Goal: Task Accomplishment & Management: Manage account settings

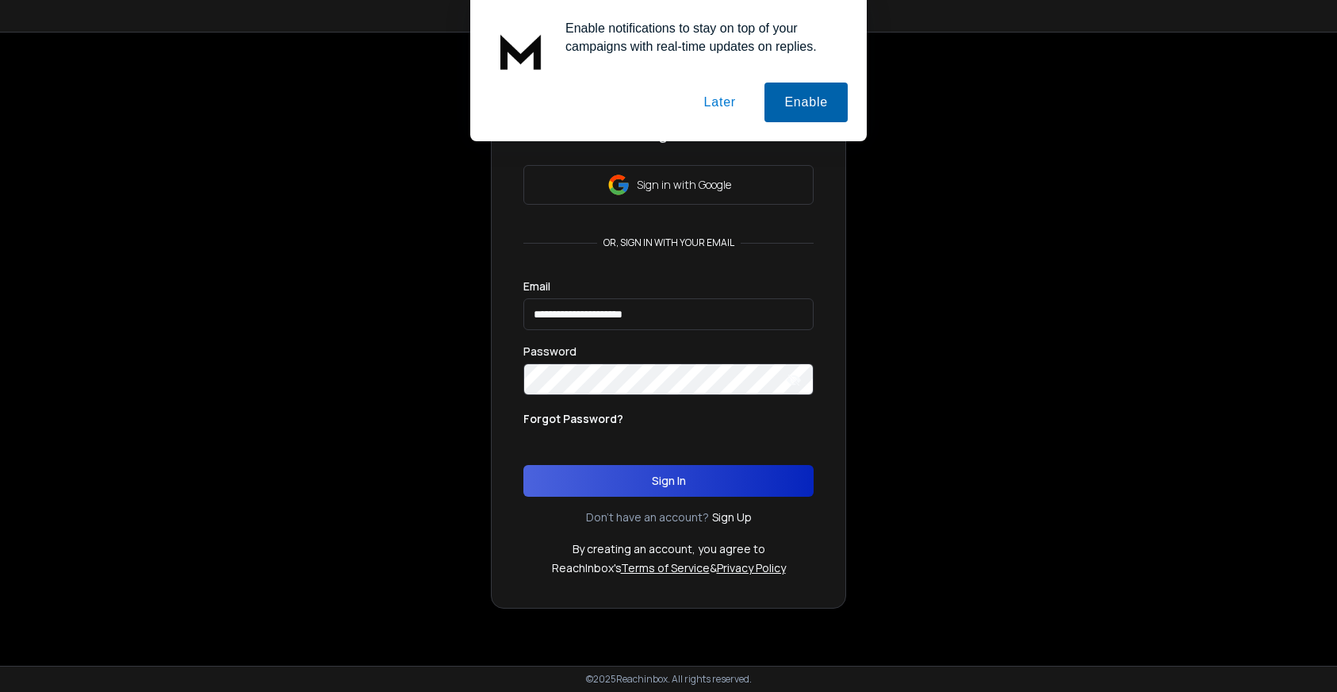
click at [800, 105] on button "Enable" at bounding box center [806, 102] width 83 height 40
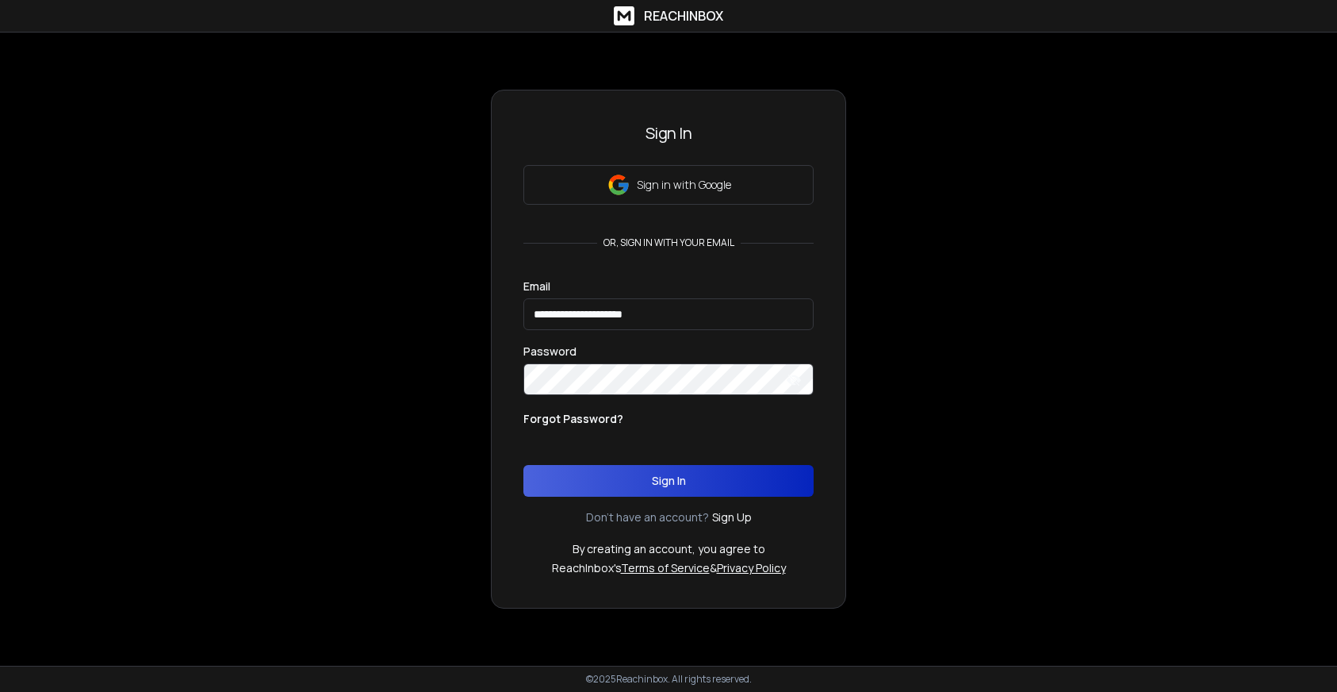
click at [670, 489] on button "Sign In" at bounding box center [669, 481] width 290 height 32
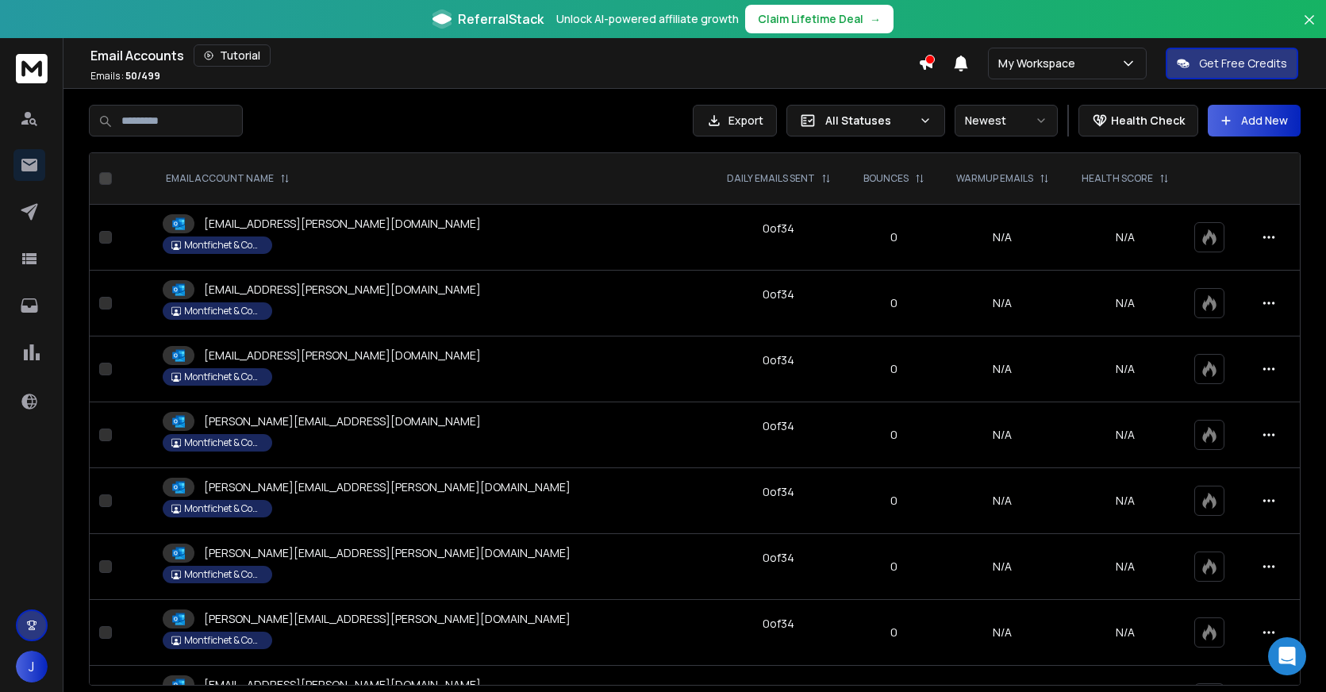
click at [1307, 21] on icon "Close banner" at bounding box center [1309, 20] width 14 height 14
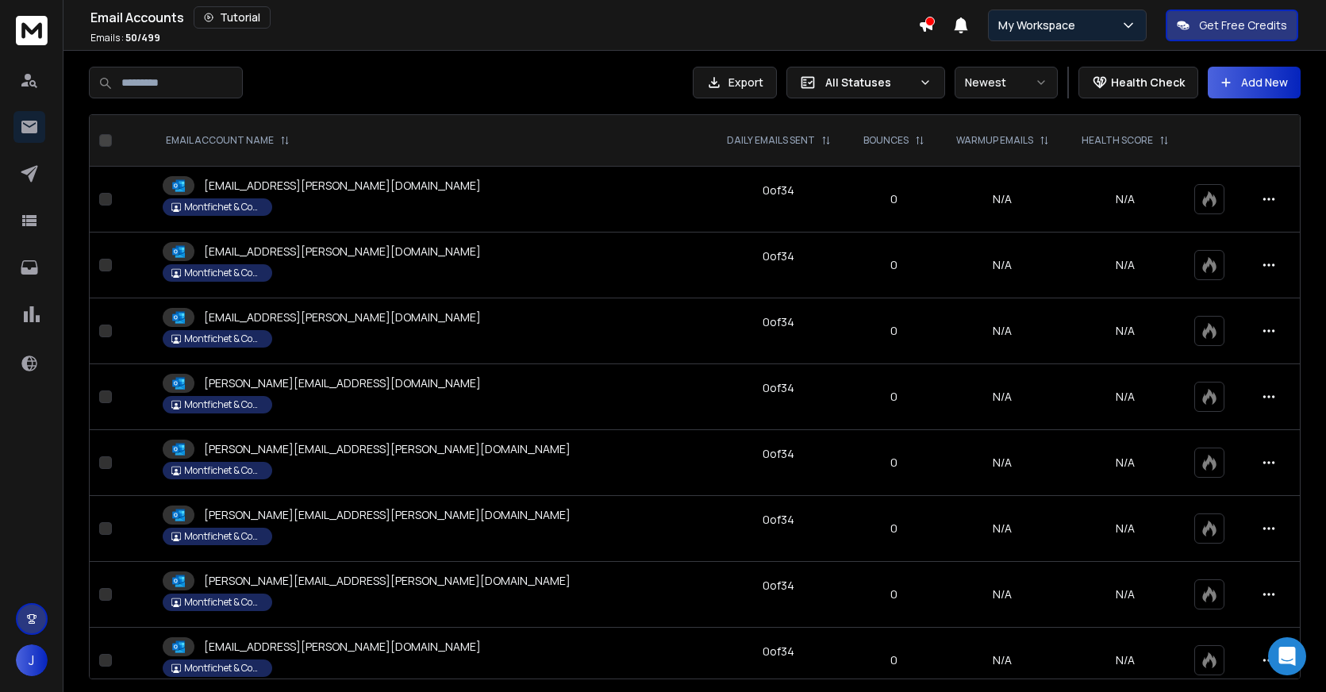
click at [1107, 31] on div "My Workspace" at bounding box center [1067, 25] width 138 height 16
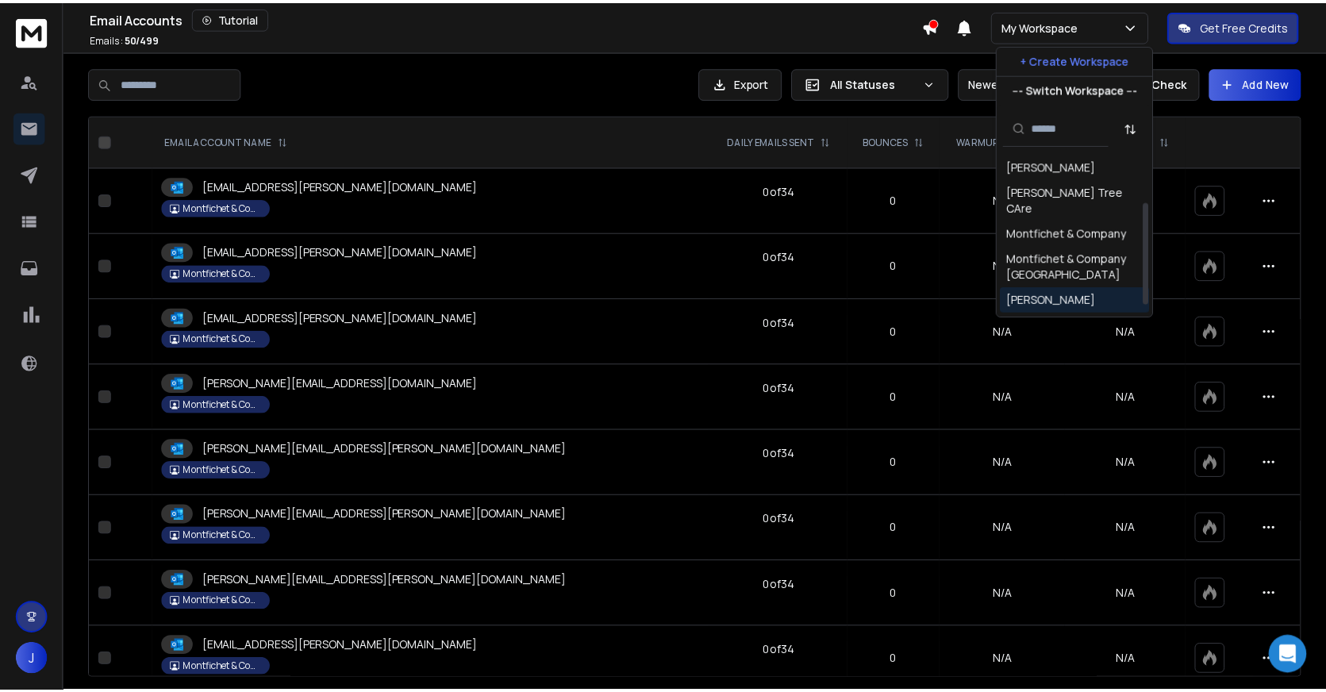
scroll to position [86, 0]
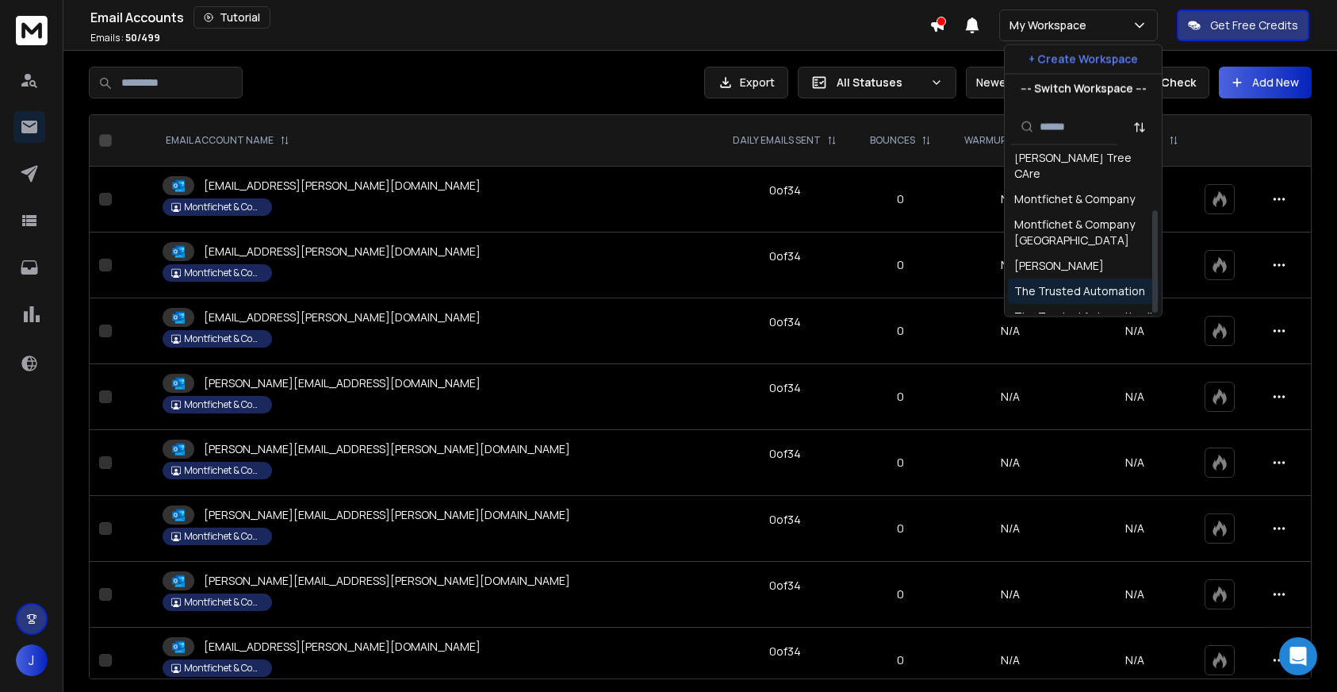
click at [1078, 283] on div "The Trusted Automation" at bounding box center [1080, 291] width 131 height 16
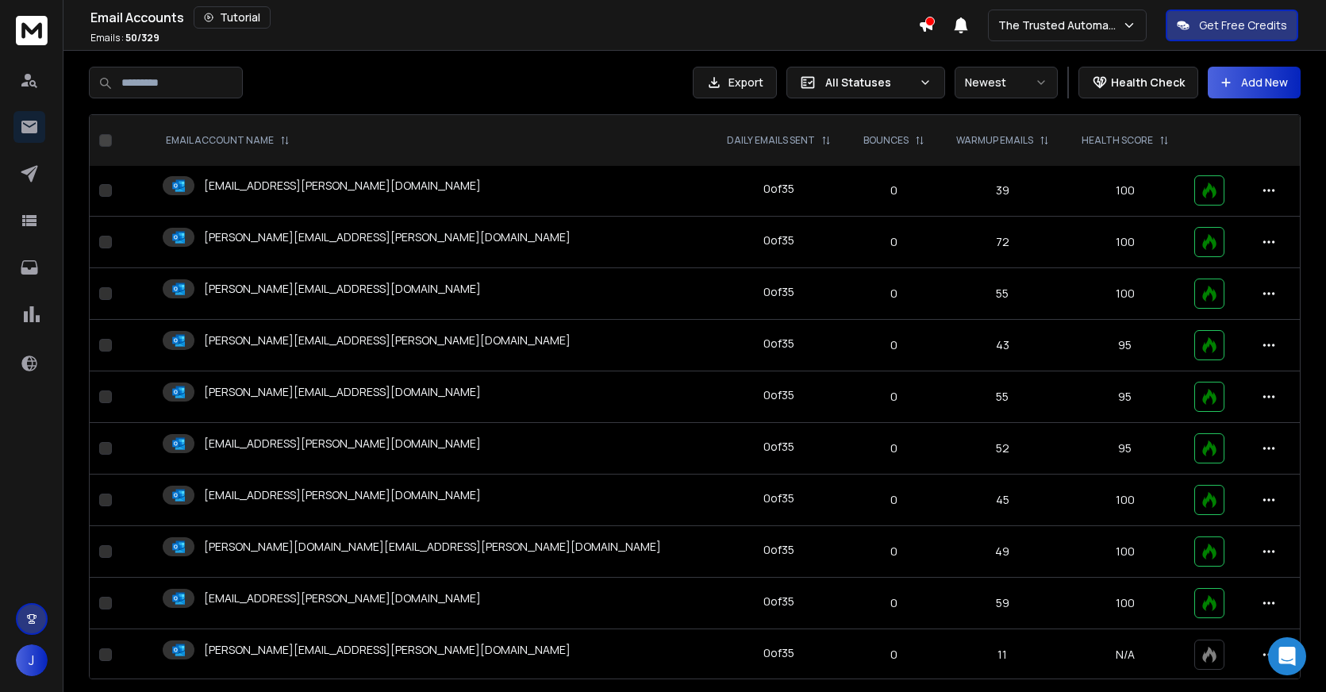
scroll to position [765, 0]
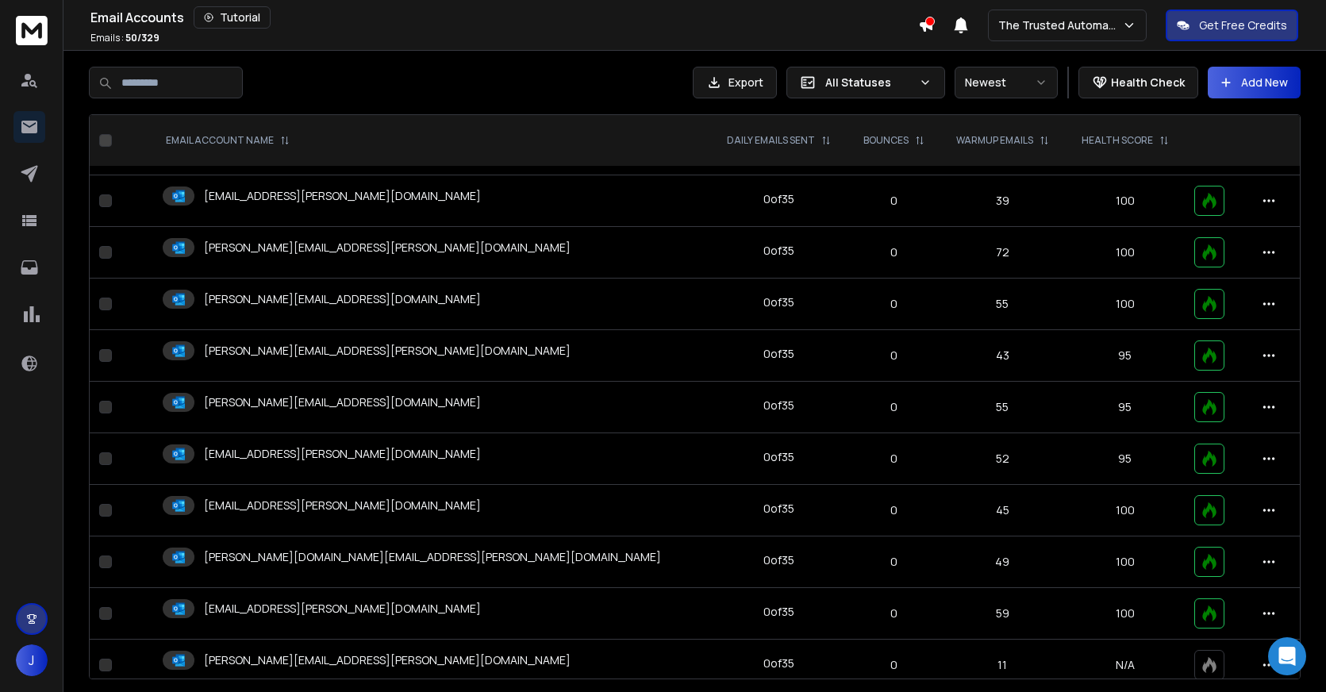
click at [255, 198] on p "flora.gonzalez@aistrategyflow.info" at bounding box center [342, 196] width 277 height 16
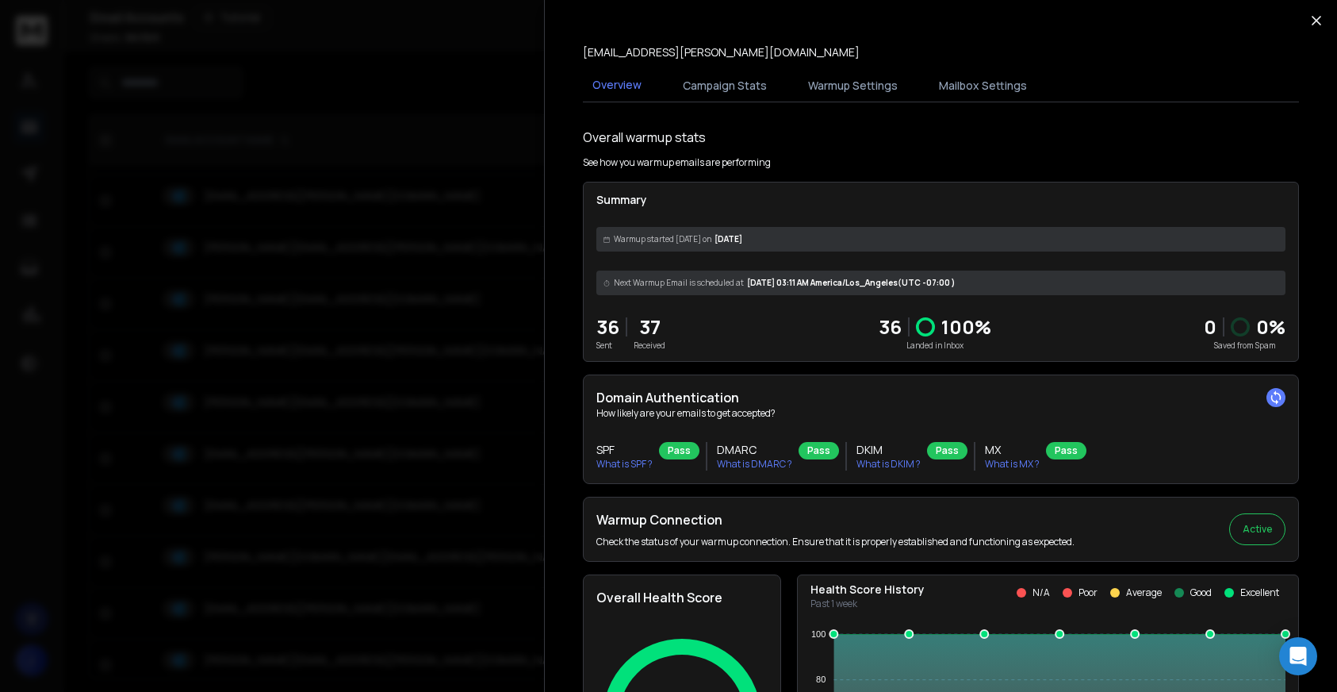
click at [1314, 21] on icon "button" at bounding box center [1317, 21] width 16 height 16
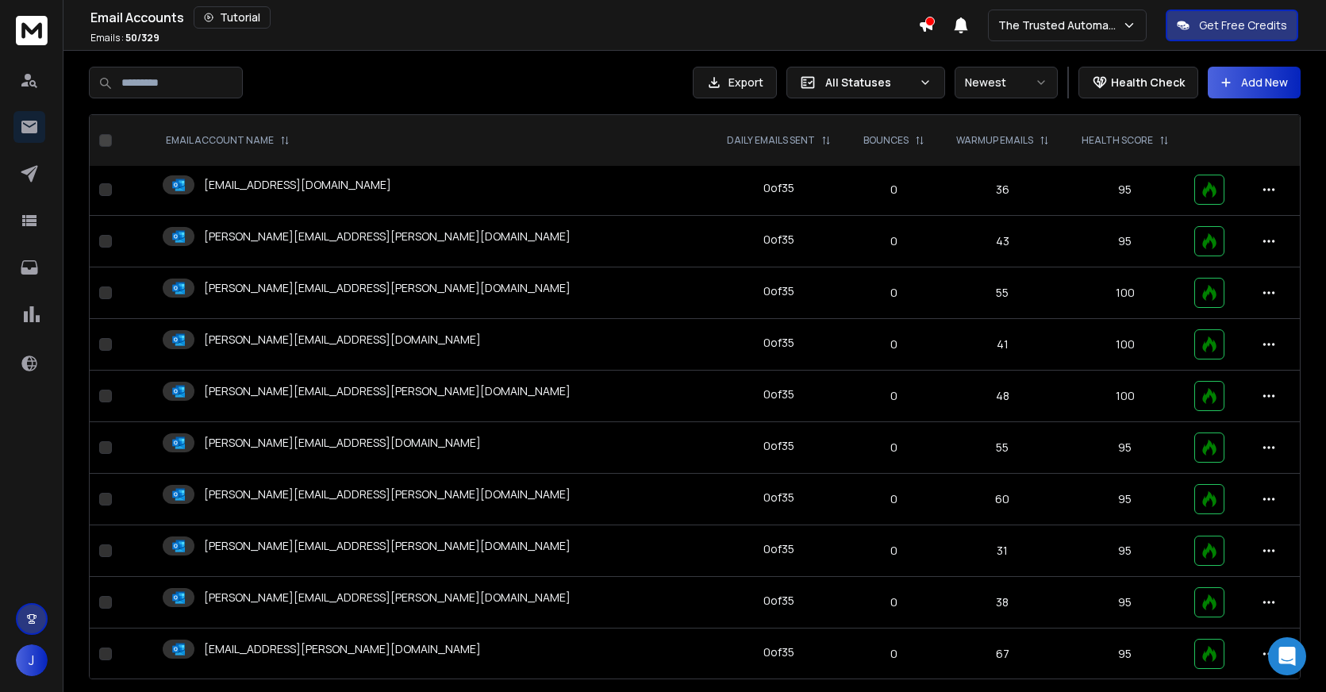
scroll to position [0, 0]
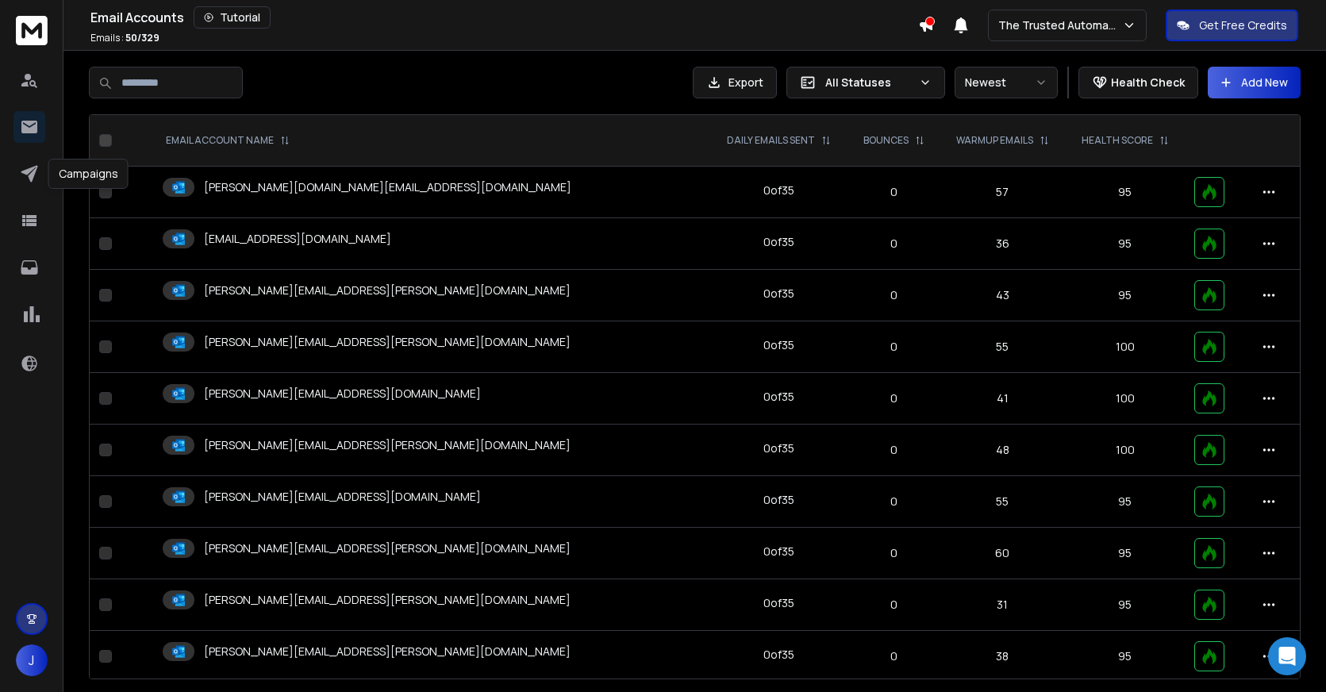
drag, startPoint x: 30, startPoint y: 172, endPoint x: 59, endPoint y: 171, distance: 28.6
click at [30, 172] on icon at bounding box center [29, 173] width 19 height 19
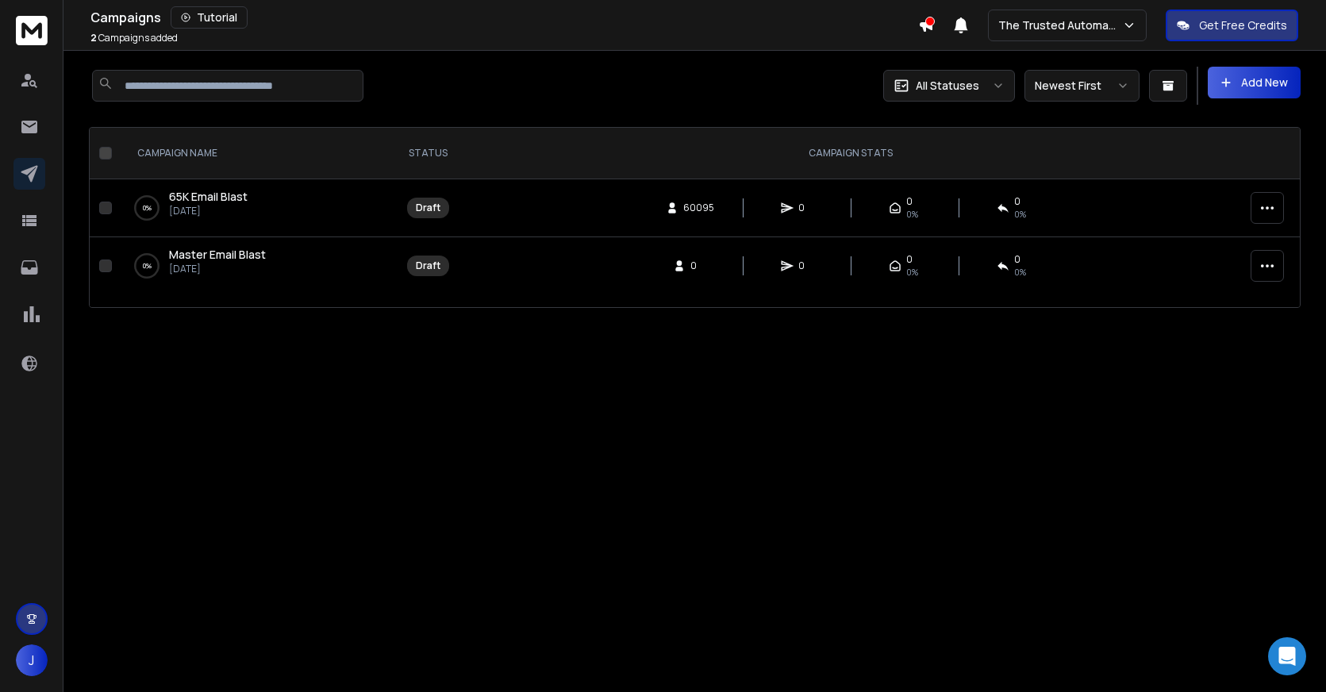
click at [218, 199] on span "65K Email Blast" at bounding box center [208, 196] width 79 height 15
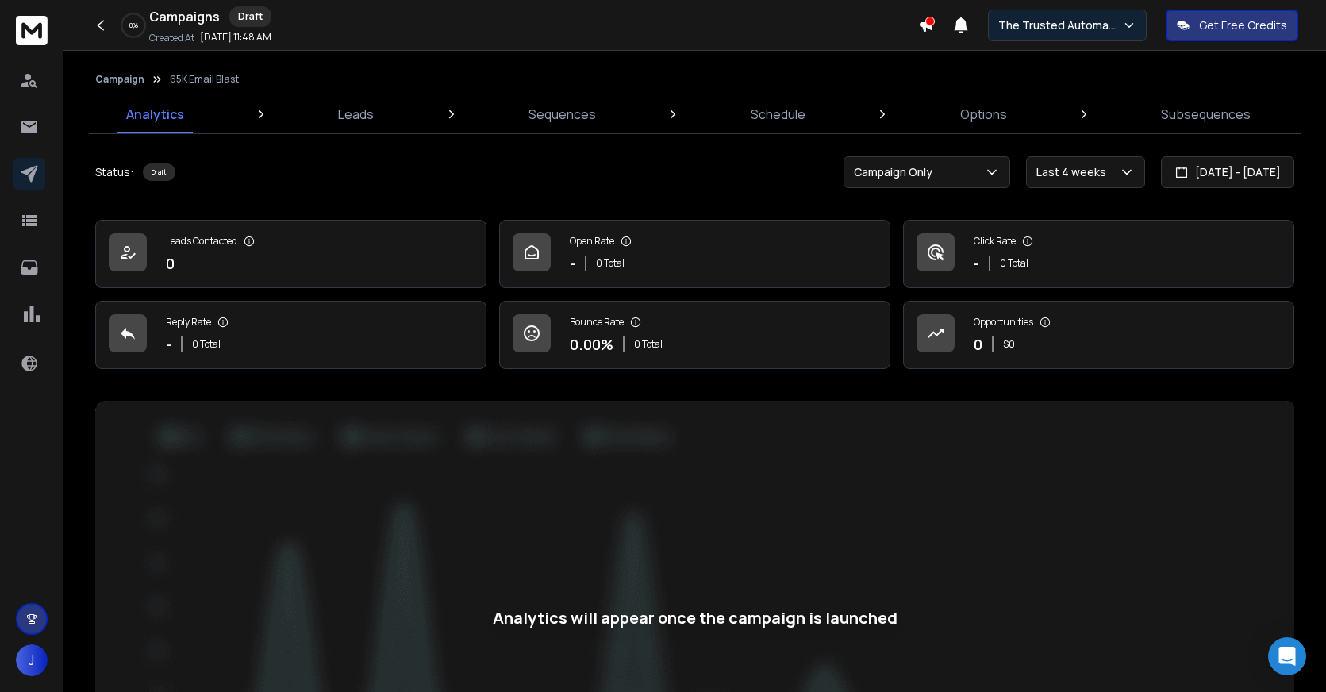
click at [1117, 28] on p "The Trusted Automation" at bounding box center [1060, 25] width 124 height 16
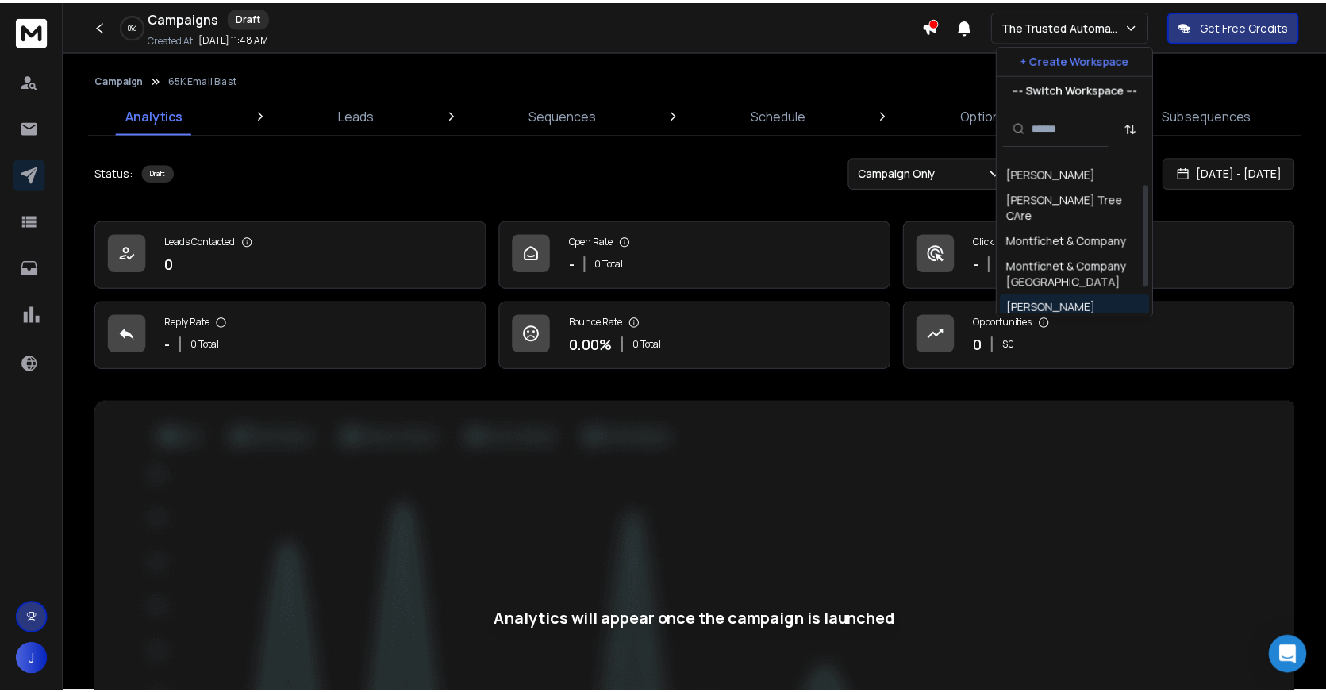
scroll to position [55, 0]
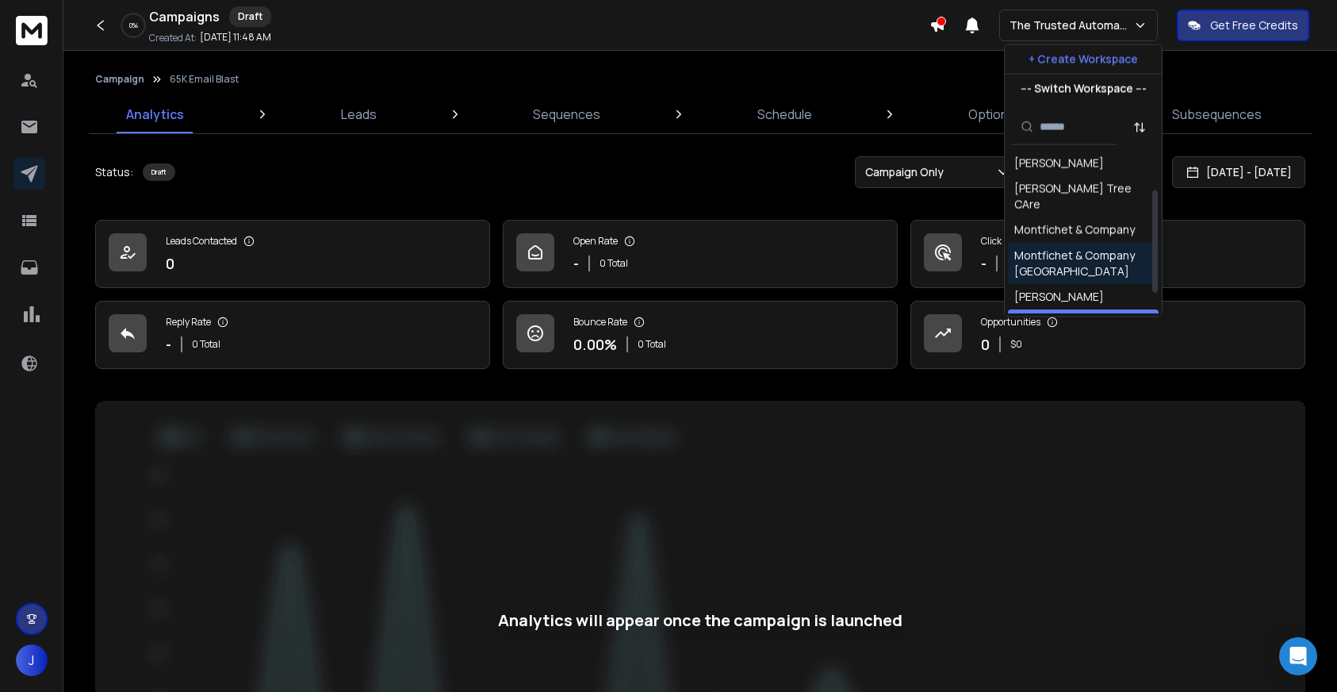
click at [1076, 247] on div "Montfichet & Company [GEOGRAPHIC_DATA]" at bounding box center [1084, 263] width 138 height 32
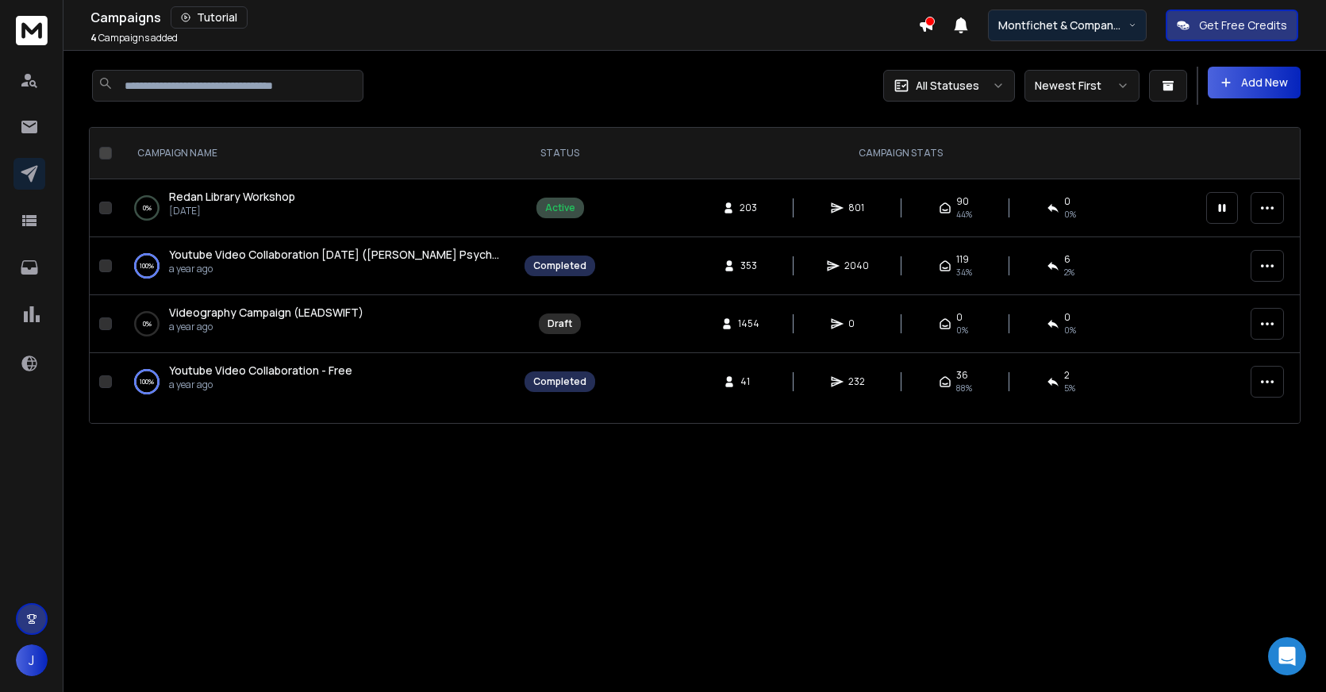
click at [1127, 29] on p "Montfichet & Company [GEOGRAPHIC_DATA]" at bounding box center [1063, 25] width 130 height 16
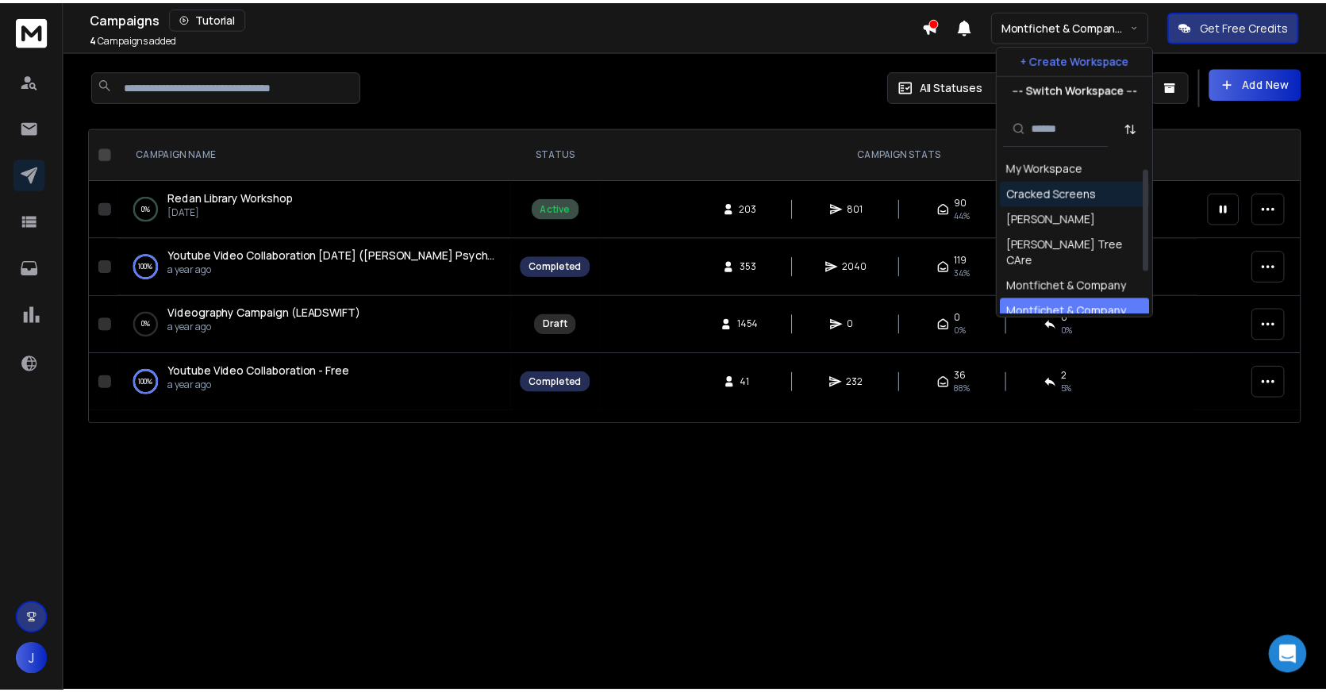
scroll to position [33, 0]
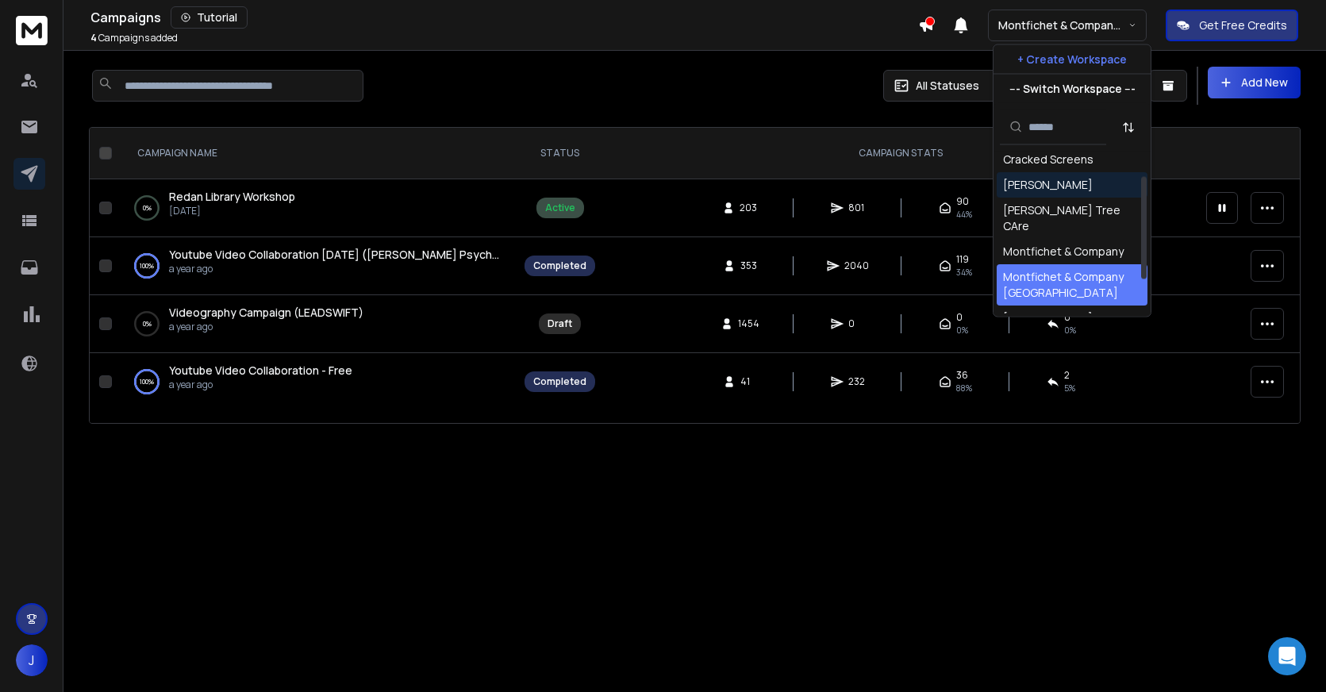
click at [501, 47] on div "Campaigns Tutorial 4 Campaigns added Montfichet & Company Atlanta Get Free Cred…" at bounding box center [663, 25] width 1326 height 51
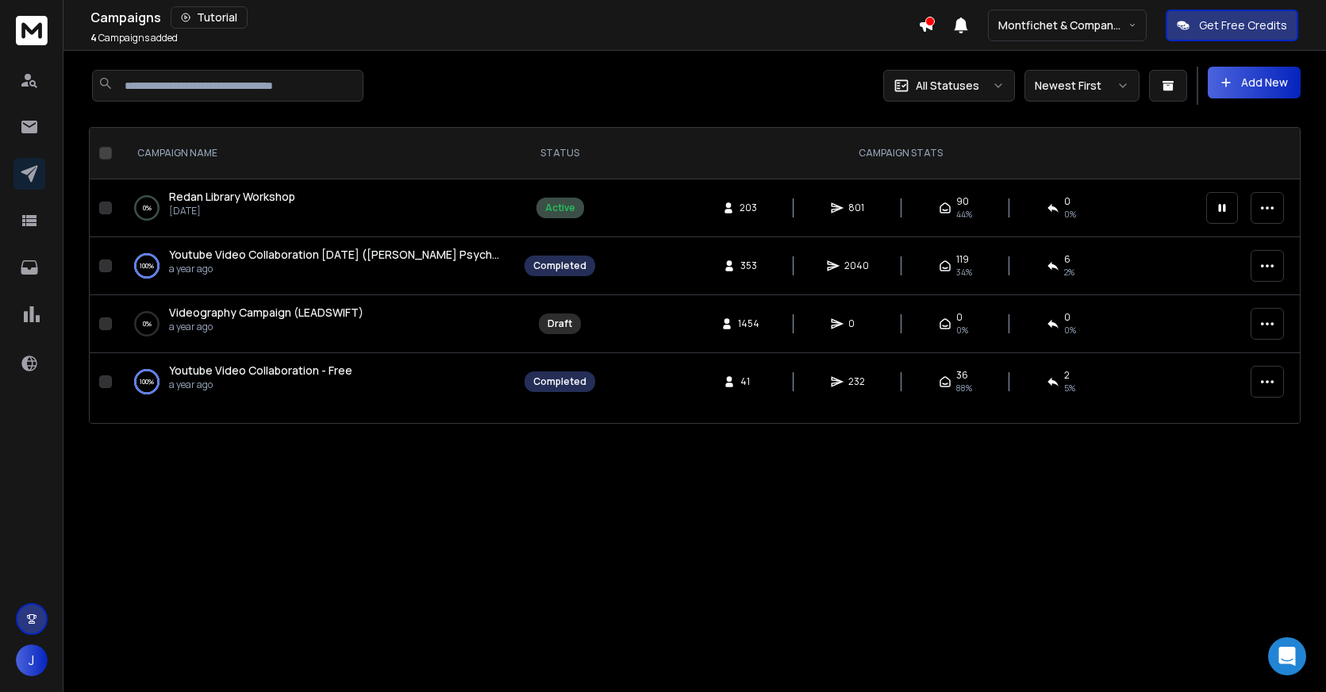
click at [290, 370] on span "Youtube Video Collaboration - Free" at bounding box center [260, 370] width 183 height 15
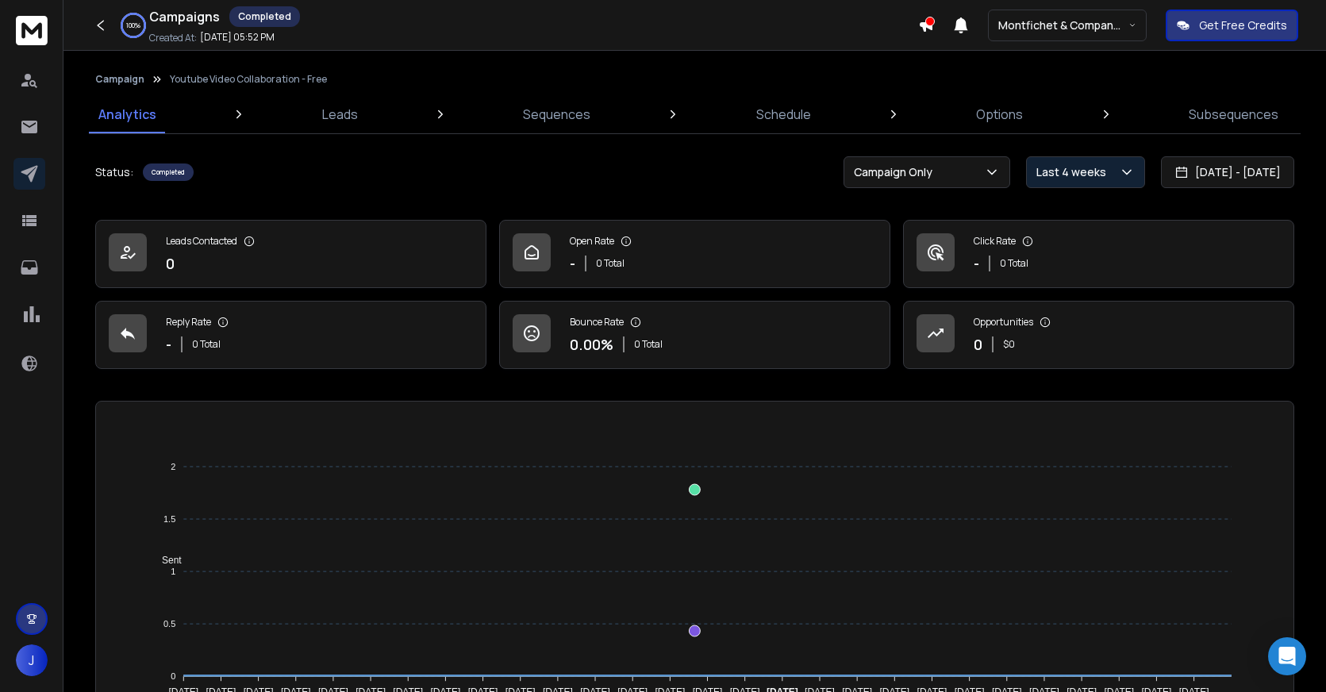
click at [1119, 175] on icon "button" at bounding box center [1127, 172] width 16 height 16
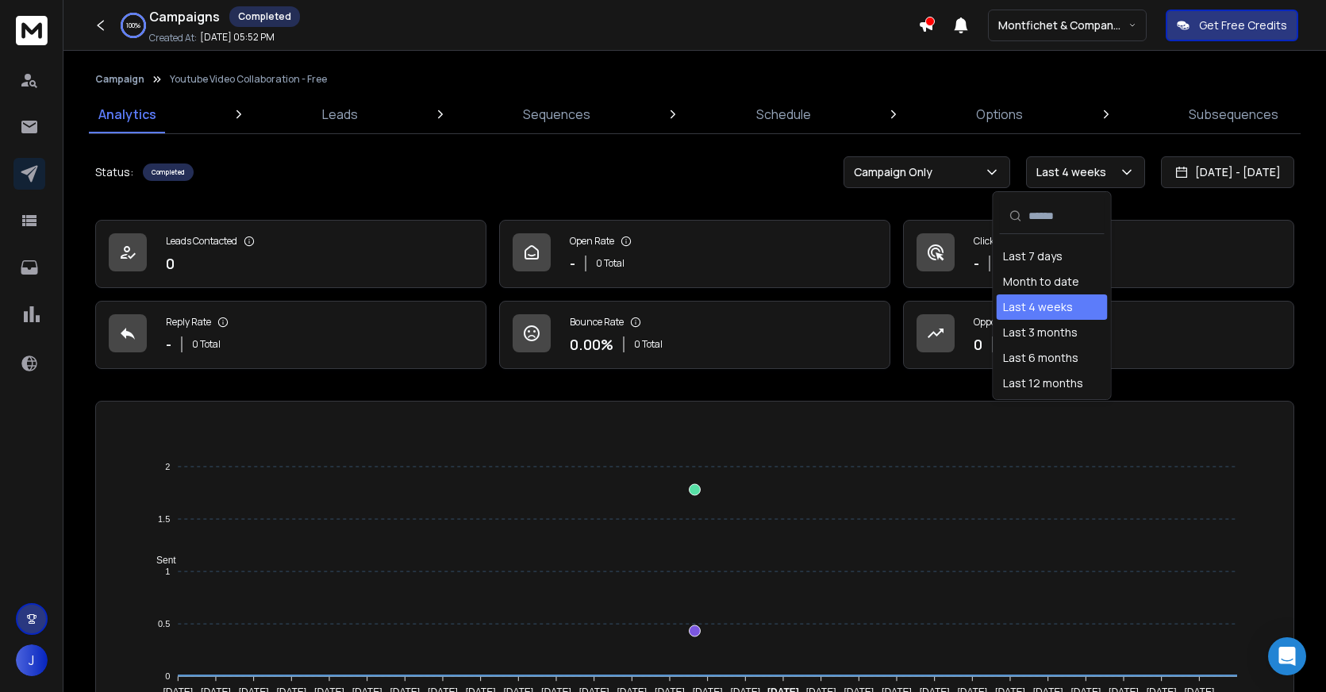
click at [1183, 196] on div "Status: Completed Campaign Only Last 4 weeks 15 Sep 2025 - 13 Oct 2025 Leads Co…" at bounding box center [694, 580] width 1199 height 849
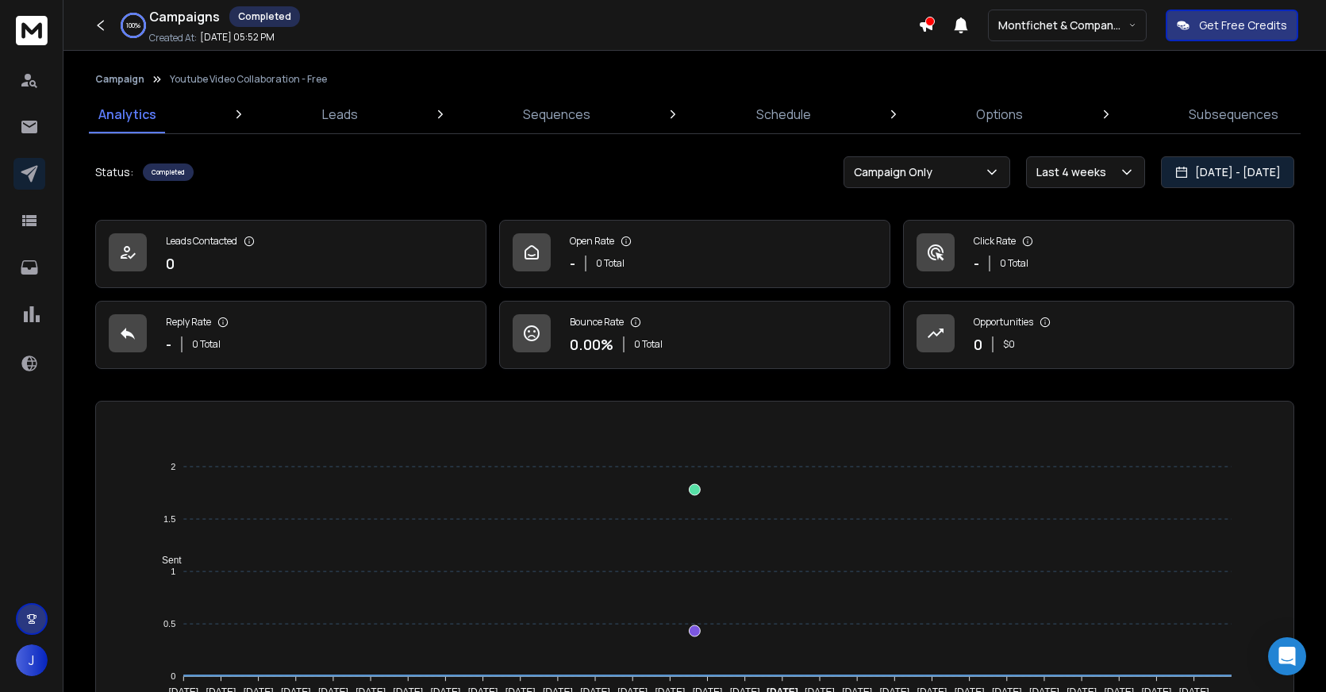
click at [1200, 177] on button "[DATE] - [DATE]" at bounding box center [1227, 172] width 133 height 32
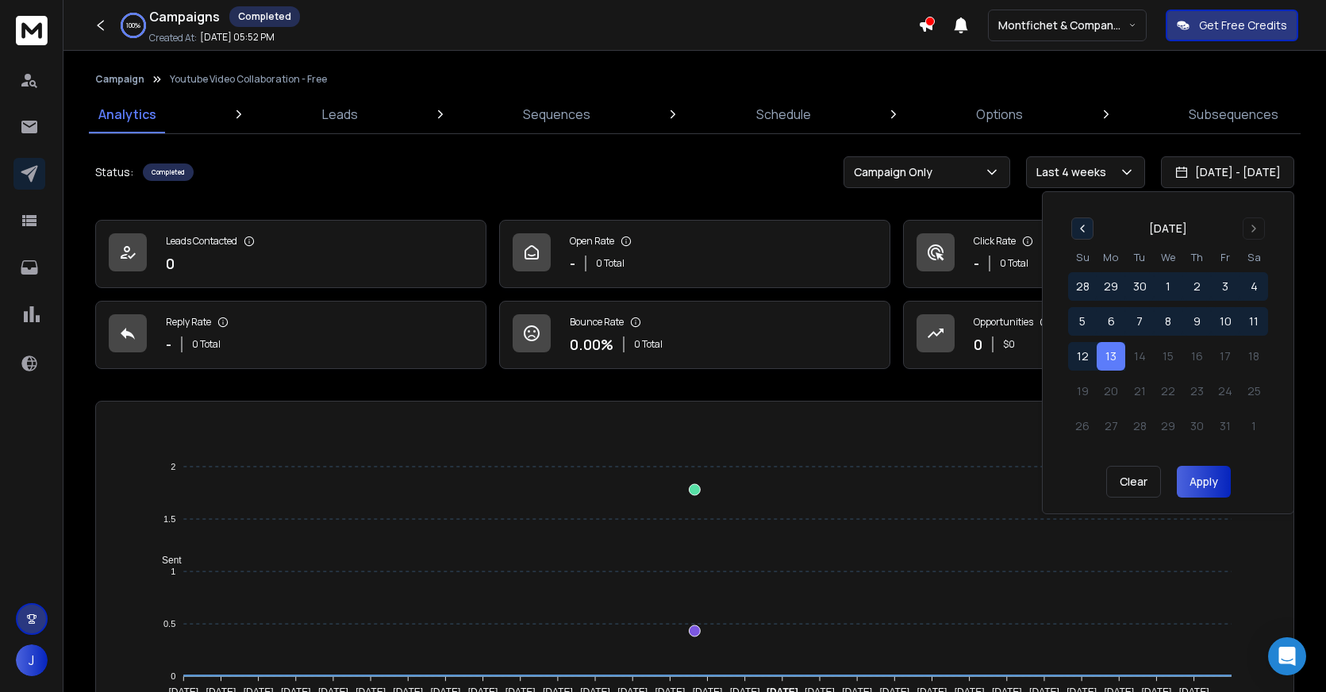
click at [1090, 232] on button "Go to previous month" at bounding box center [1082, 228] width 22 height 22
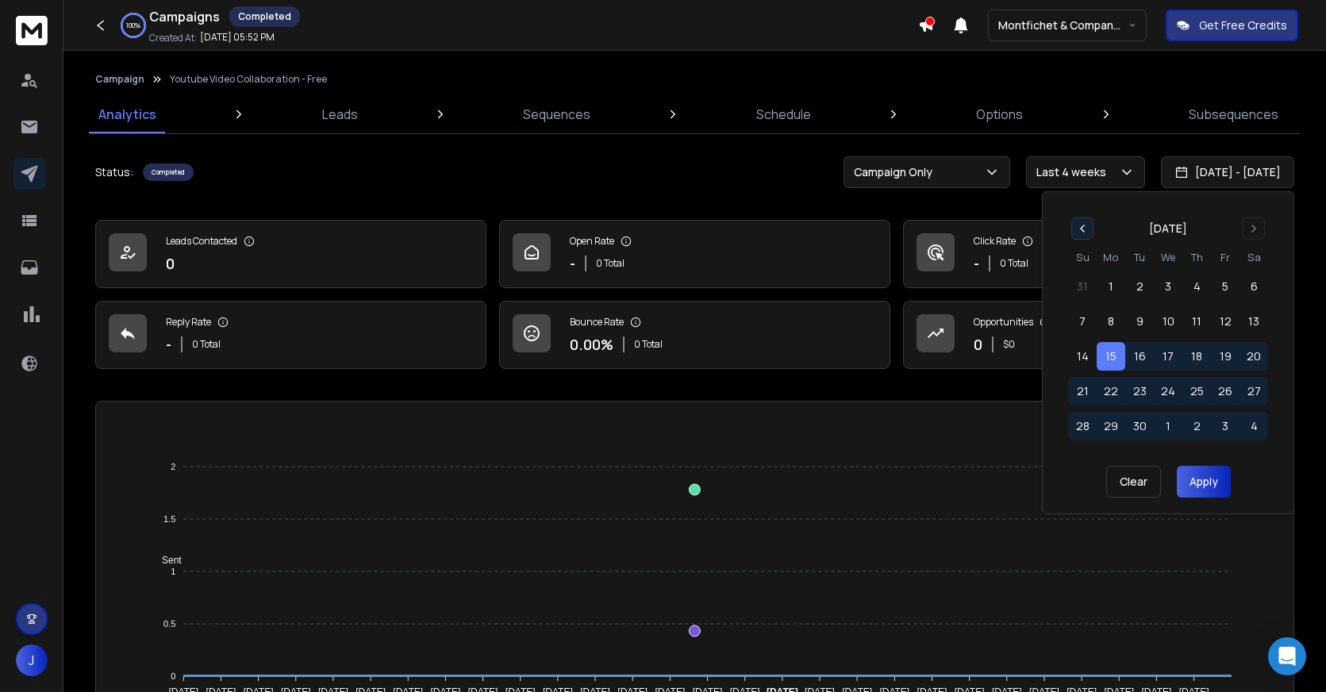
click at [1088, 231] on icon "Go to previous month" at bounding box center [1082, 228] width 13 height 13
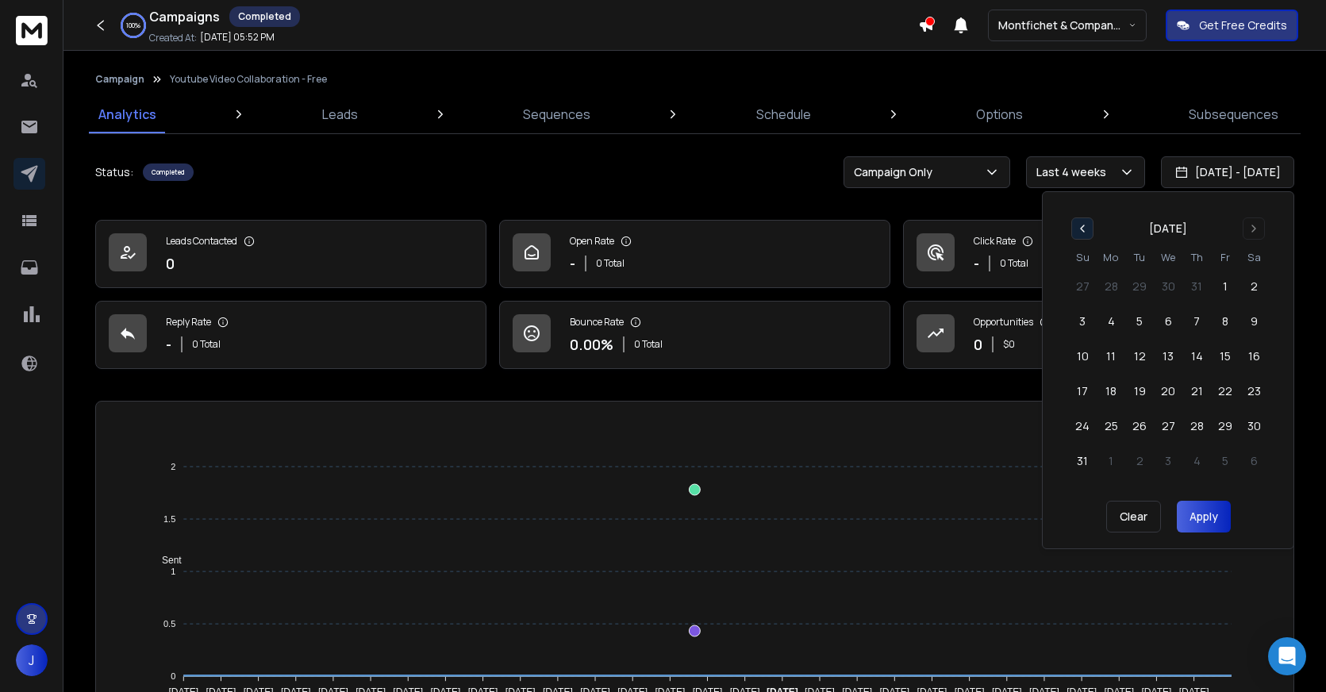
click at [1086, 230] on icon "Go to previous month" at bounding box center [1082, 228] width 13 height 13
click at [1085, 230] on icon "Go to previous month" at bounding box center [1082, 228] width 13 height 13
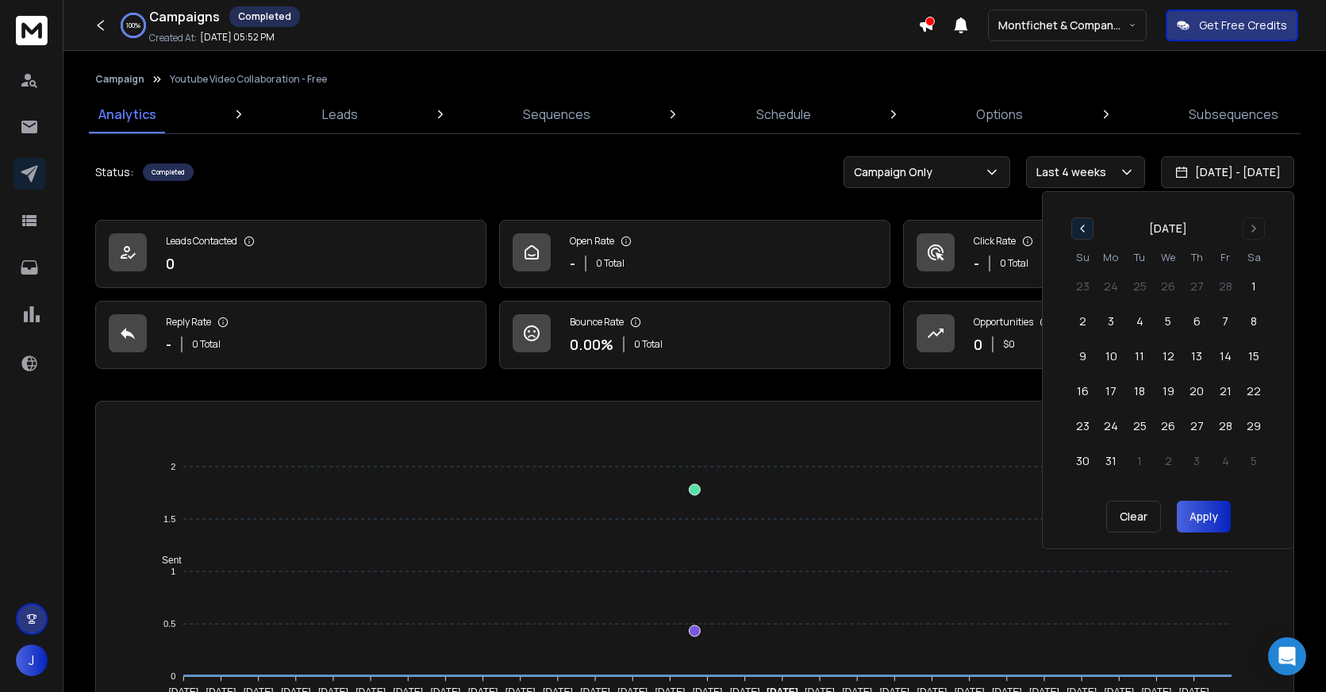
click at [1085, 230] on icon "Go to previous month" at bounding box center [1082, 228] width 13 height 13
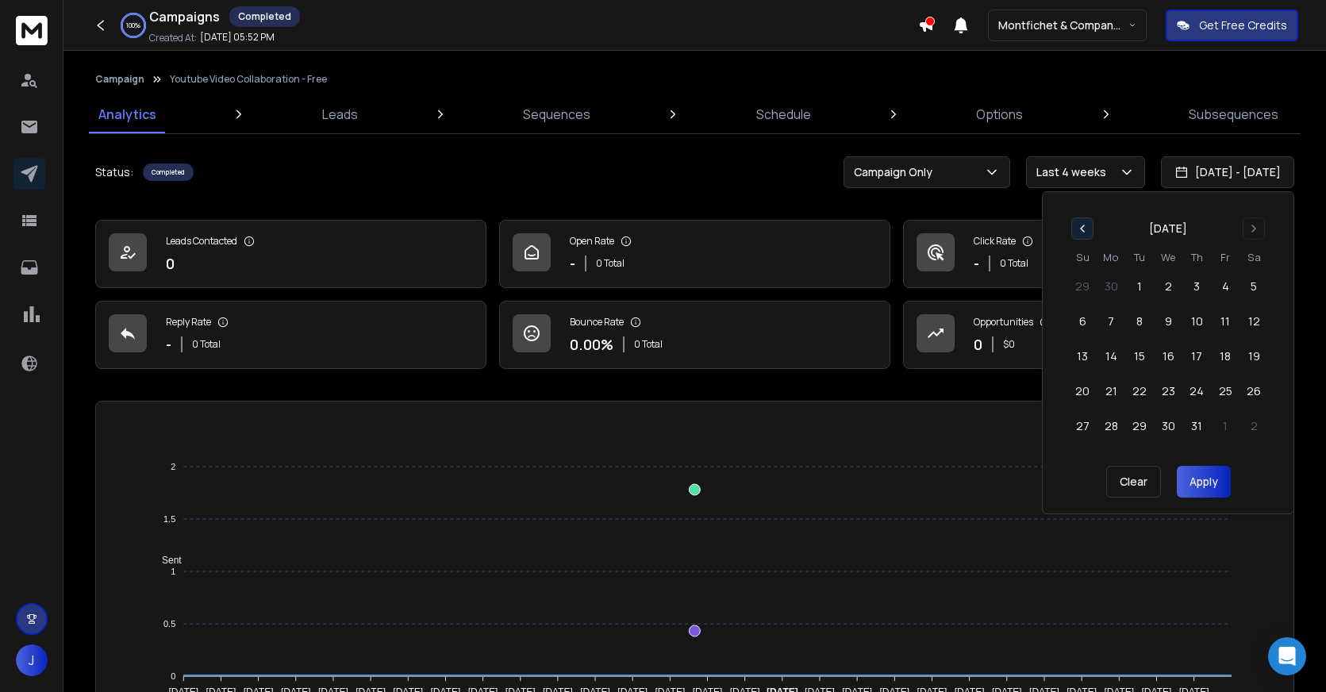
click at [1085, 230] on icon "Go to previous month" at bounding box center [1082, 228] width 13 height 13
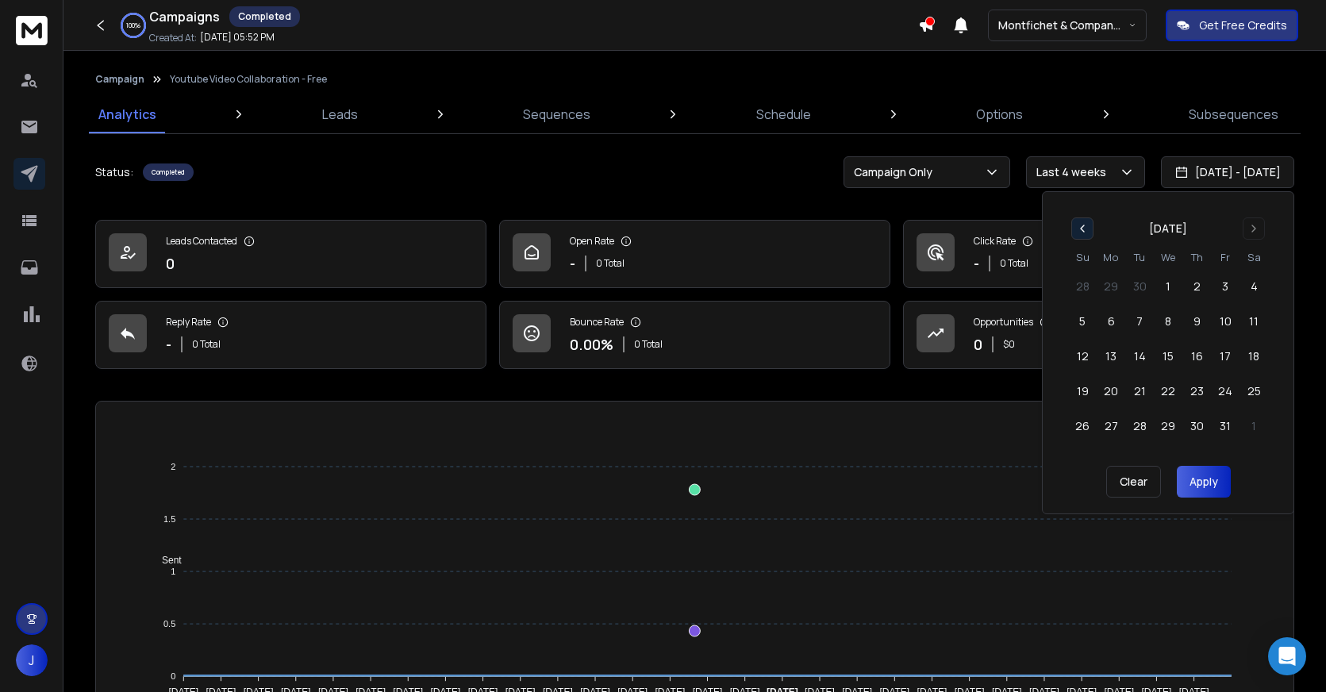
click at [1085, 230] on icon "Go to previous month" at bounding box center [1082, 228] width 13 height 13
click at [1113, 287] on button "1" at bounding box center [1110, 286] width 29 height 29
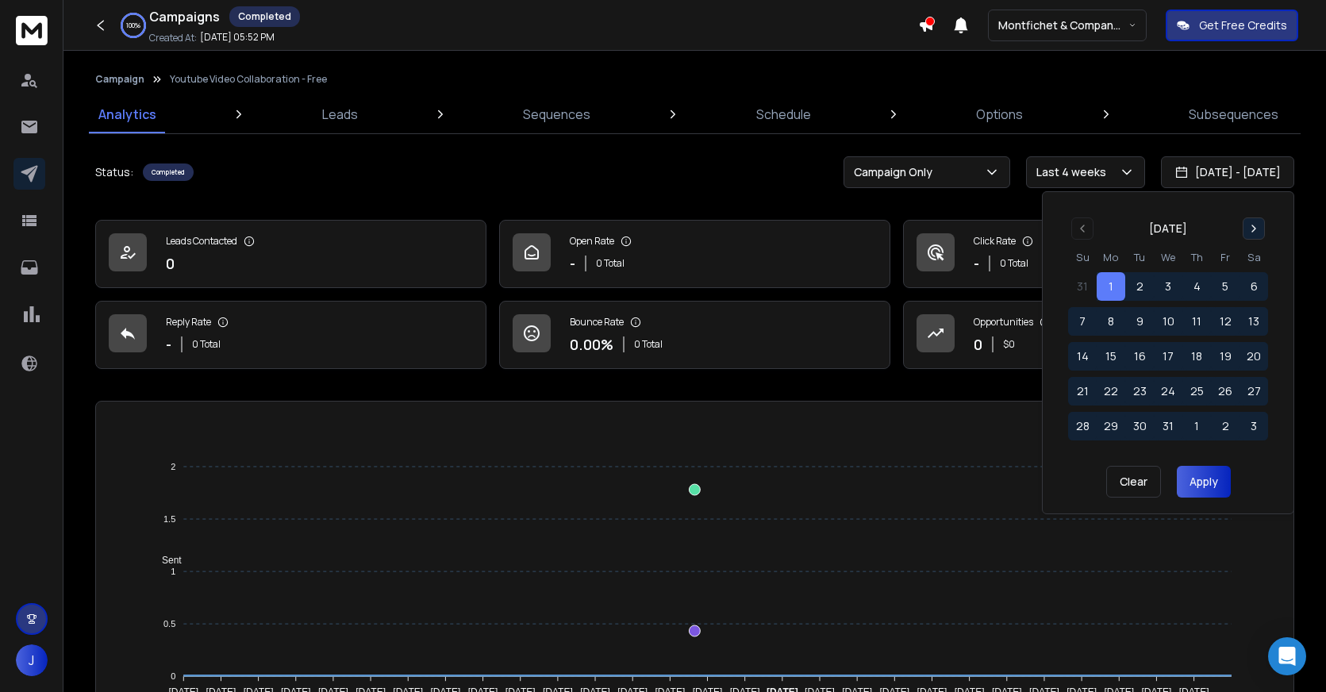
click at [1255, 228] on icon "Go to next month" at bounding box center [1253, 228] width 13 height 13
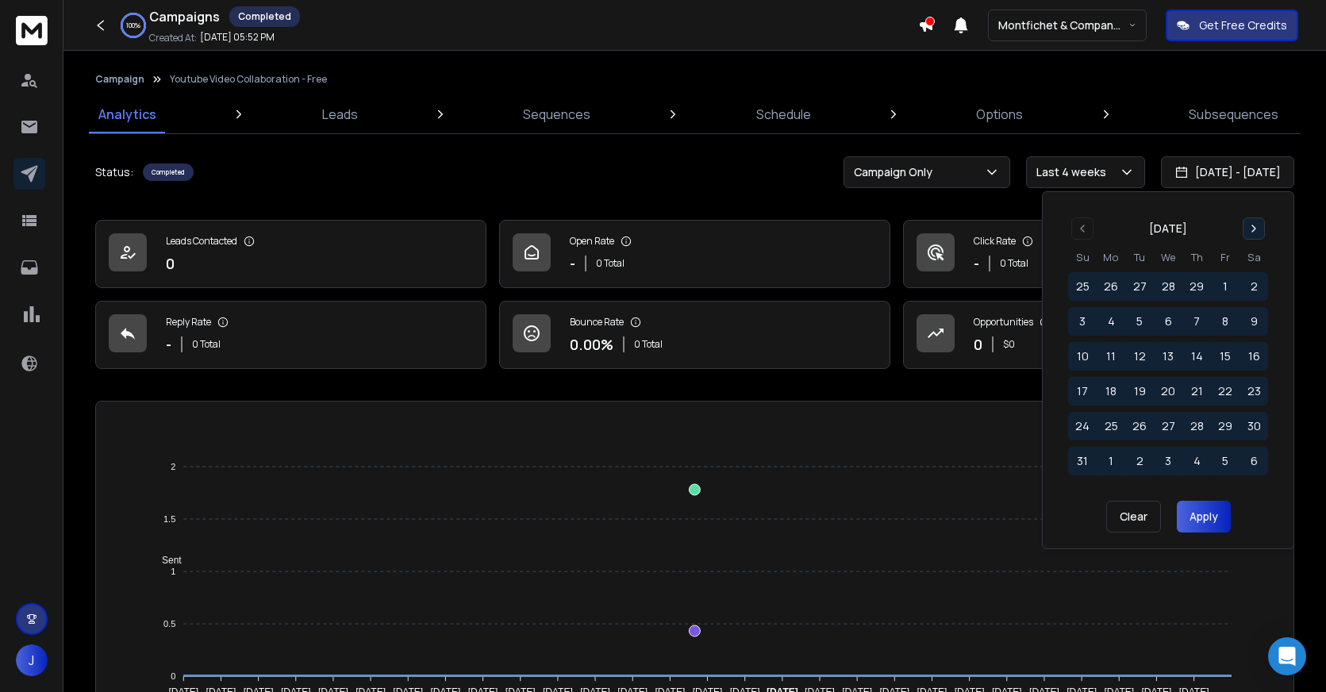
click at [1255, 228] on icon "Go to next month" at bounding box center [1253, 228] width 13 height 13
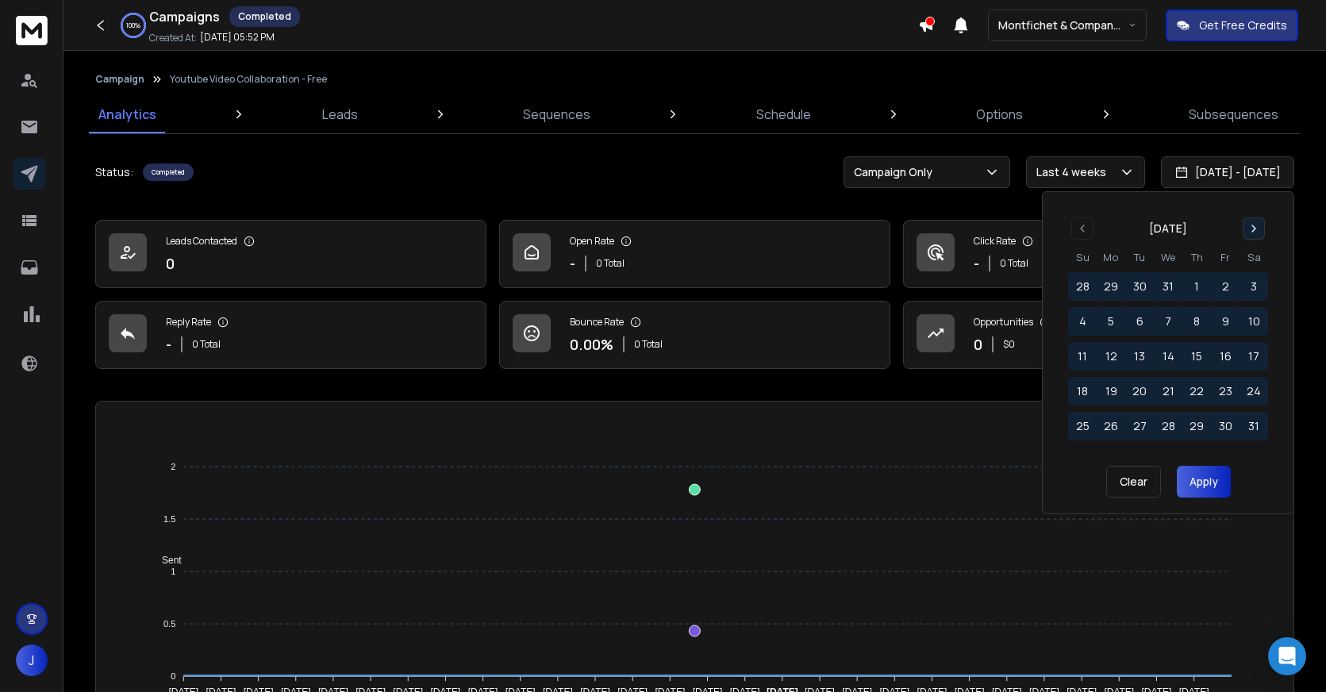
click at [1255, 228] on icon "Go to next month" at bounding box center [1253, 228] width 13 height 13
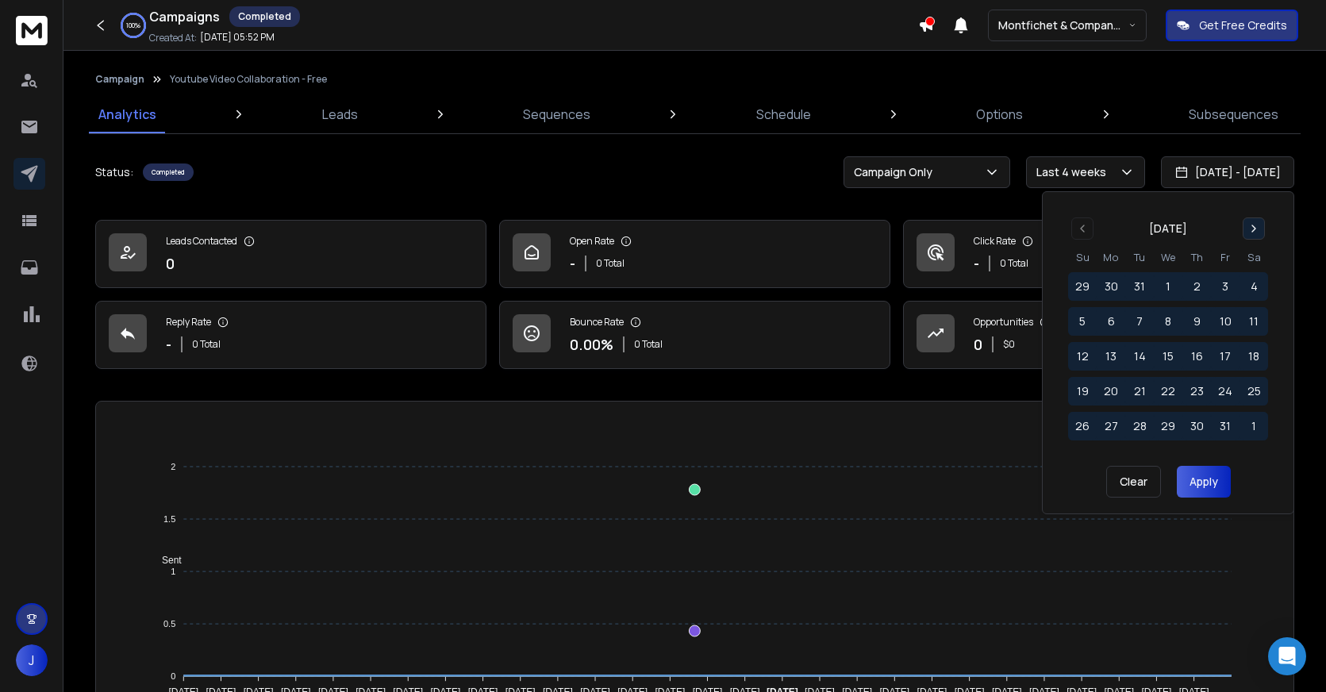
click at [1255, 228] on icon "Go to next month" at bounding box center [1253, 228] width 13 height 13
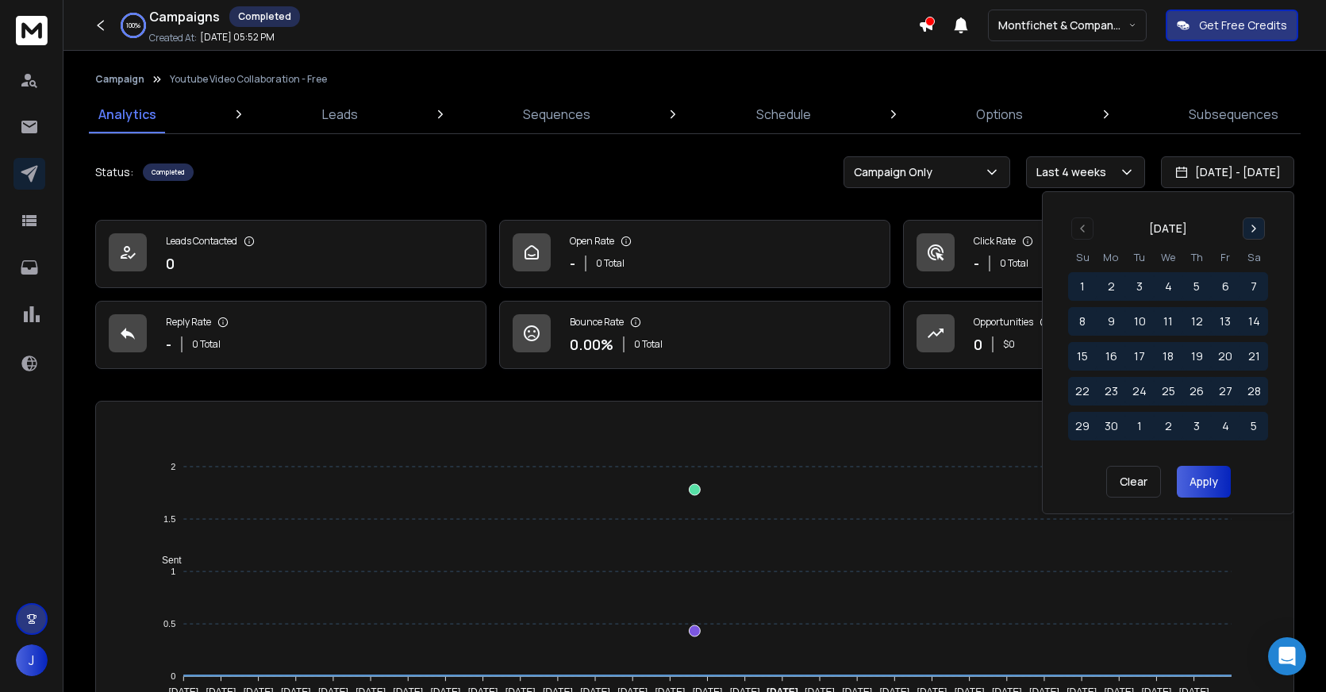
click at [1255, 228] on icon "Go to next month" at bounding box center [1253, 228] width 13 height 13
click at [1084, 228] on icon "Go to previous month" at bounding box center [1082, 228] width 13 height 13
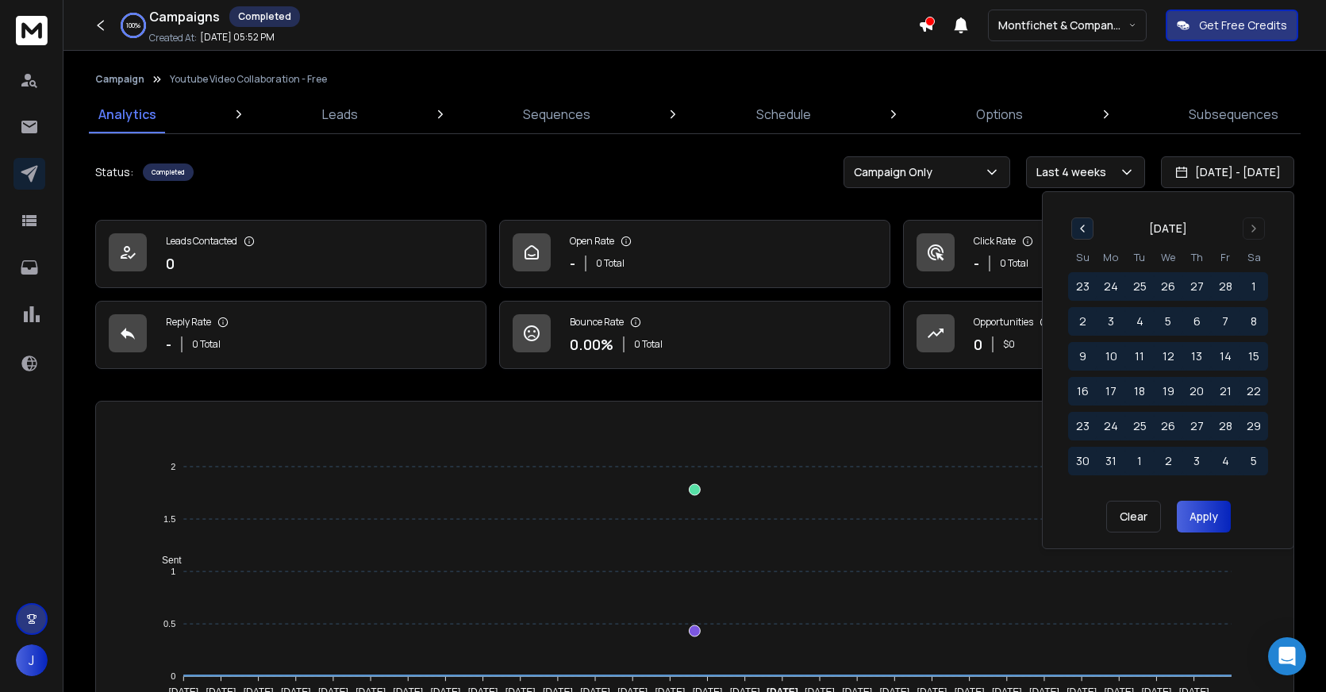
click at [1084, 228] on icon "Go to previous month" at bounding box center [1082, 228] width 13 height 13
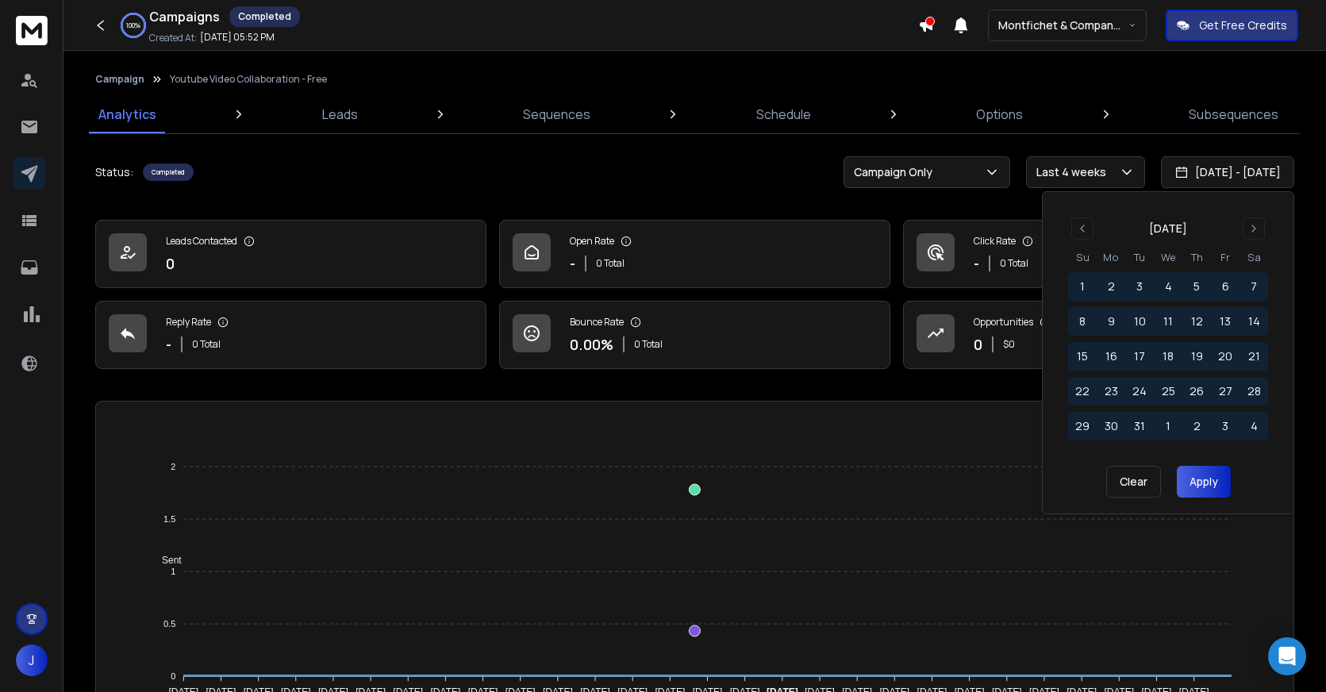
click at [1139, 425] on button "31" at bounding box center [1139, 426] width 29 height 29
click at [1207, 481] on button "Apply" at bounding box center [1203, 482] width 54 height 32
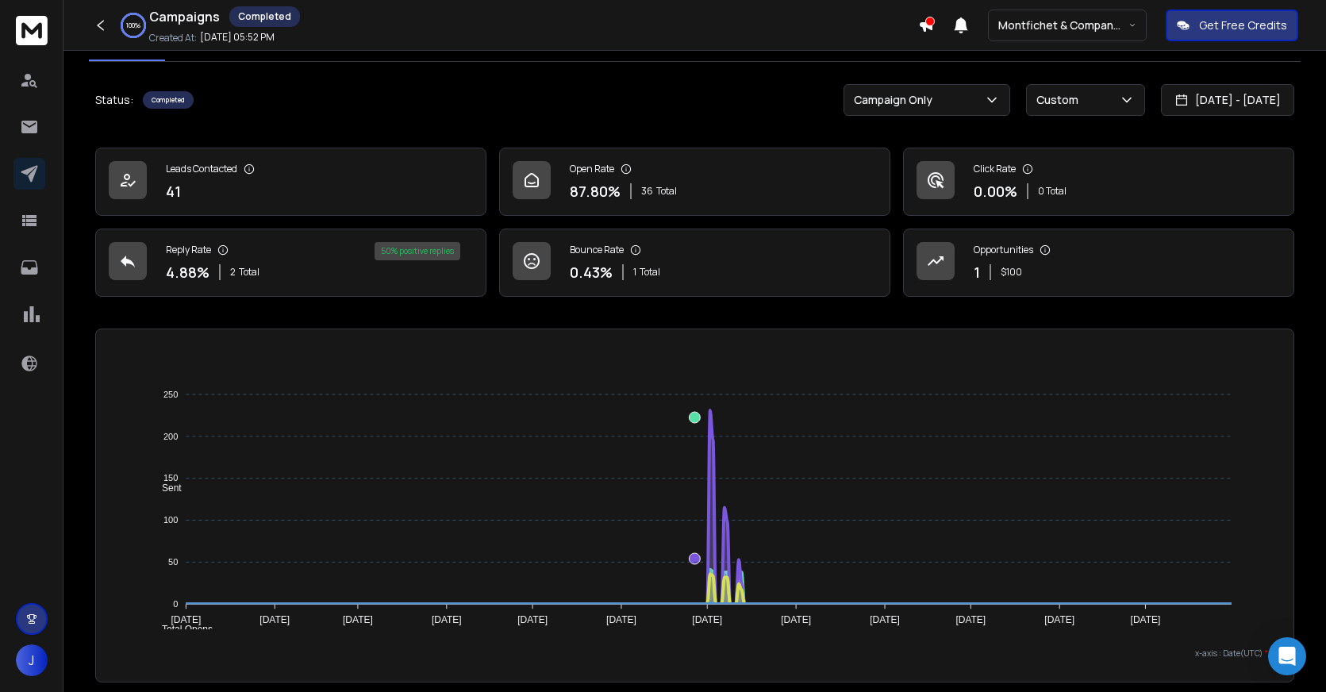
scroll to position [82, 0]
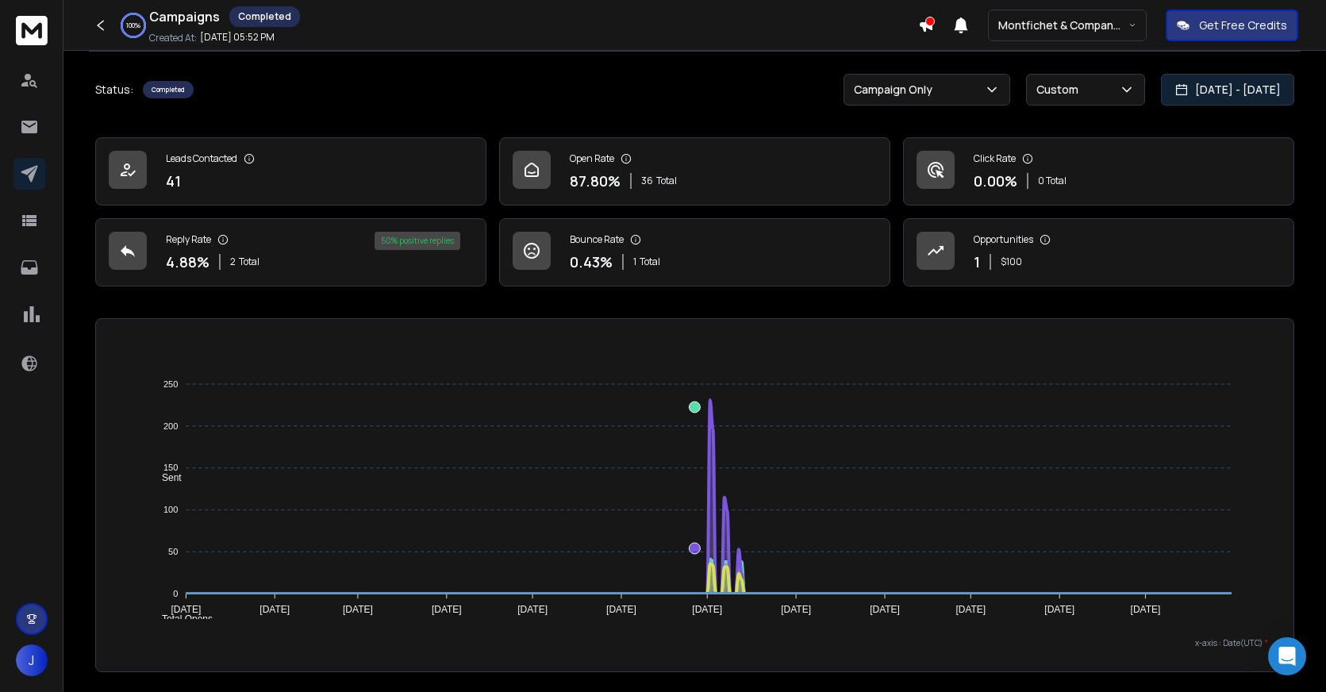
click at [1181, 90] on button "01 Jan 2024 - 31 Dec 2024" at bounding box center [1227, 90] width 133 height 32
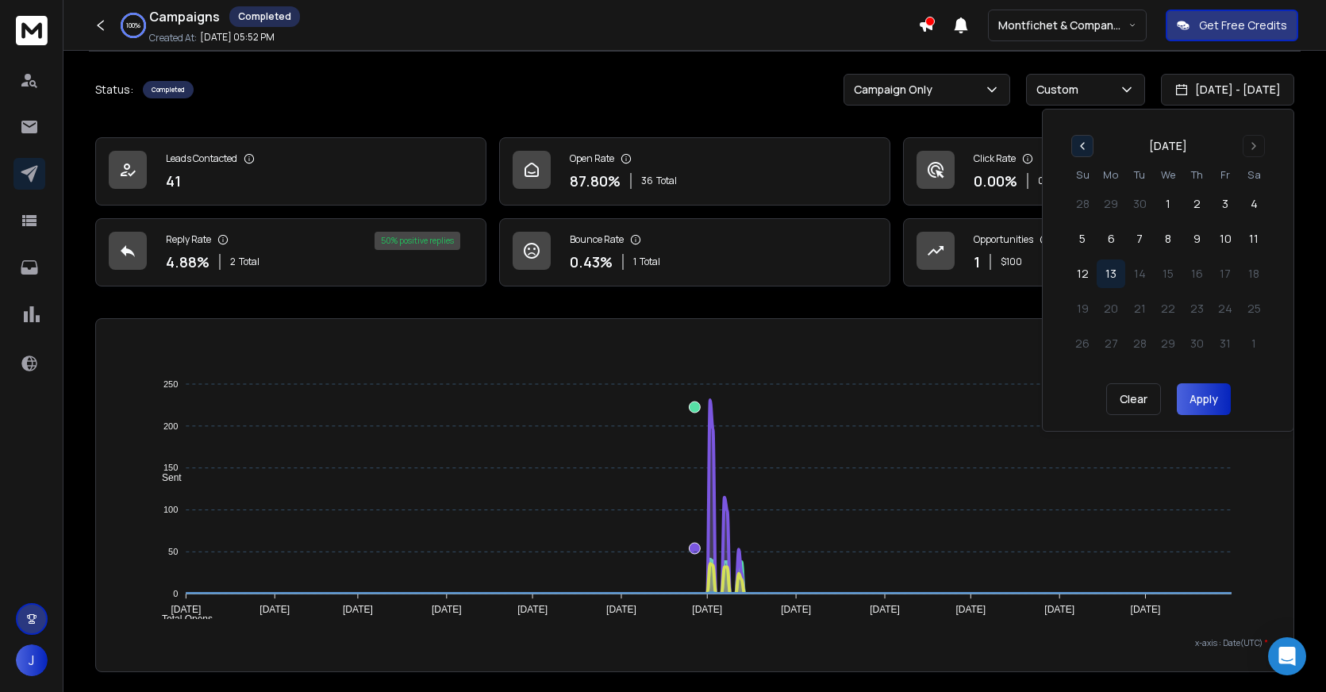
click at [1084, 150] on icon "Go to previous month" at bounding box center [1082, 146] width 13 height 13
click at [1081, 207] on button "1" at bounding box center [1082, 204] width 29 height 29
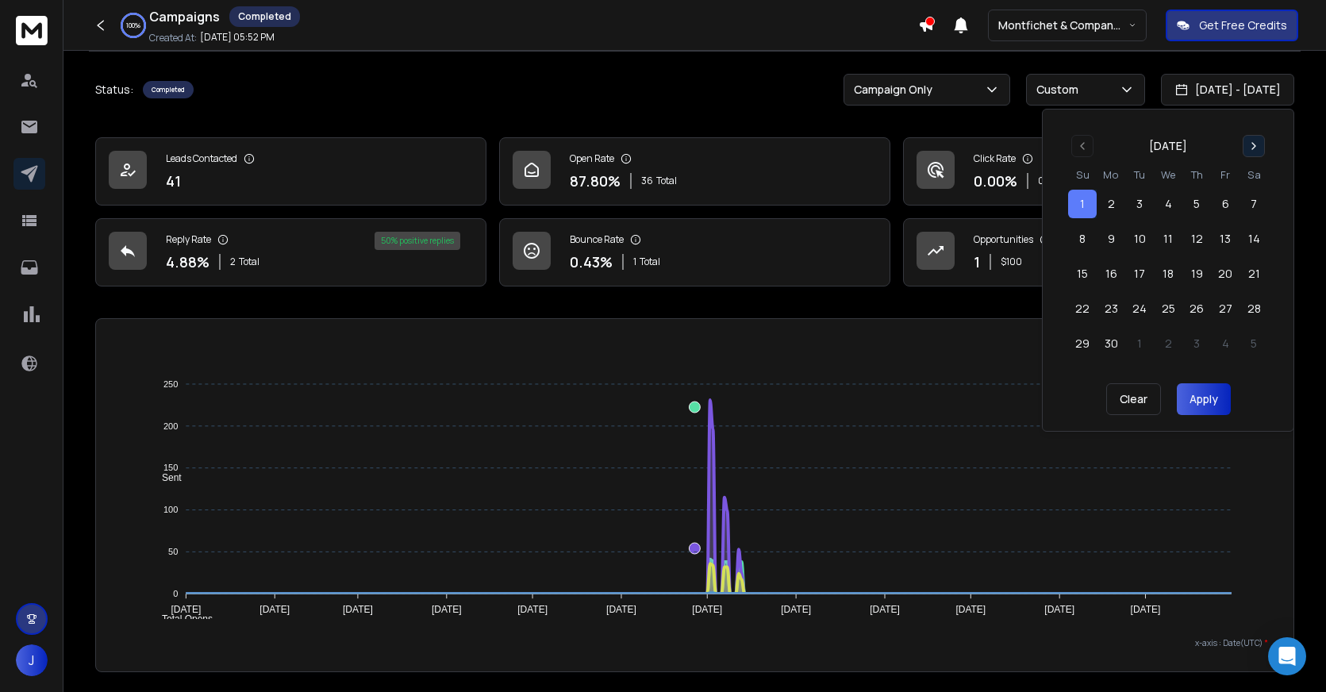
click at [1251, 144] on icon "Go to next month" at bounding box center [1253, 146] width 13 height 13
click at [1081, 144] on icon "Go to previous month" at bounding box center [1081, 146] width 3 height 6
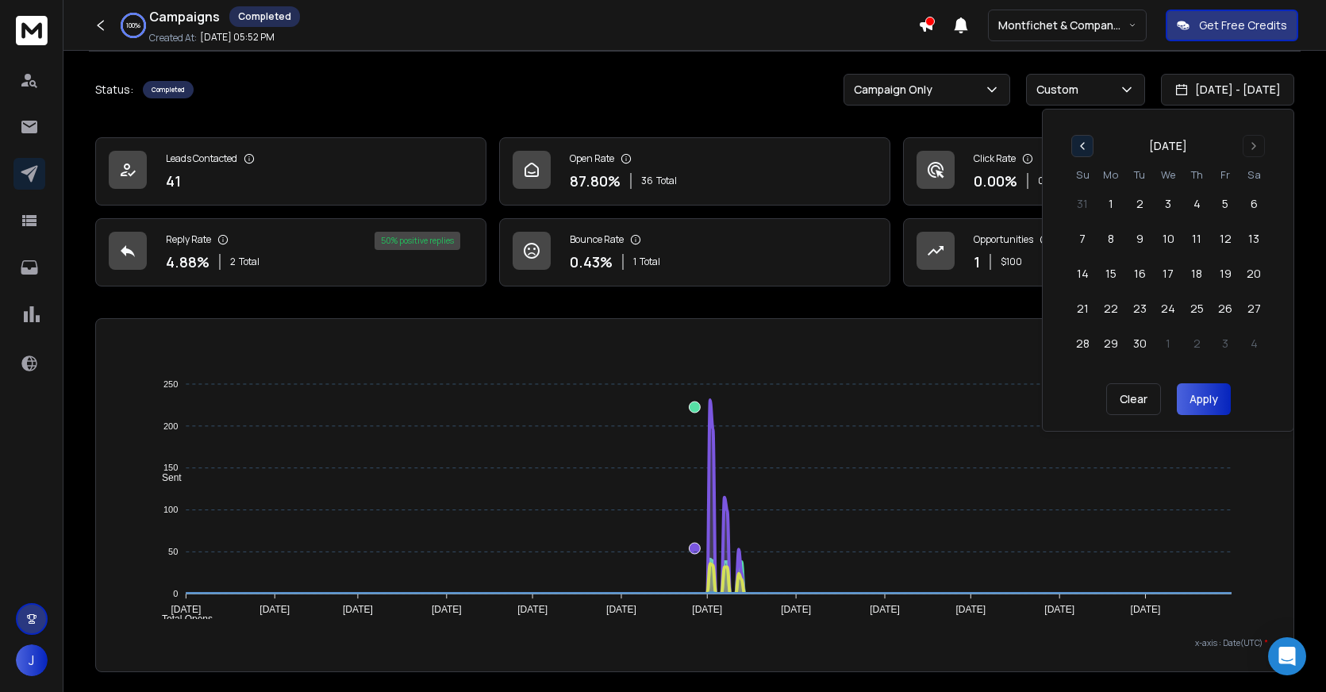
click at [1081, 144] on icon "Go to previous month" at bounding box center [1081, 146] width 3 height 6
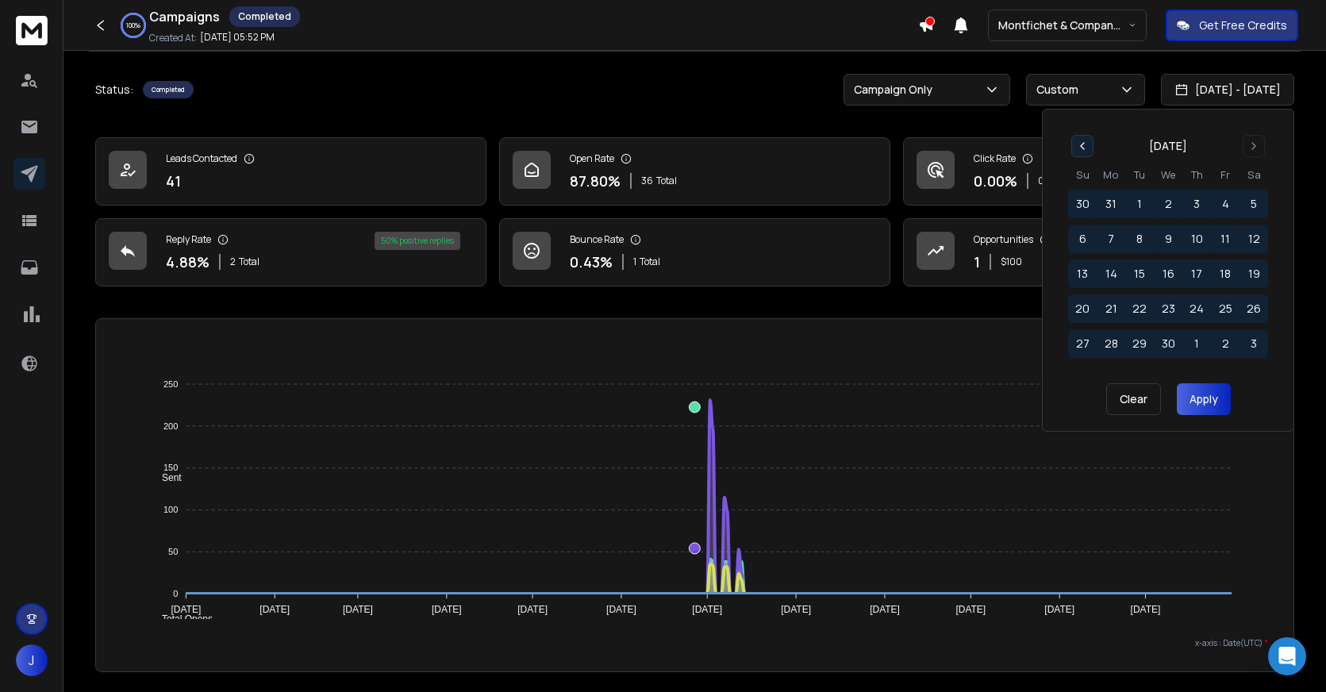
click at [1081, 144] on icon "Go to previous month" at bounding box center [1081, 146] width 3 height 6
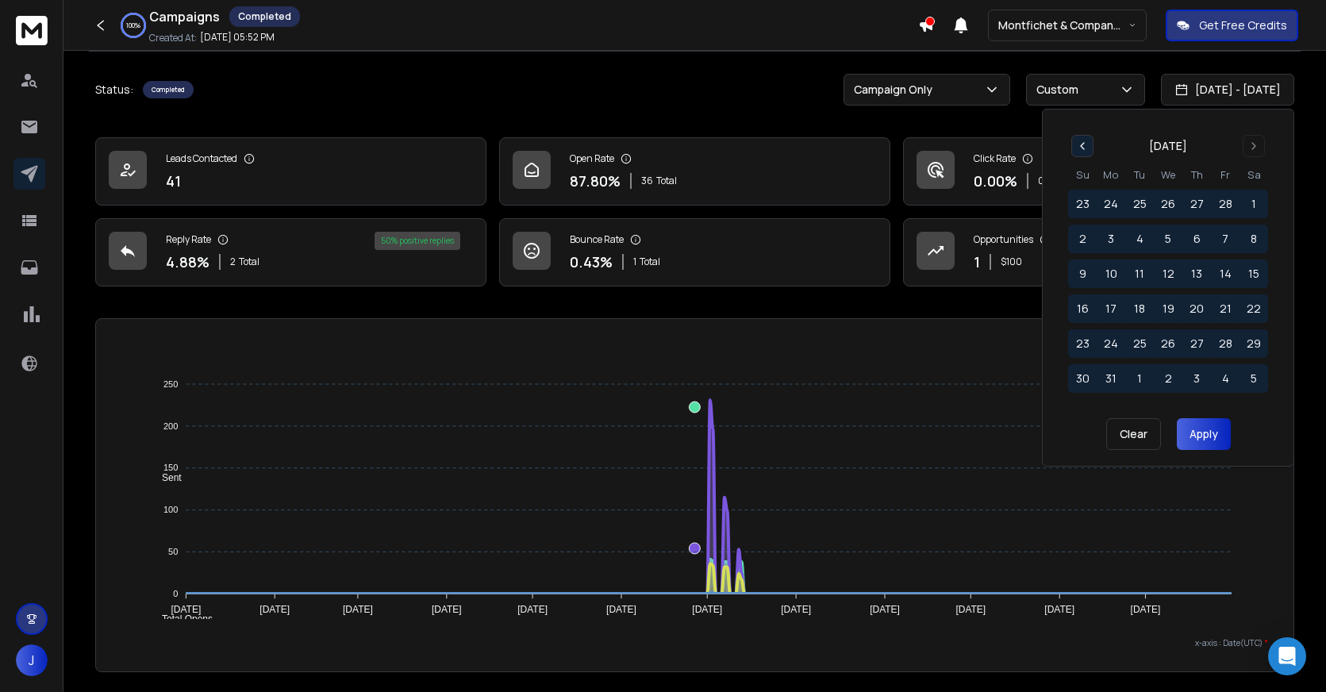
click at [1081, 144] on icon "Go to previous month" at bounding box center [1081, 146] width 3 height 6
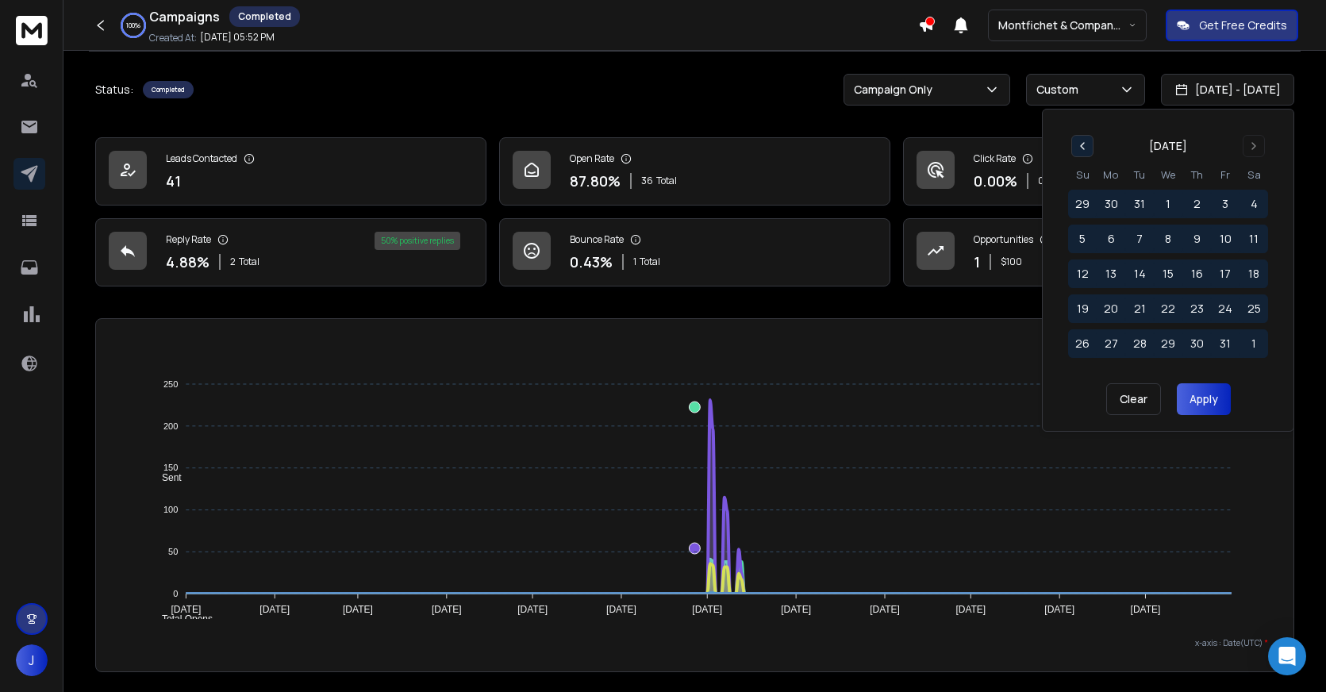
click at [1081, 144] on icon "Go to previous month" at bounding box center [1081, 146] width 3 height 6
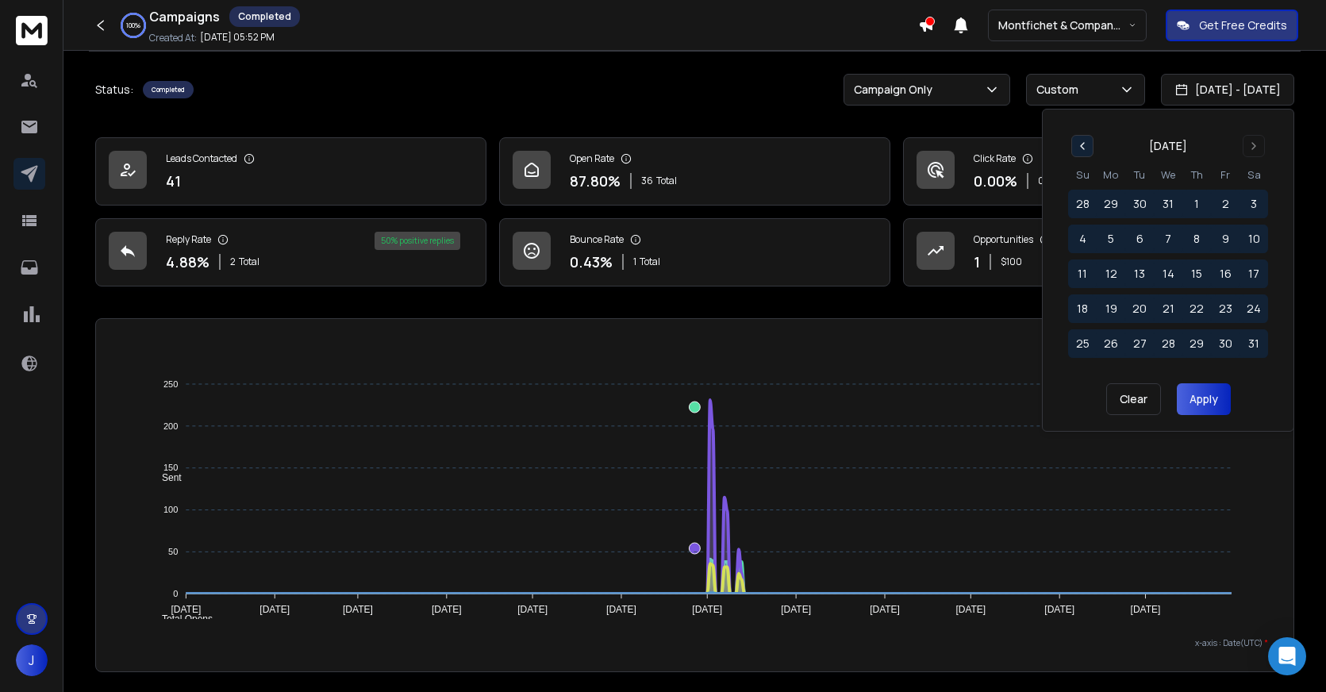
click at [1081, 144] on icon "Go to previous month" at bounding box center [1081, 146] width 3 height 6
click at [1110, 206] on button "1" at bounding box center [1110, 204] width 29 height 29
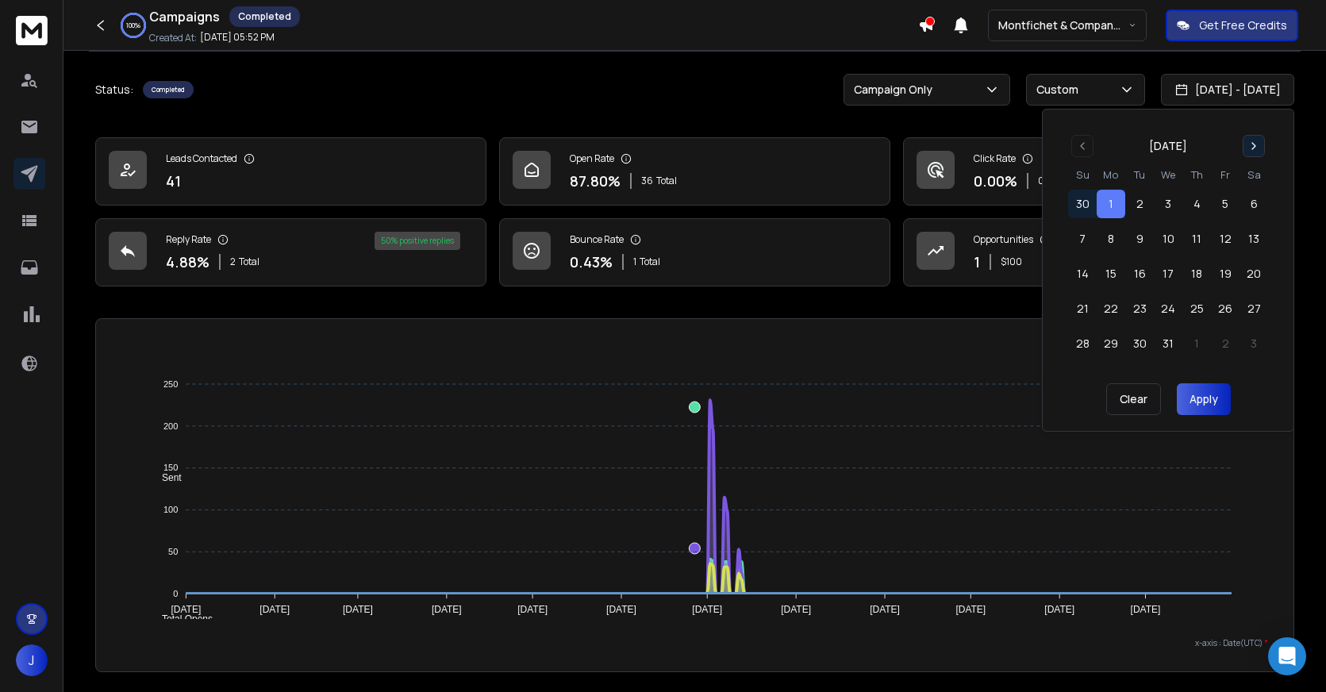
click at [1253, 147] on icon "Go to next month" at bounding box center [1253, 146] width 3 height 6
click at [1195, 209] on button "1" at bounding box center [1196, 204] width 29 height 29
click at [1084, 146] on icon "Go to previous month" at bounding box center [1082, 146] width 13 height 13
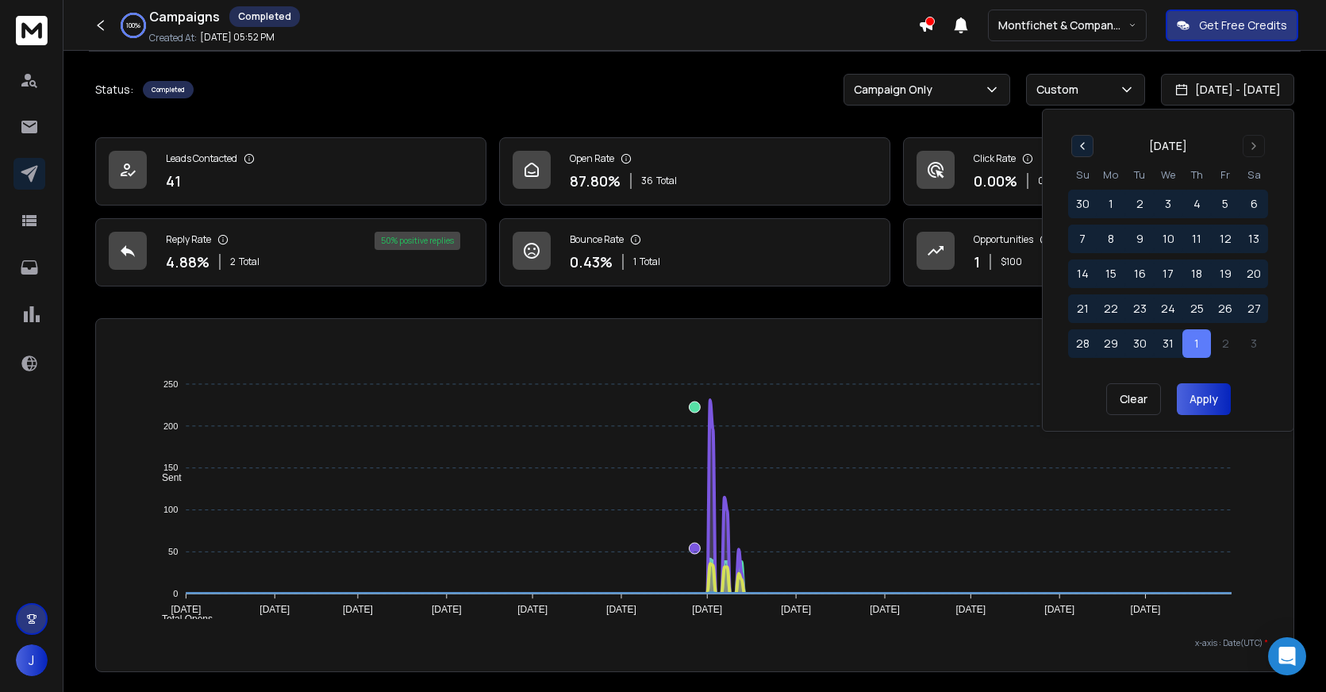
click at [1083, 147] on icon "Go to previous month" at bounding box center [1082, 146] width 13 height 13
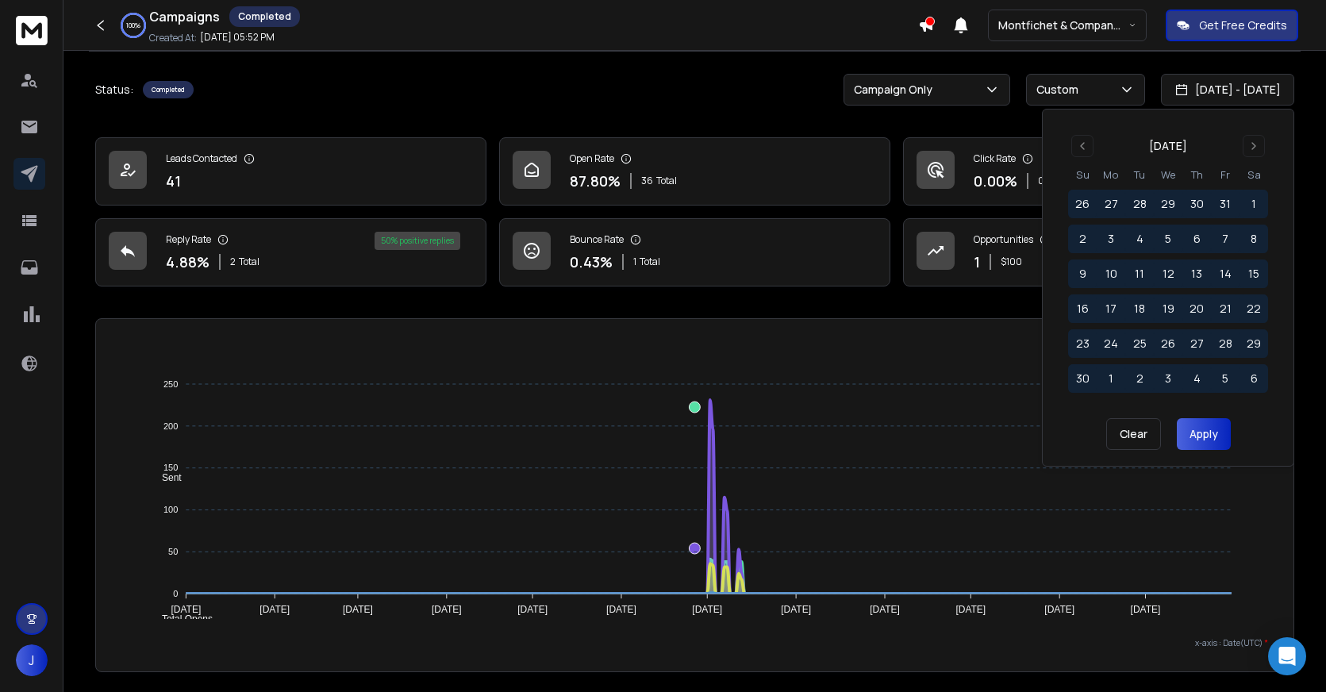
click at [1252, 208] on button "1" at bounding box center [1253, 204] width 29 height 29
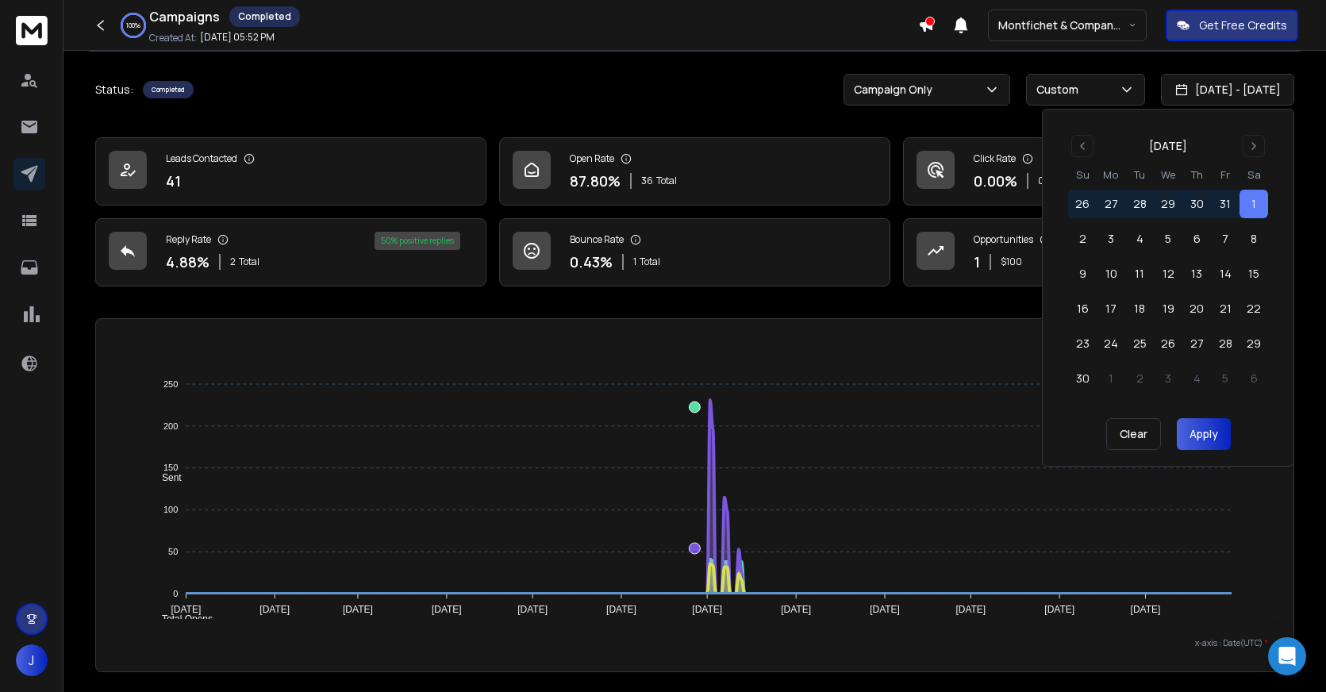
scroll to position [93, 0]
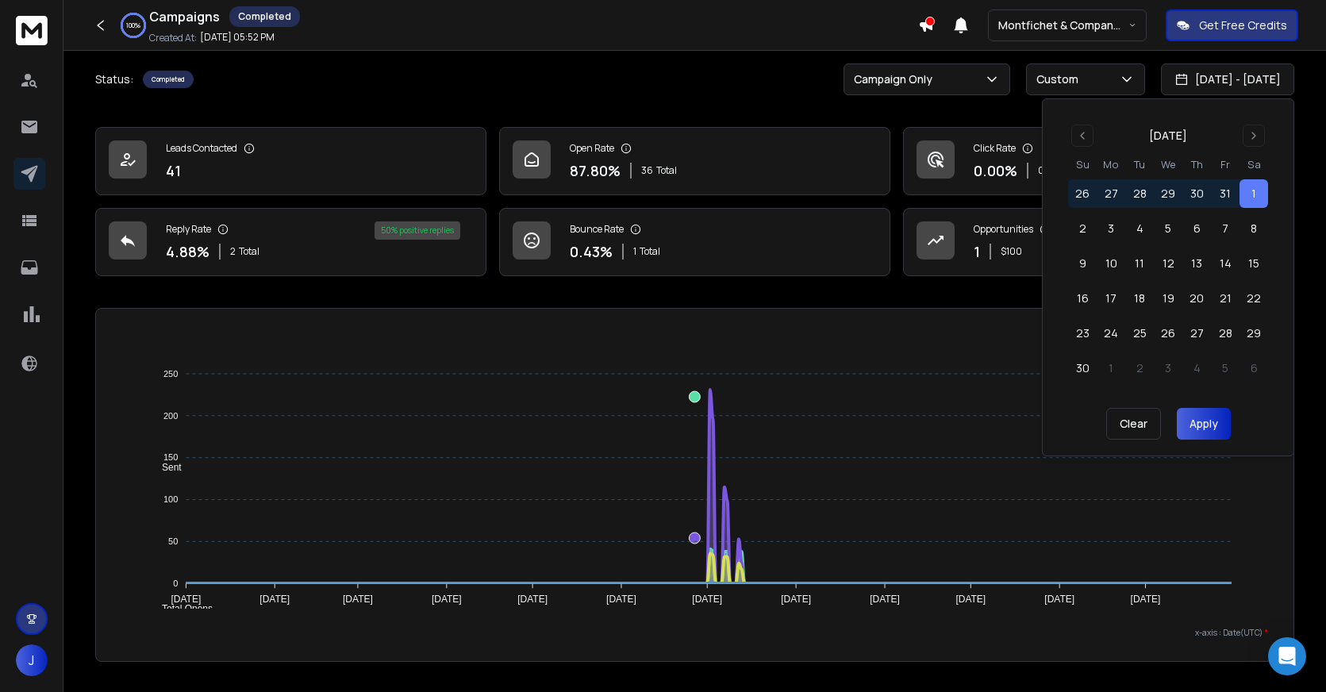
click at [746, 103] on div "Status: Completed Campaign Only Custom 01 Jan 2024 - 31 Dec 2024 Leads Contacte…" at bounding box center [694, 638] width 1199 height 1150
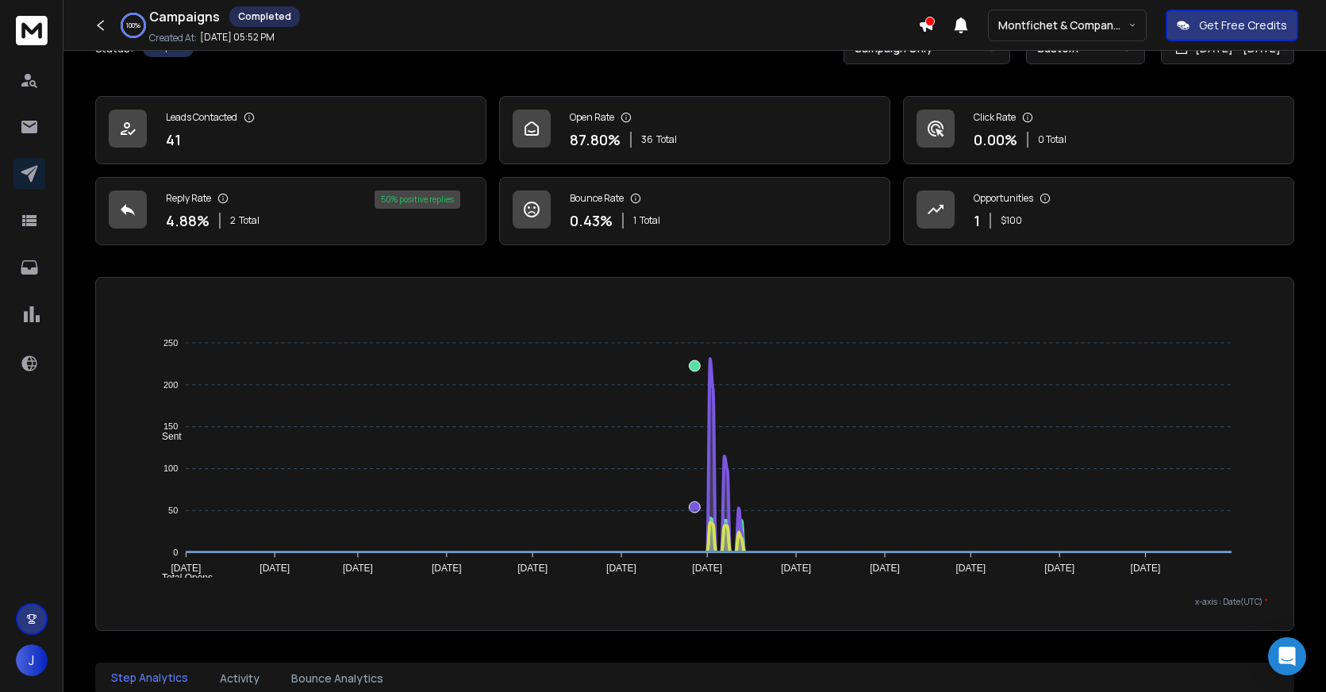
scroll to position [0, 0]
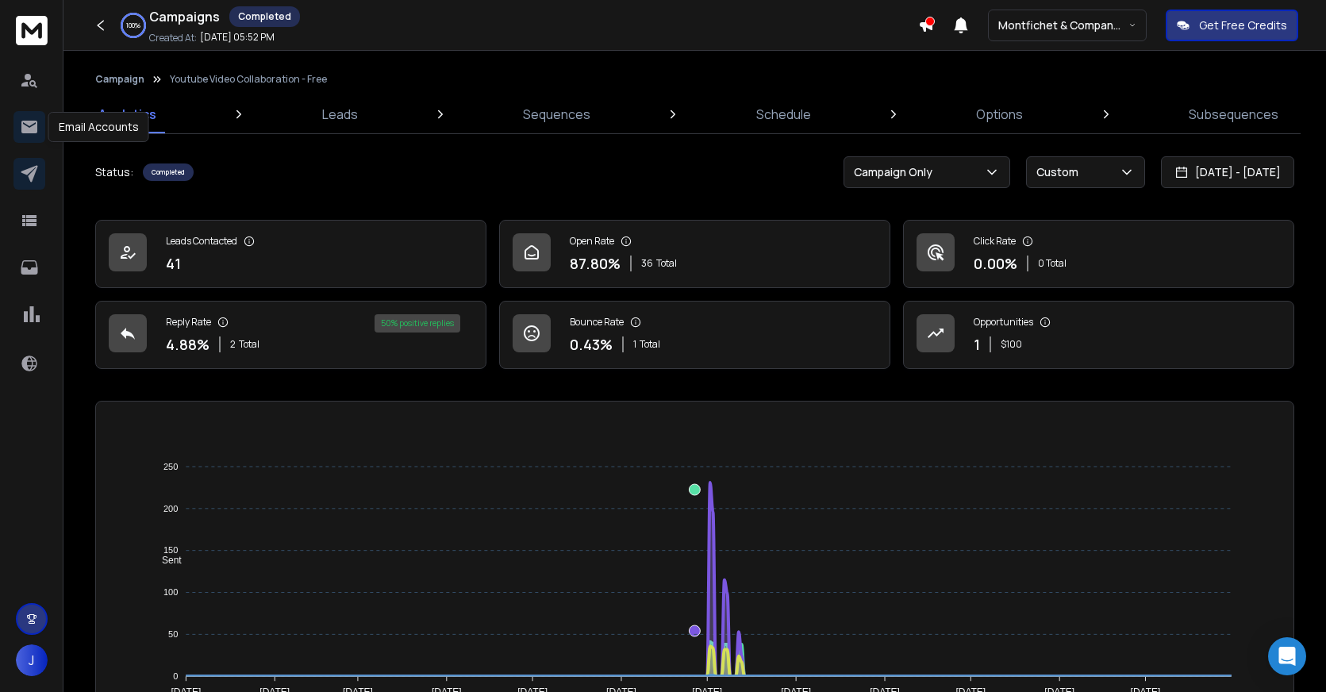
click at [33, 134] on icon at bounding box center [29, 126] width 19 height 19
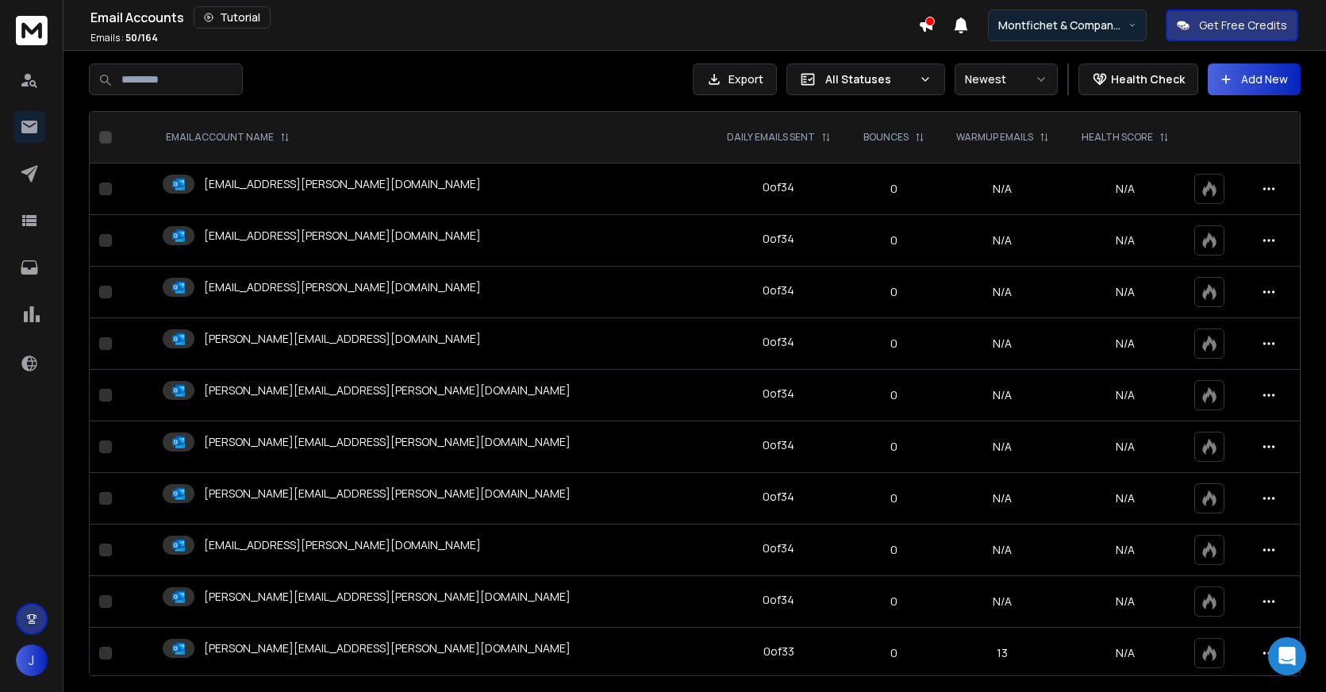
click at [1090, 28] on p "Montfichet & Company [GEOGRAPHIC_DATA]" at bounding box center [1063, 25] width 130 height 16
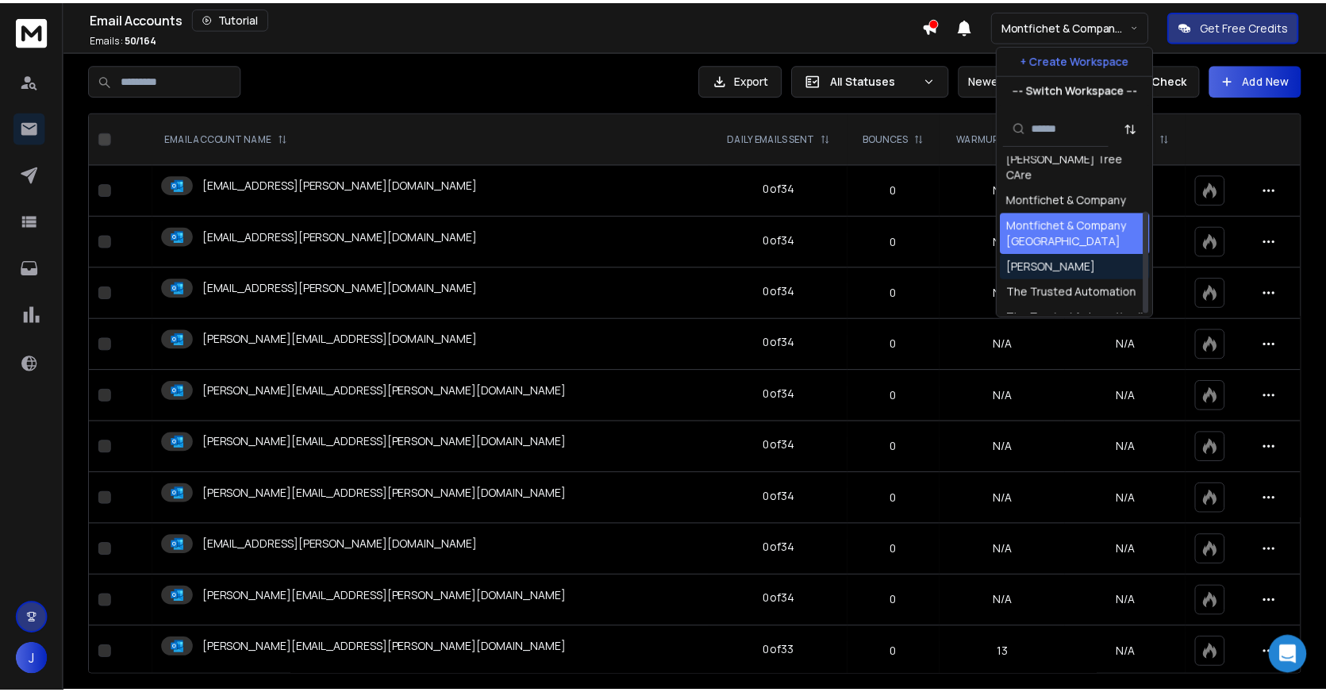
scroll to position [86, 0]
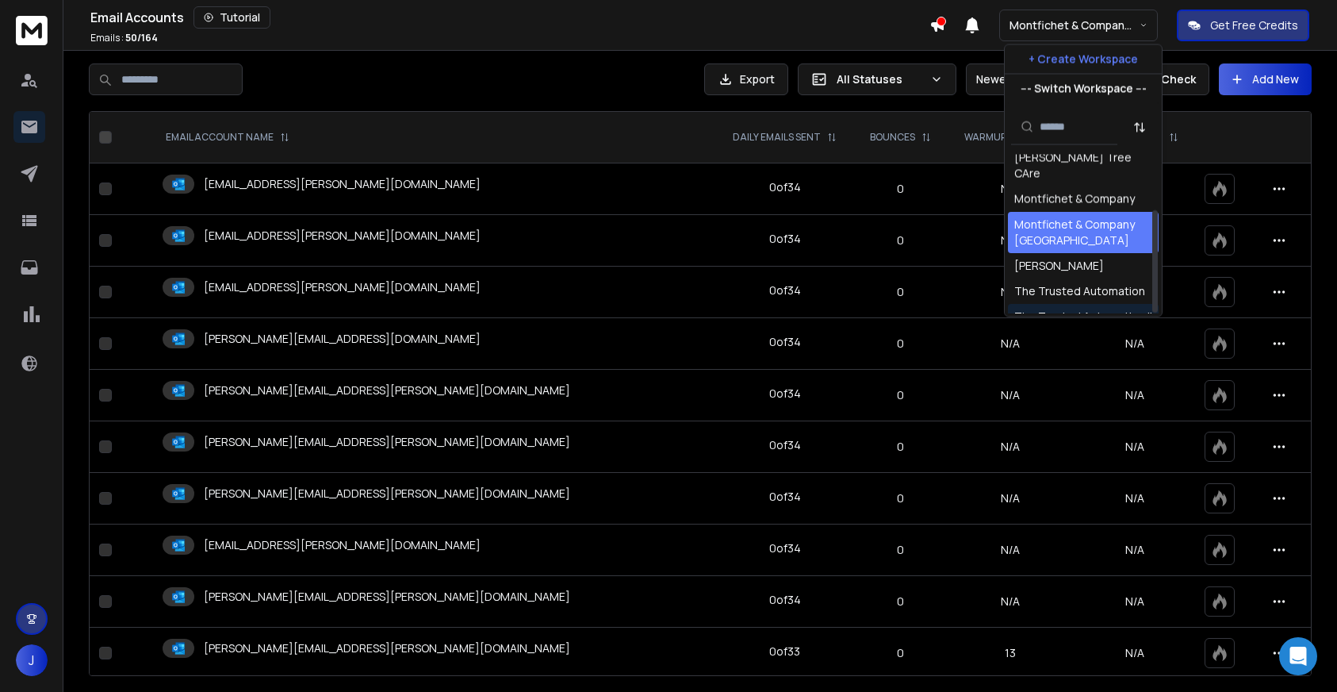
click at [1087, 309] on div "The Trusted Automation II" at bounding box center [1084, 317] width 138 height 16
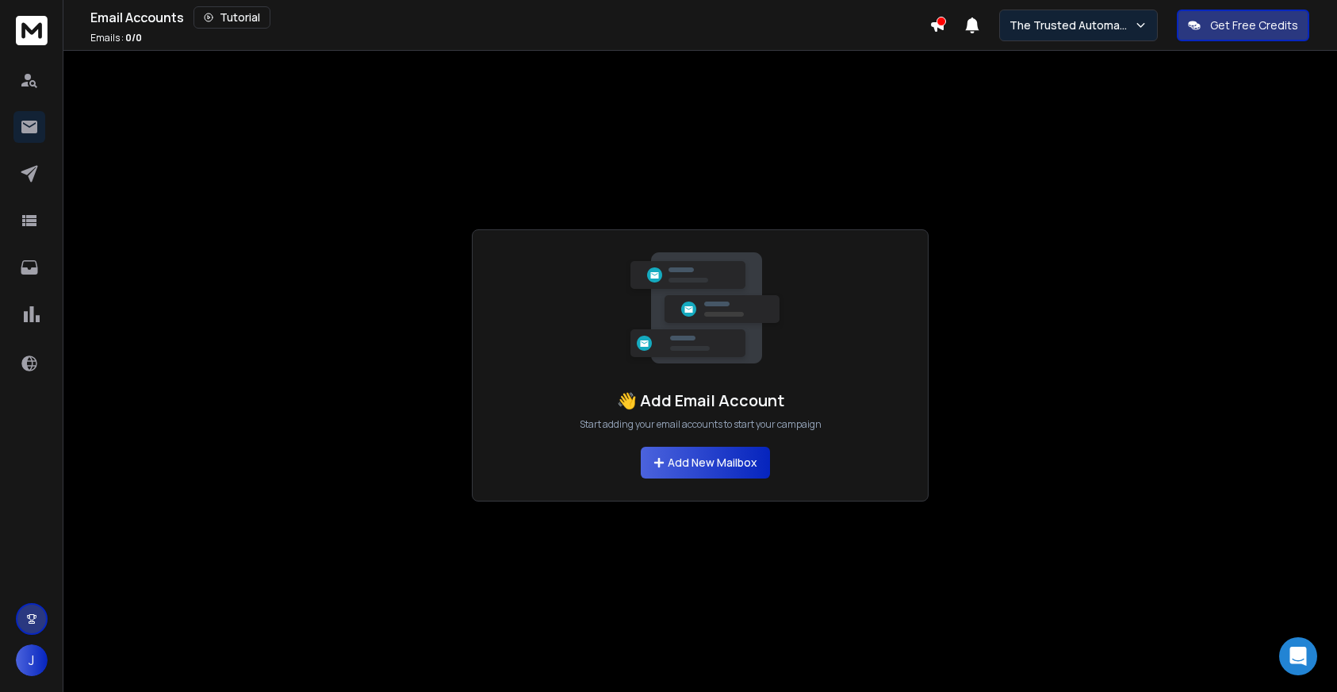
click at [1098, 29] on p "The Trusted Automation II" at bounding box center [1072, 25] width 125 height 16
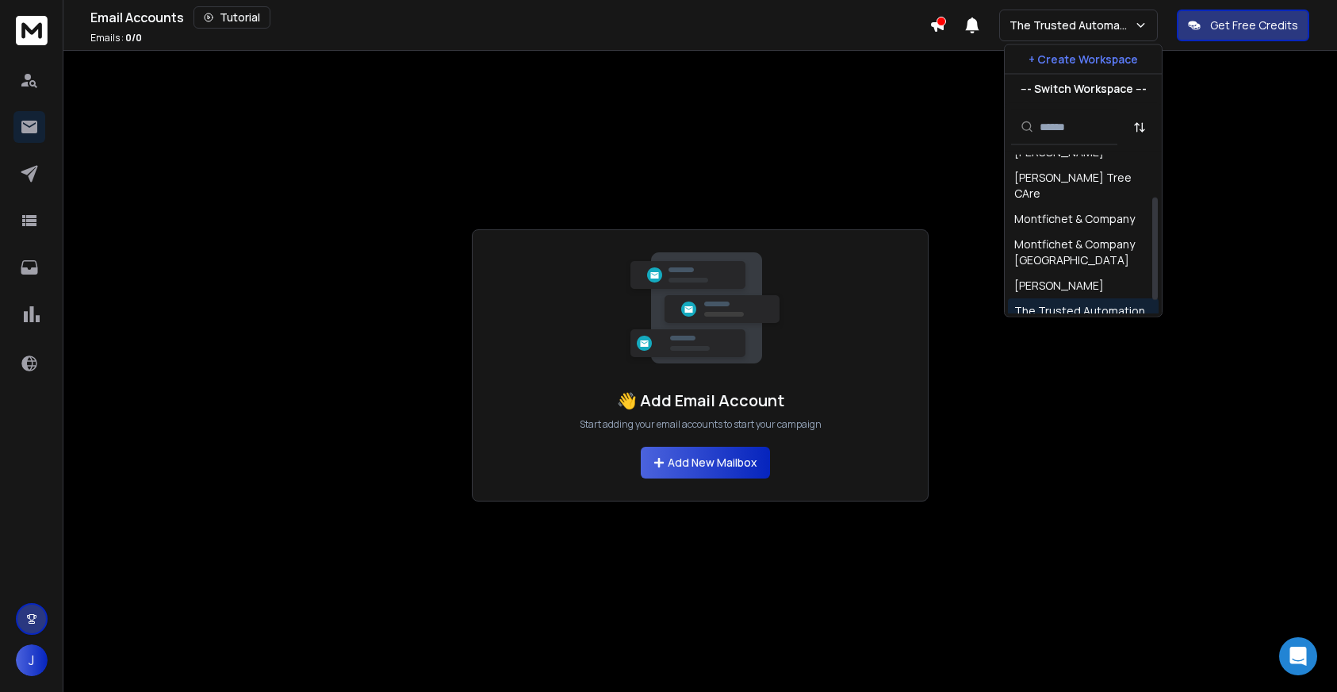
scroll to position [86, 0]
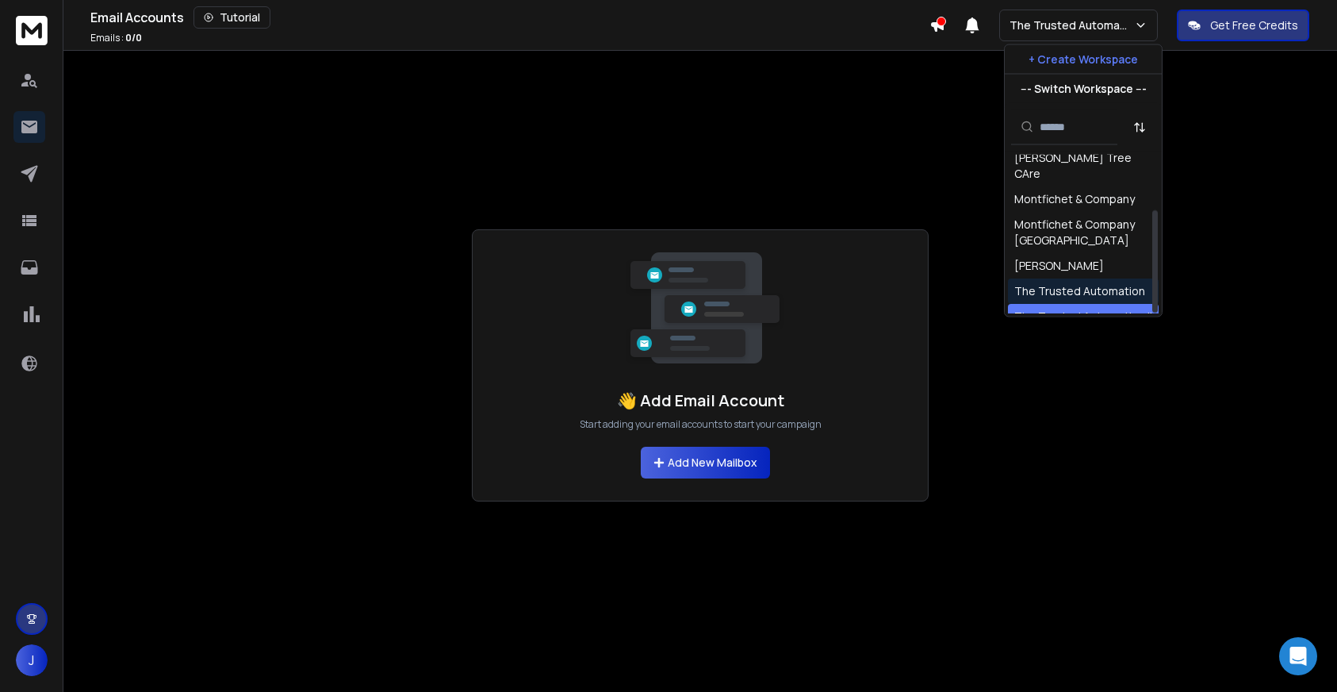
click at [1080, 283] on div "The Trusted Automation" at bounding box center [1080, 291] width 131 height 16
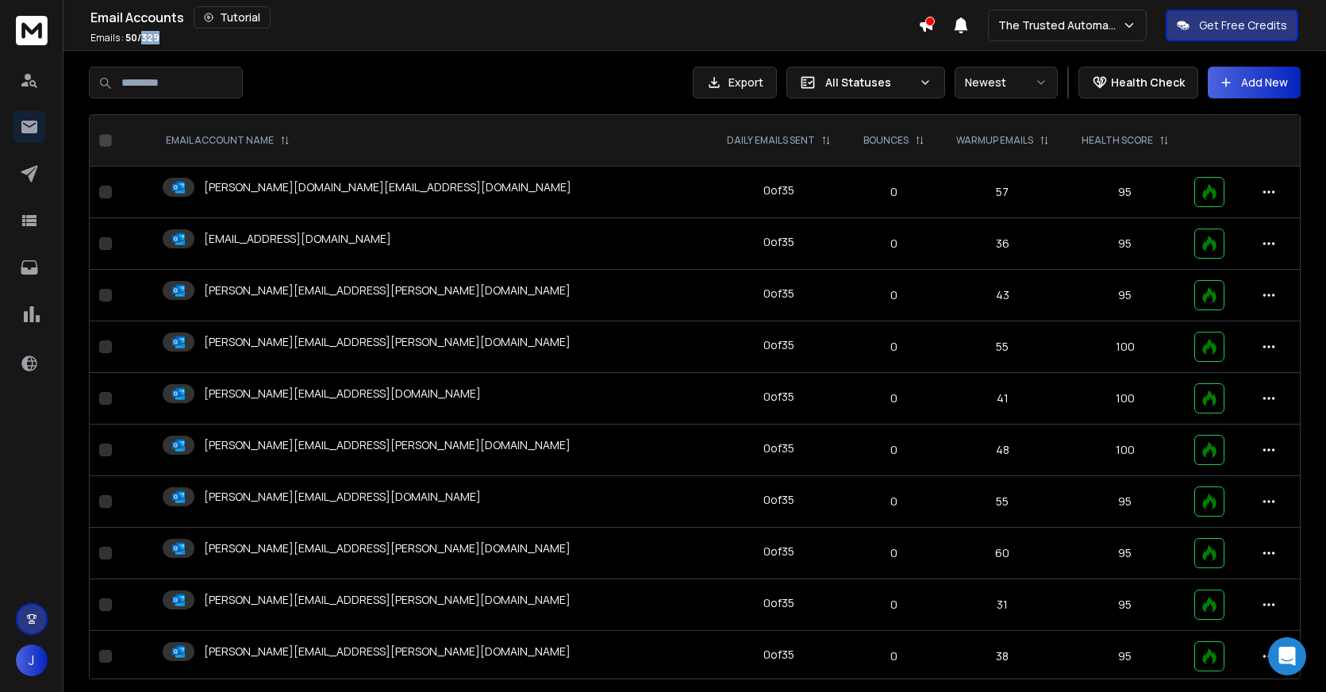
drag, startPoint x: 145, startPoint y: 41, endPoint x: 164, endPoint y: 41, distance: 19.0
click at [164, 41] on div "Emails : 50 / 329" at bounding box center [503, 38] width 827 height 13
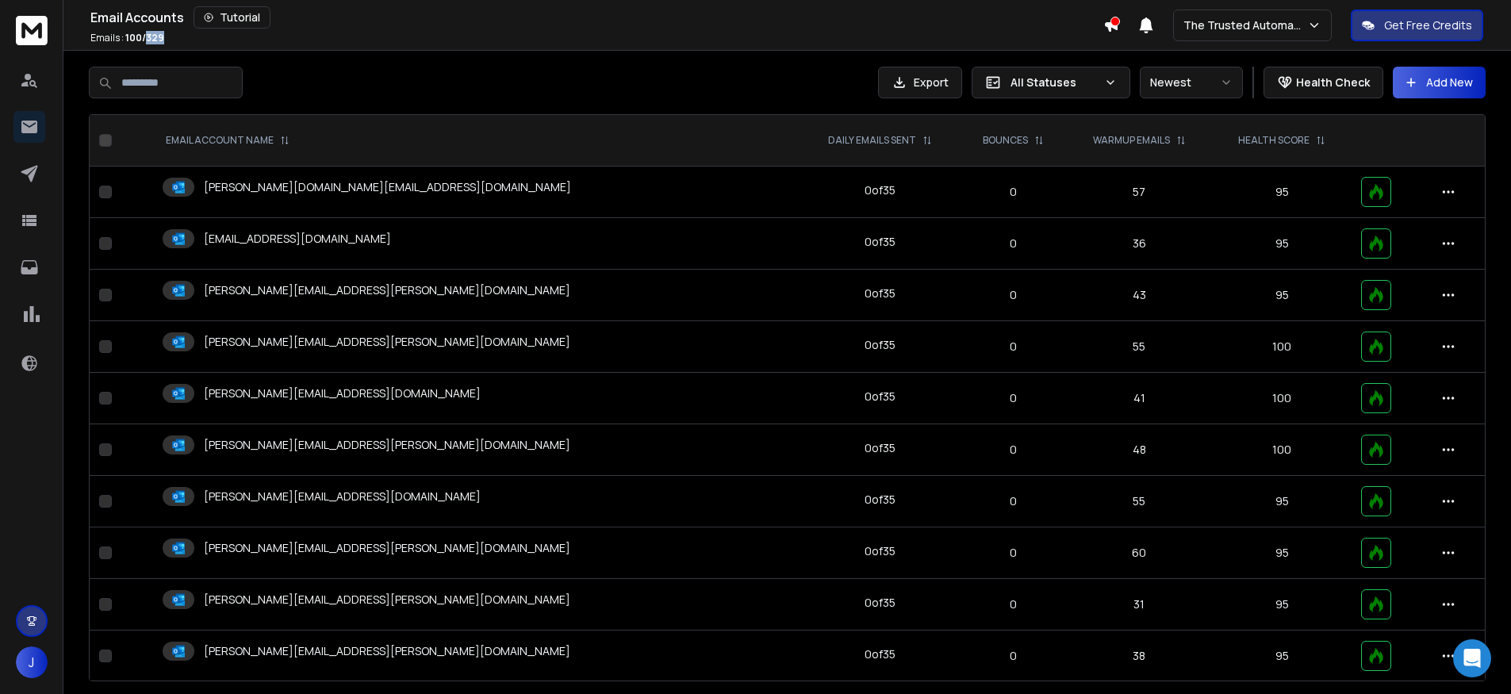
scroll to position [3, 0]
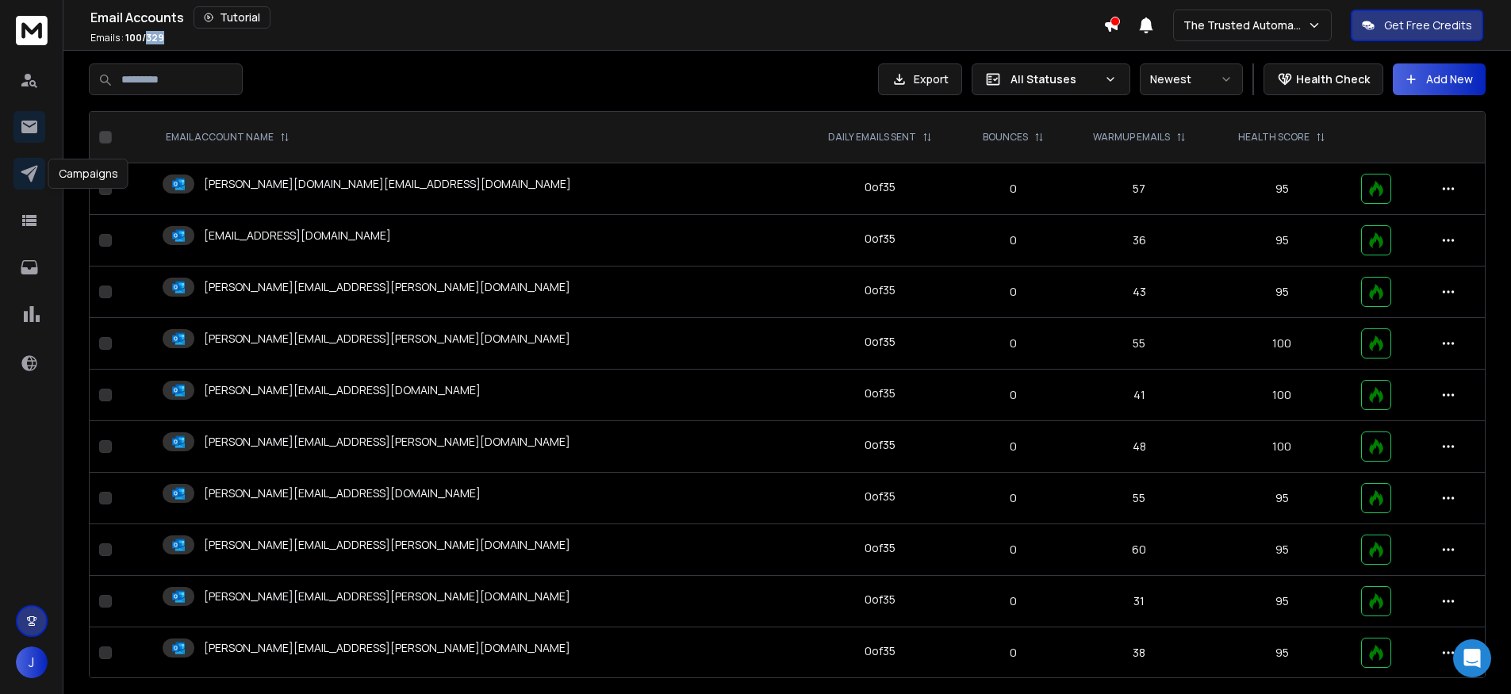
click at [31, 175] on icon at bounding box center [29, 174] width 17 height 17
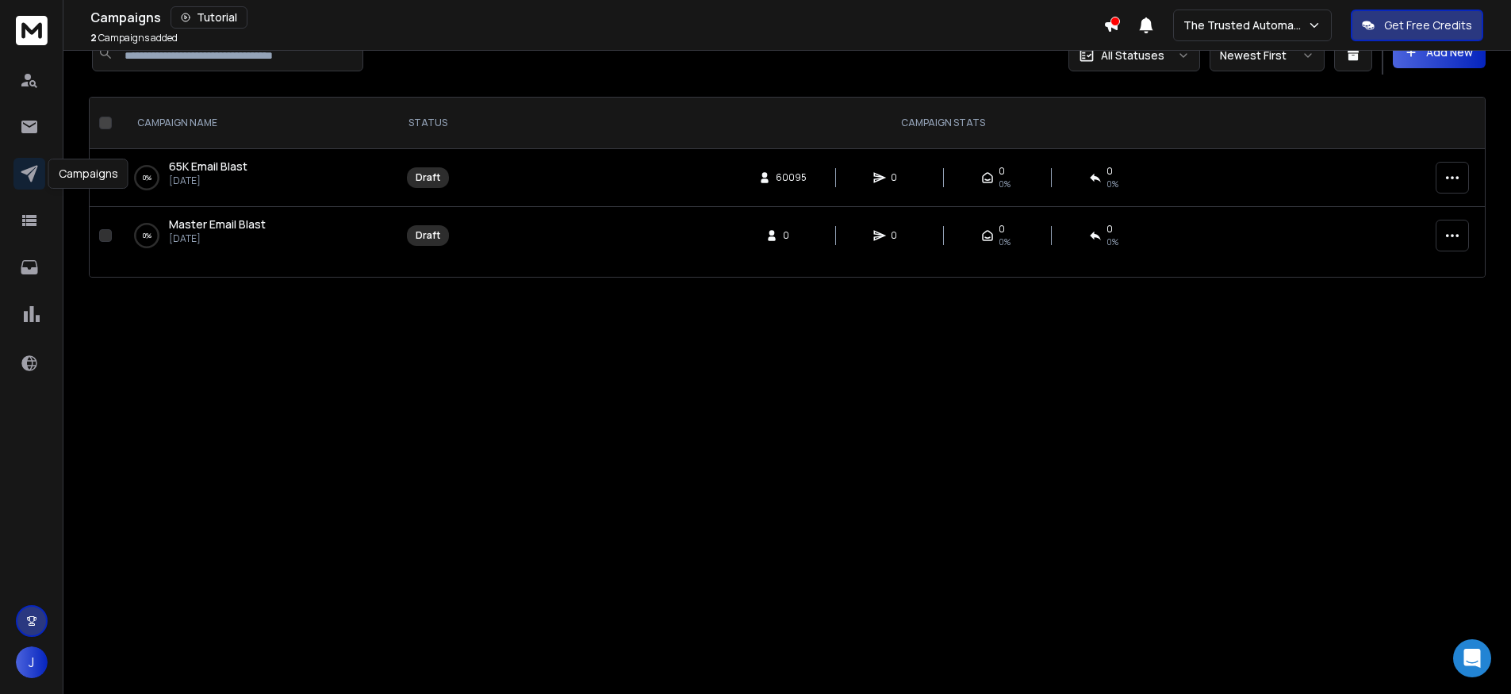
scroll to position [40, 0]
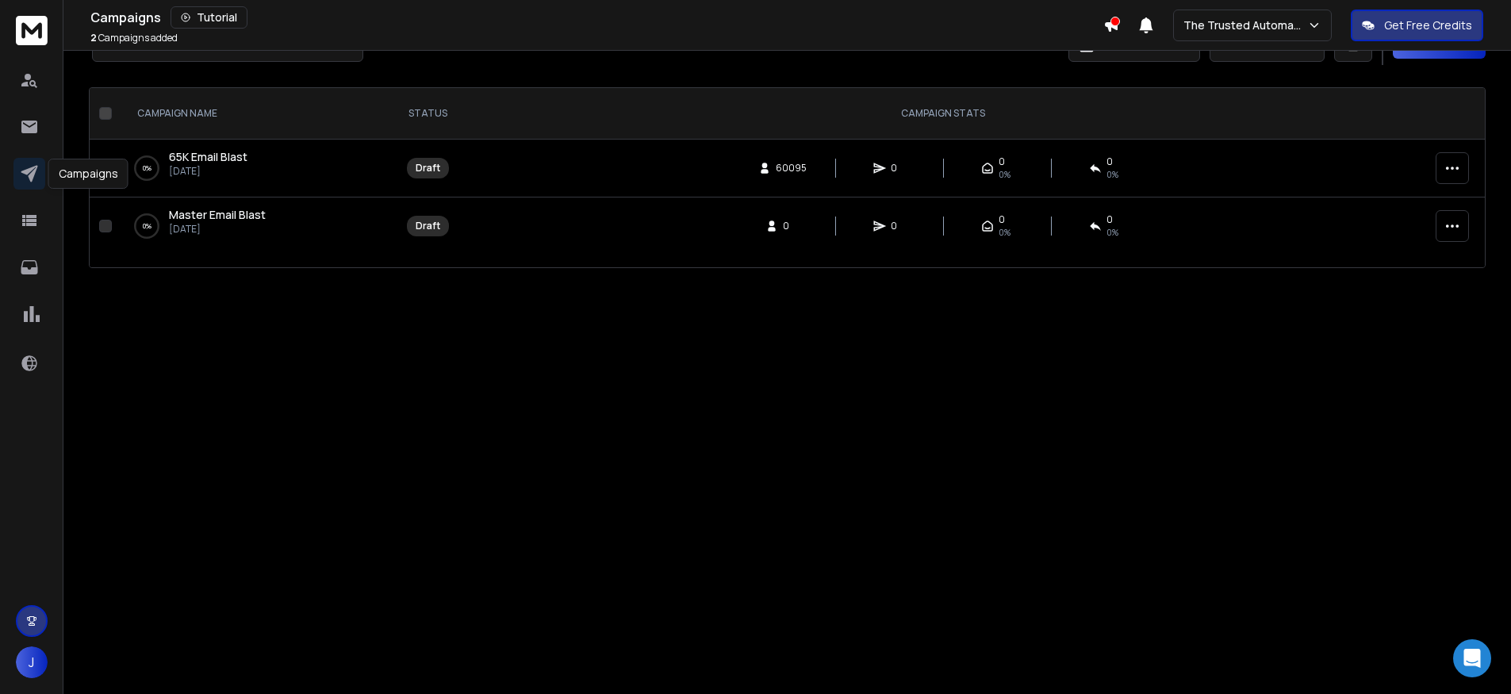
click at [232, 159] on span "65K Email Blast" at bounding box center [208, 156] width 79 height 15
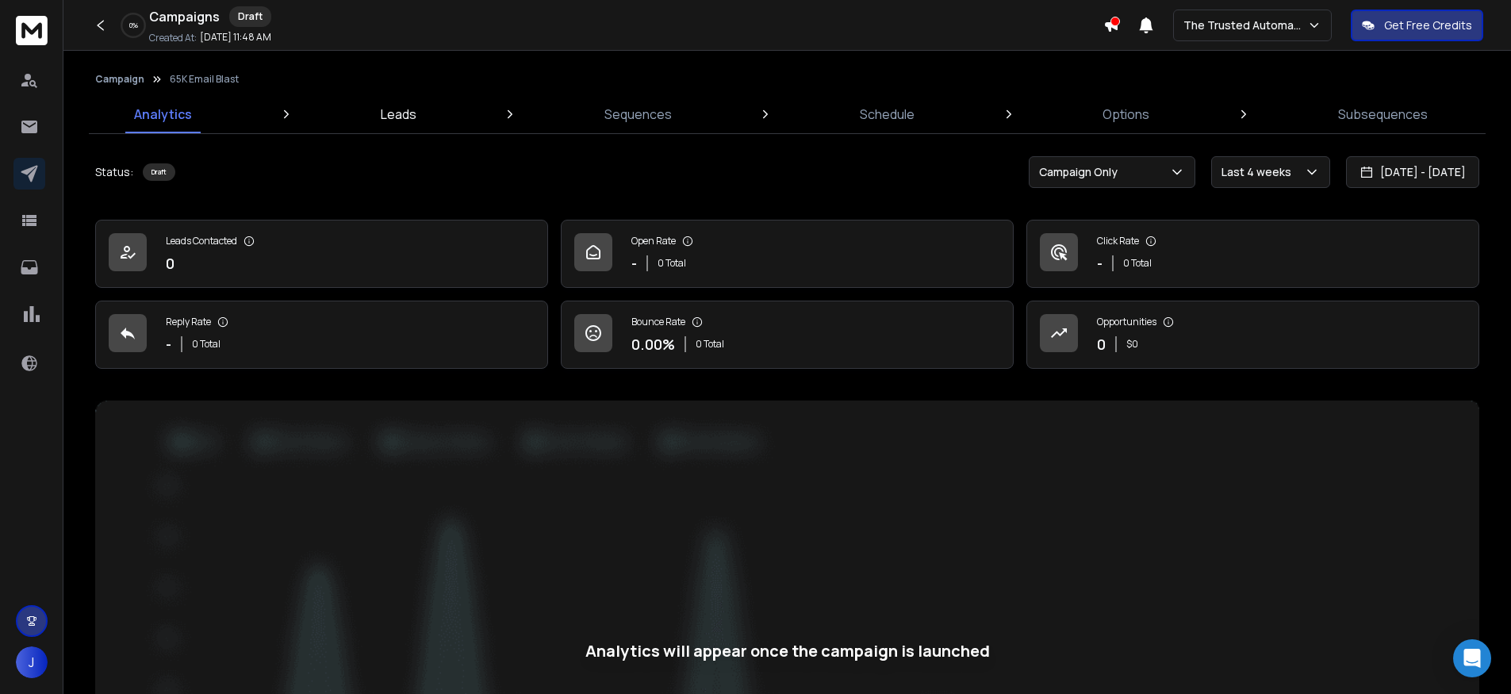
click at [398, 112] on p "Leads" at bounding box center [399, 114] width 36 height 19
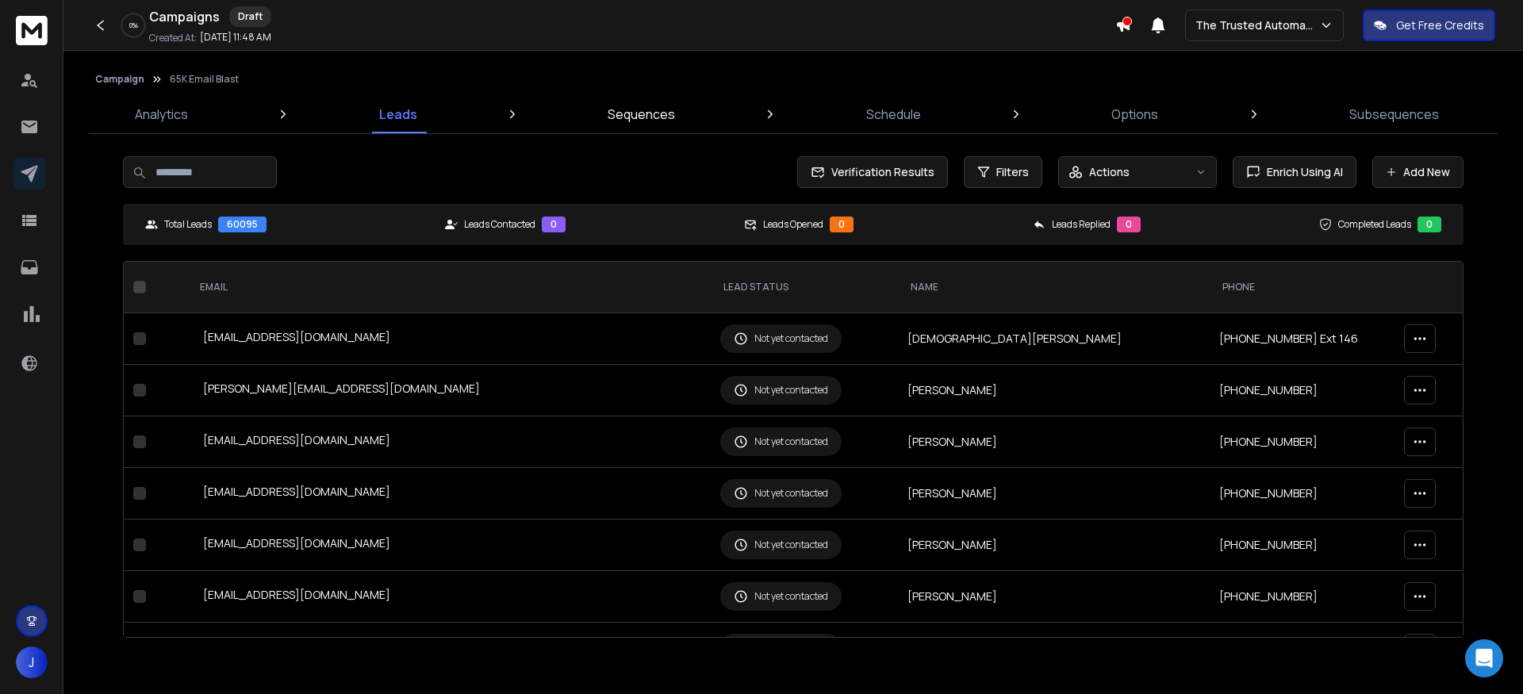
click at [635, 113] on p "Sequences" at bounding box center [641, 114] width 67 height 19
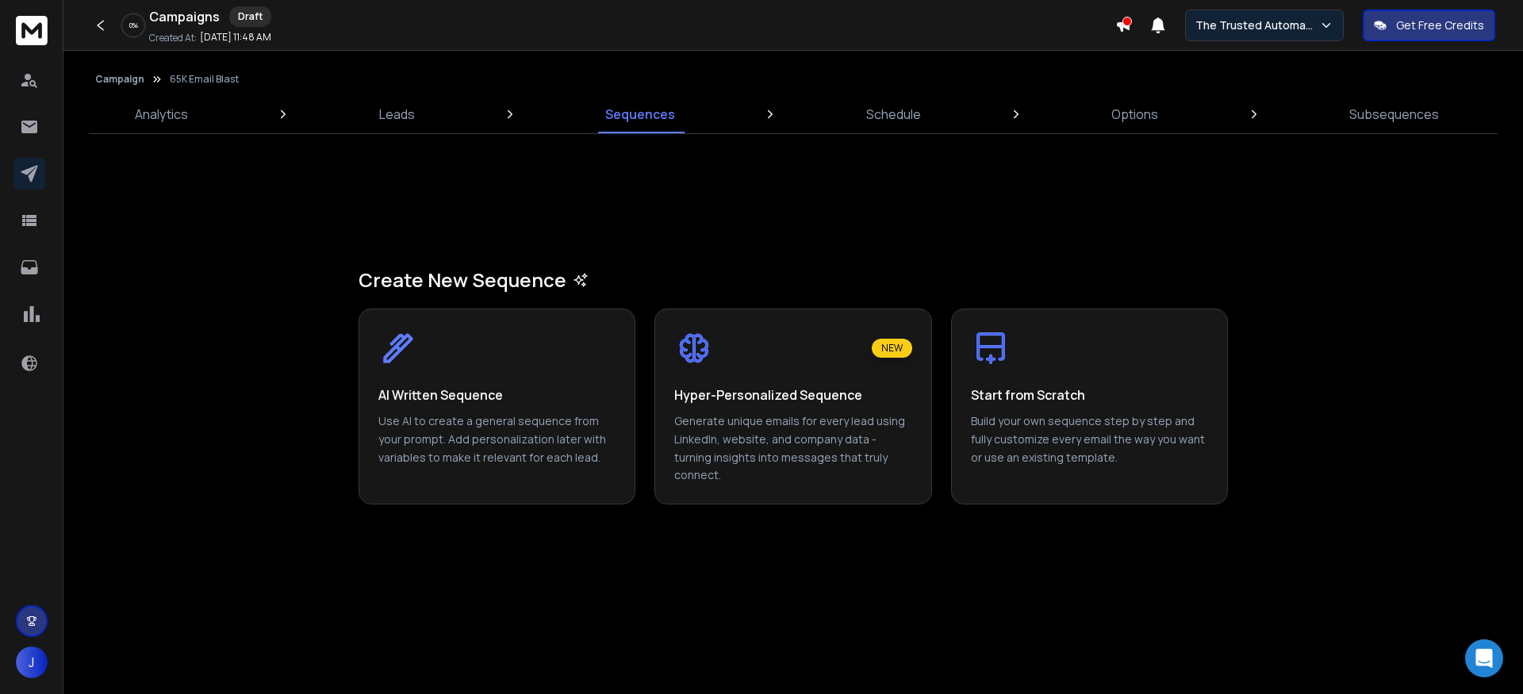
click at [1319, 24] on p "The Trusted Automation" at bounding box center [1257, 25] width 124 height 16
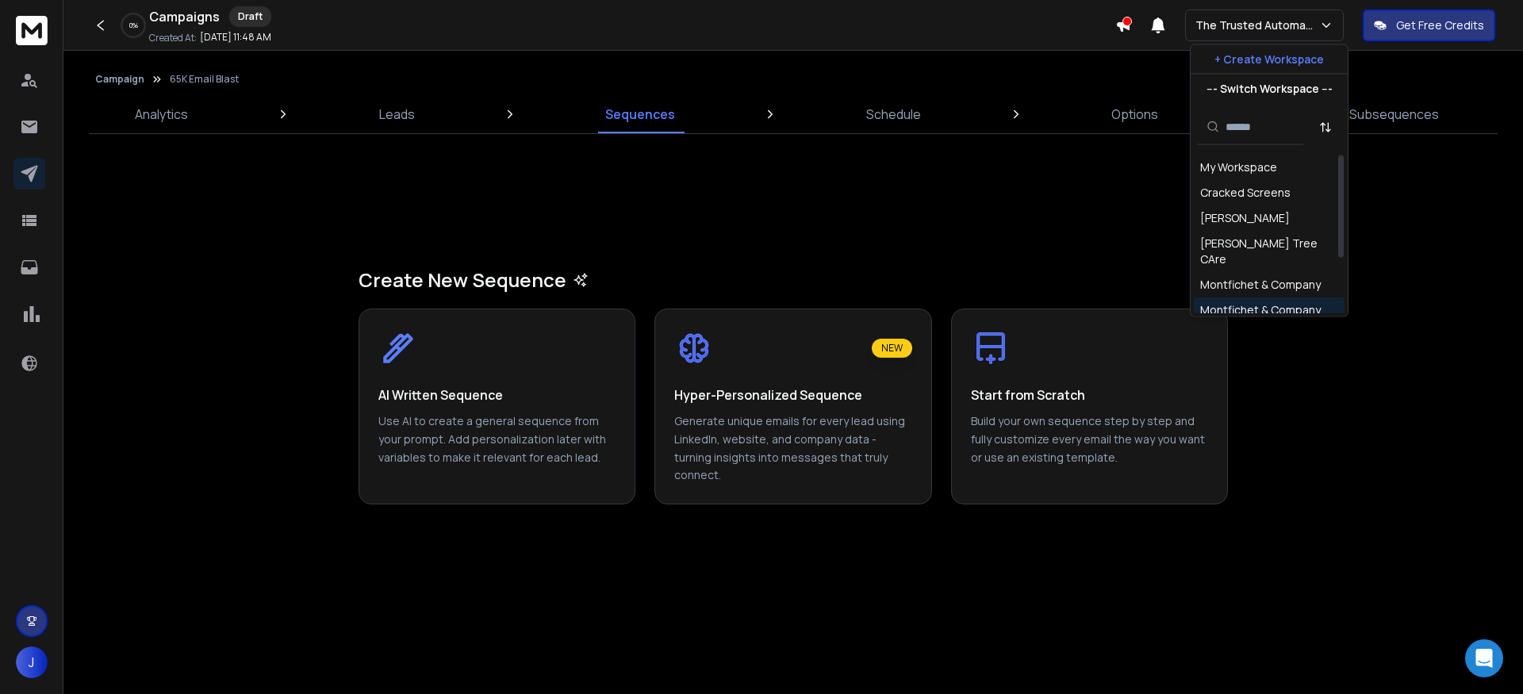
scroll to position [86, 0]
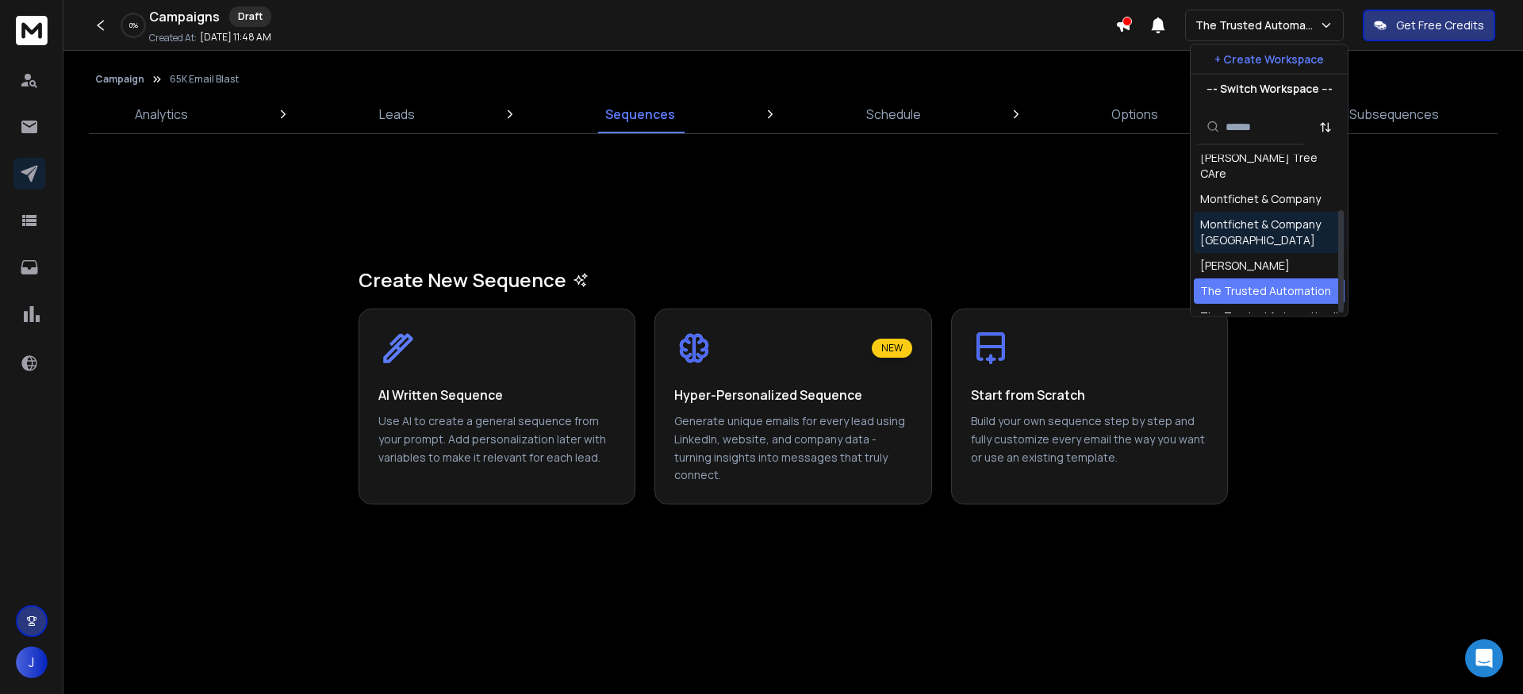
click at [1264, 217] on div "Montfichet & Company [GEOGRAPHIC_DATA]" at bounding box center [1269, 233] width 138 height 32
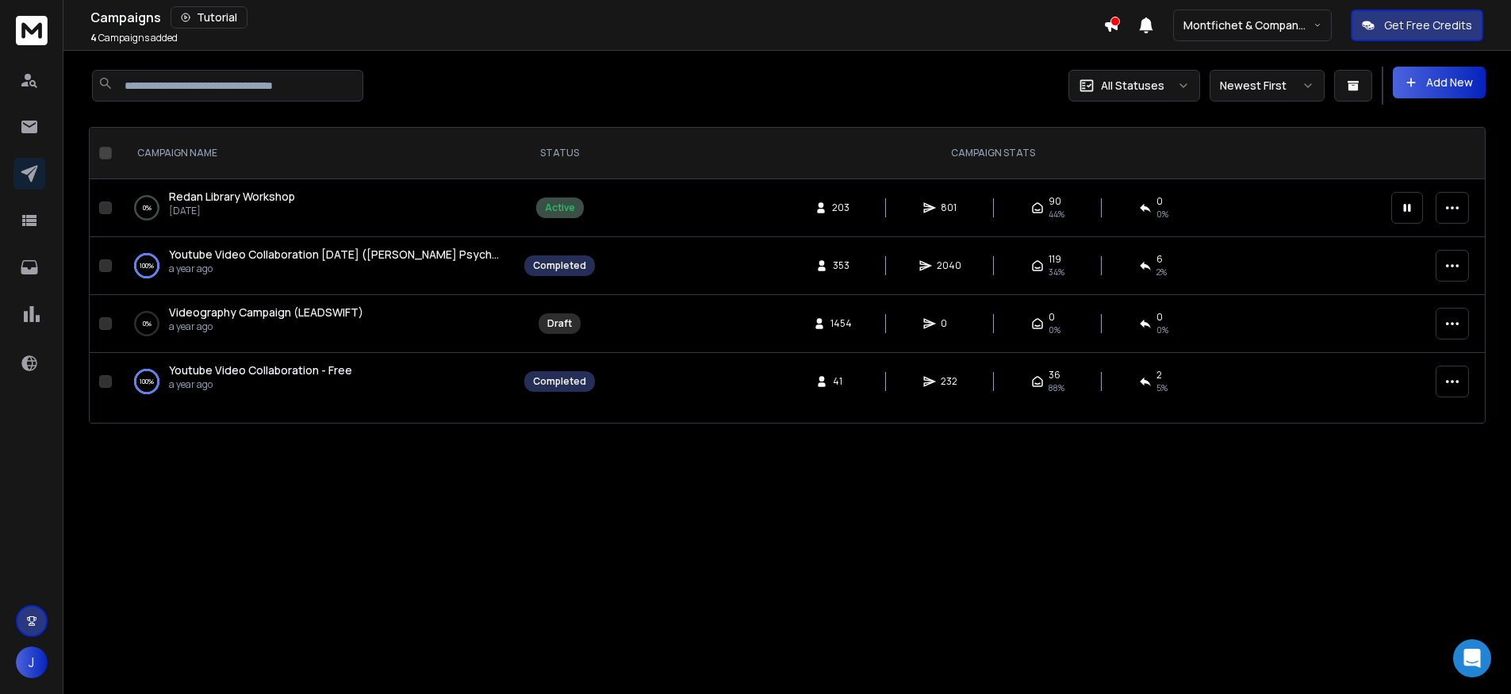
click at [261, 374] on span "Youtube Video Collaboration - Free" at bounding box center [260, 370] width 183 height 15
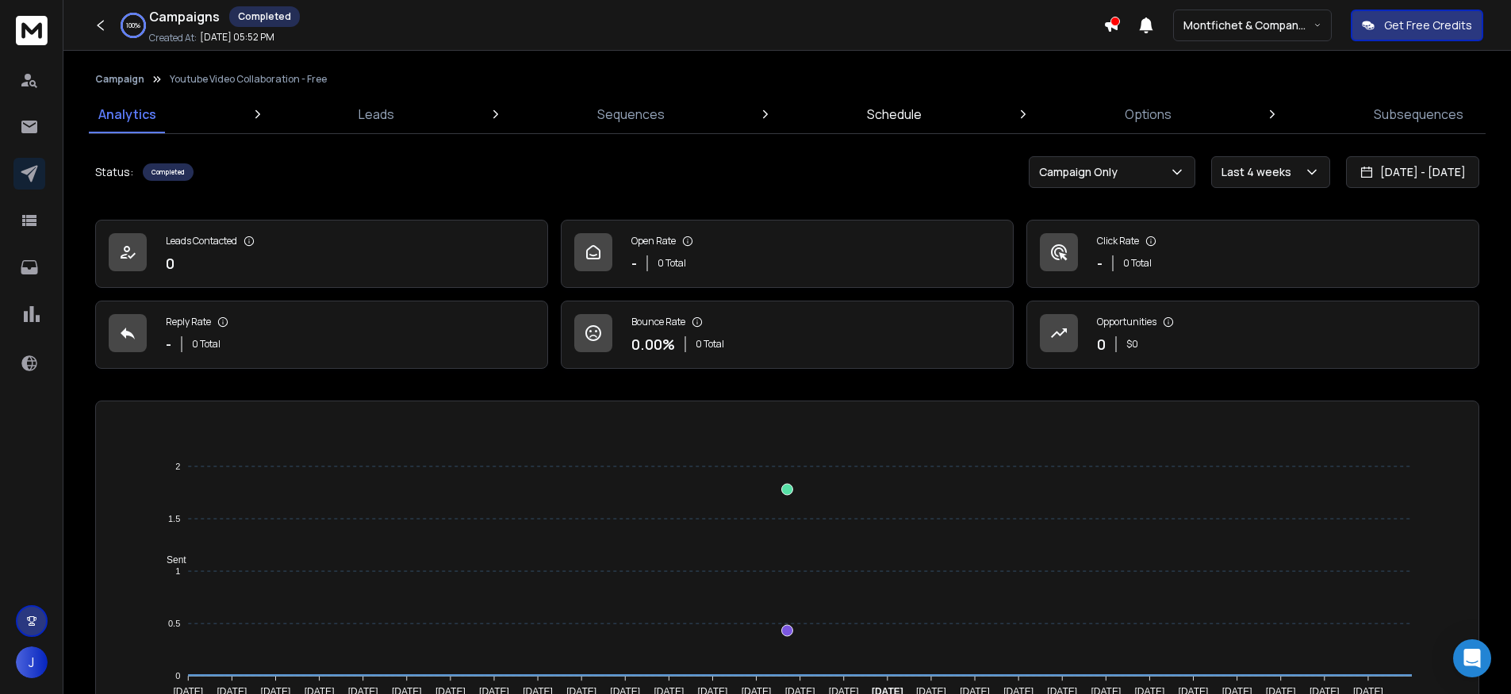
click at [905, 112] on p "Schedule" at bounding box center [894, 114] width 55 height 19
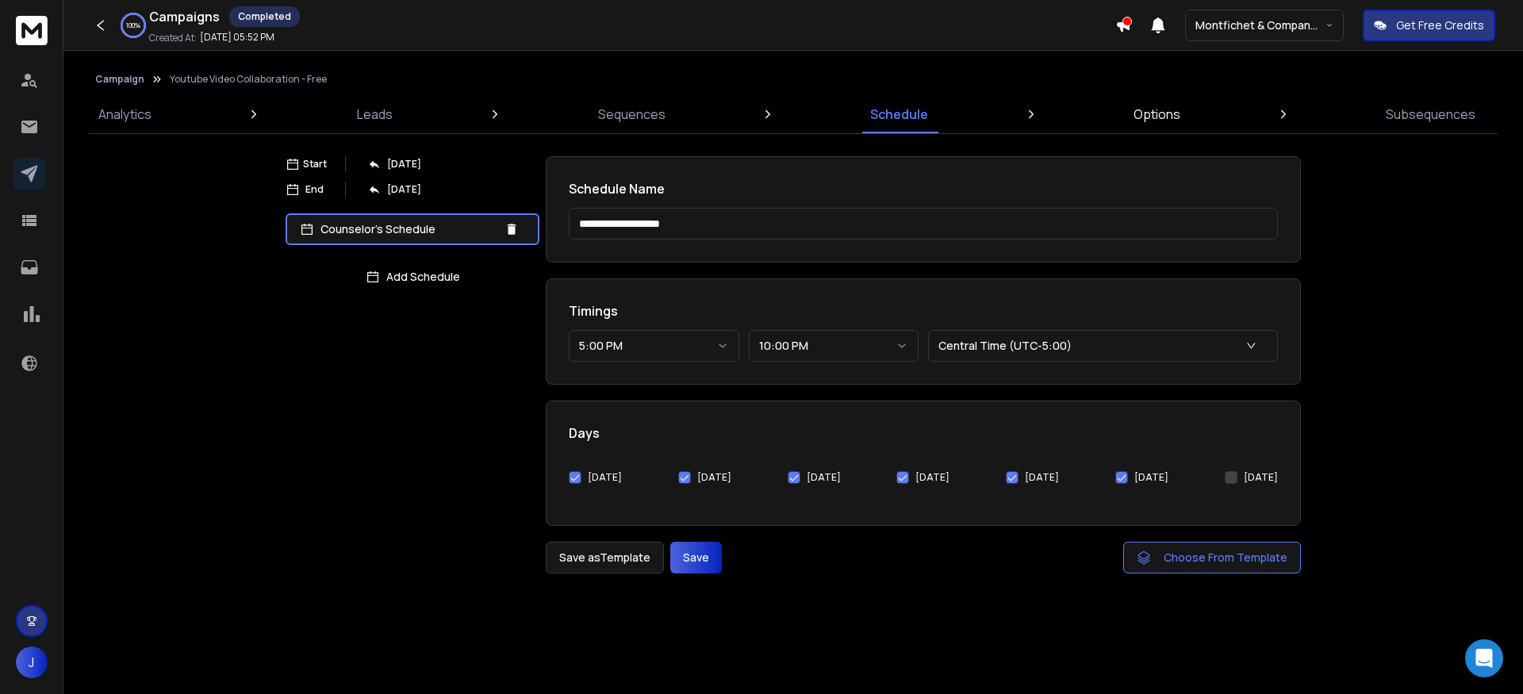
click at [1162, 116] on p "Options" at bounding box center [1157, 114] width 47 height 19
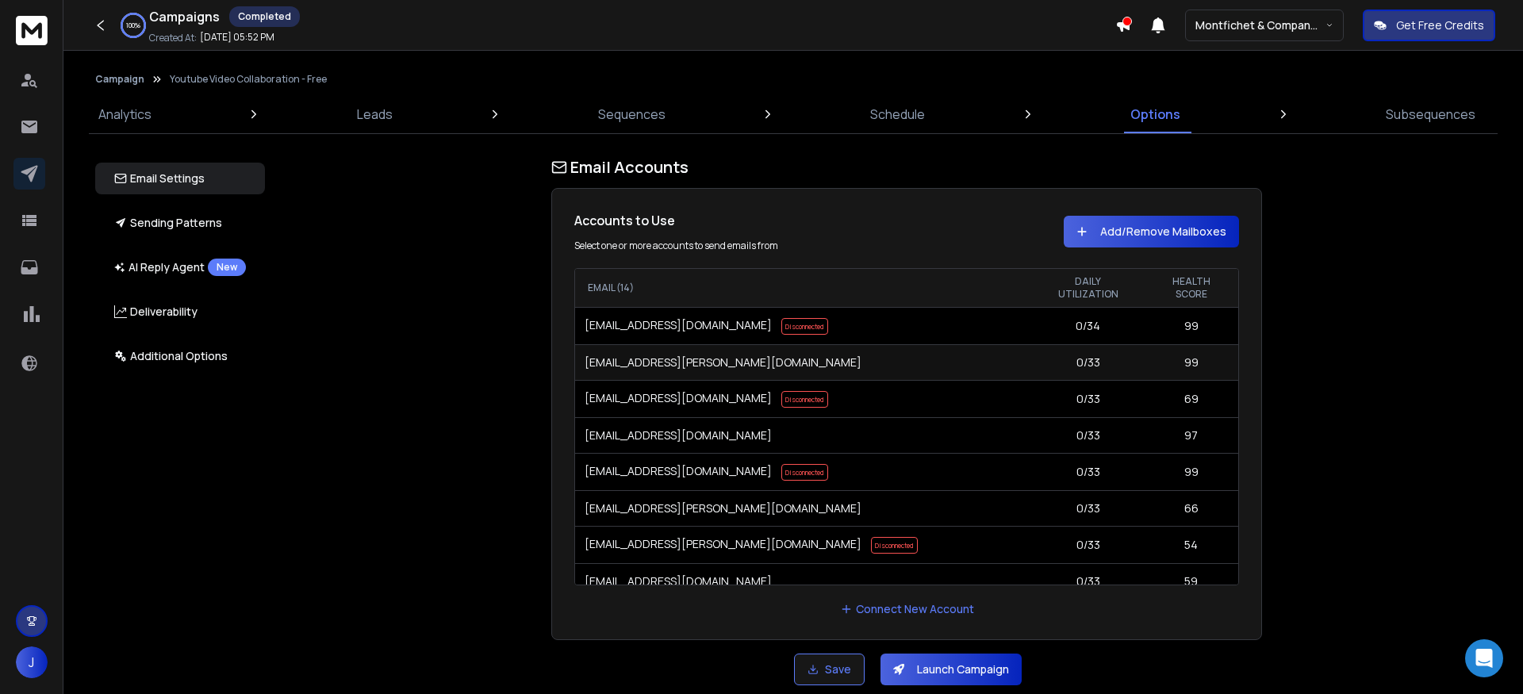
scroll to position [10, 0]
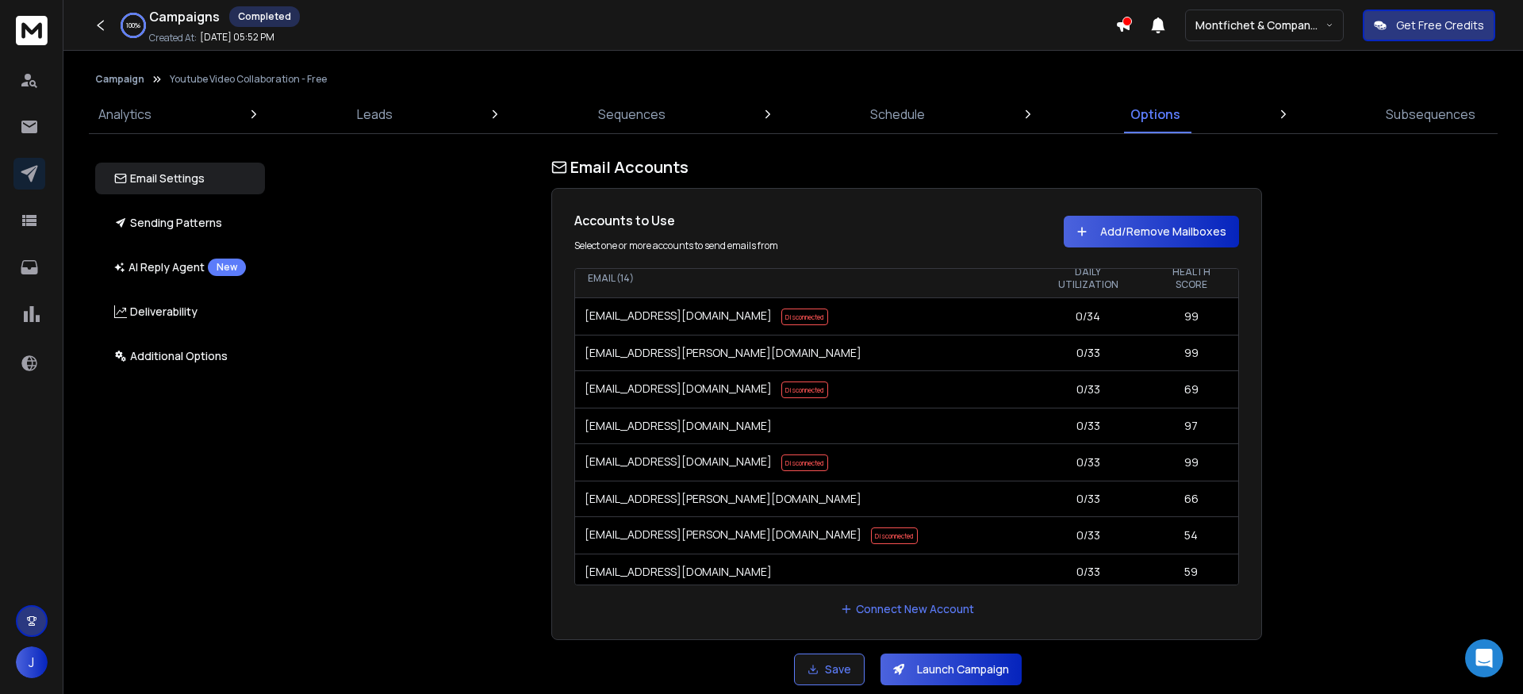
click at [1126, 228] on button "Add/Remove Mailboxes" at bounding box center [1151, 232] width 175 height 32
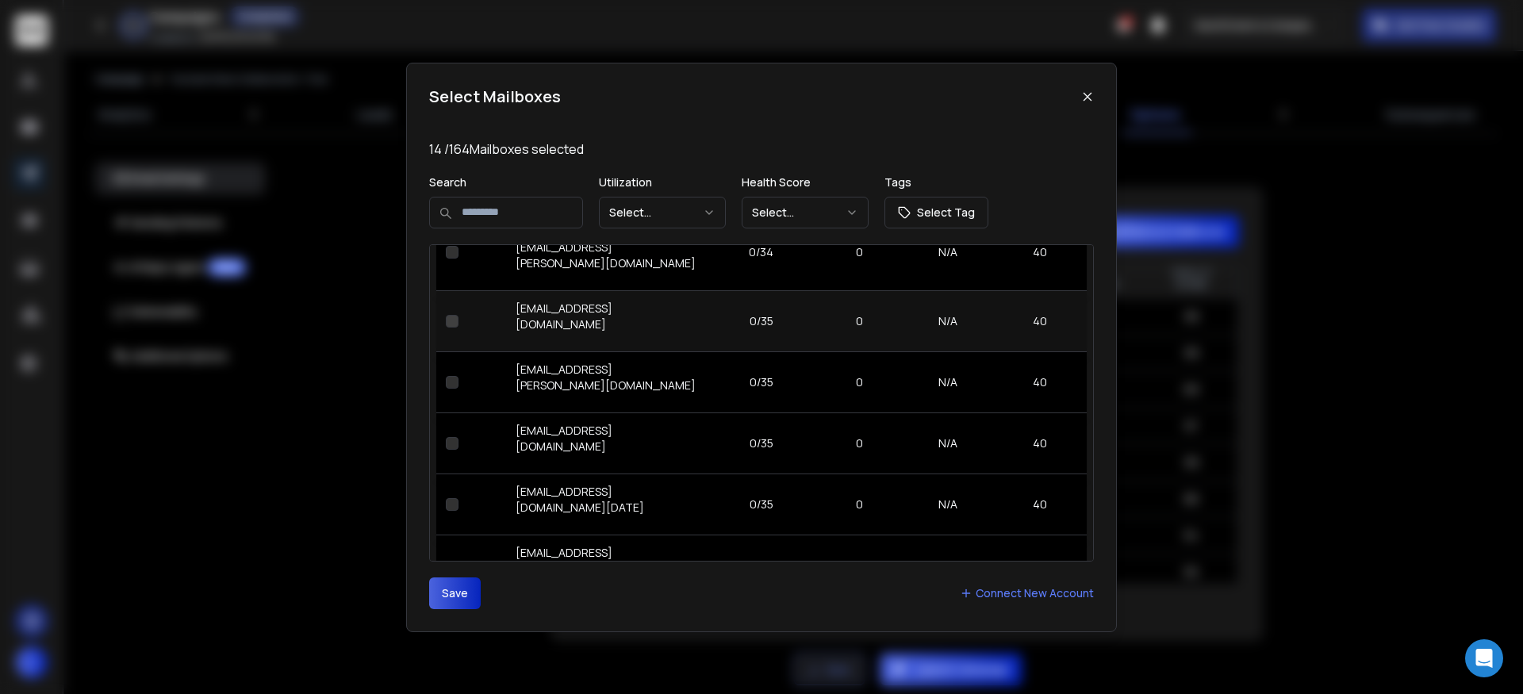
scroll to position [0, 0]
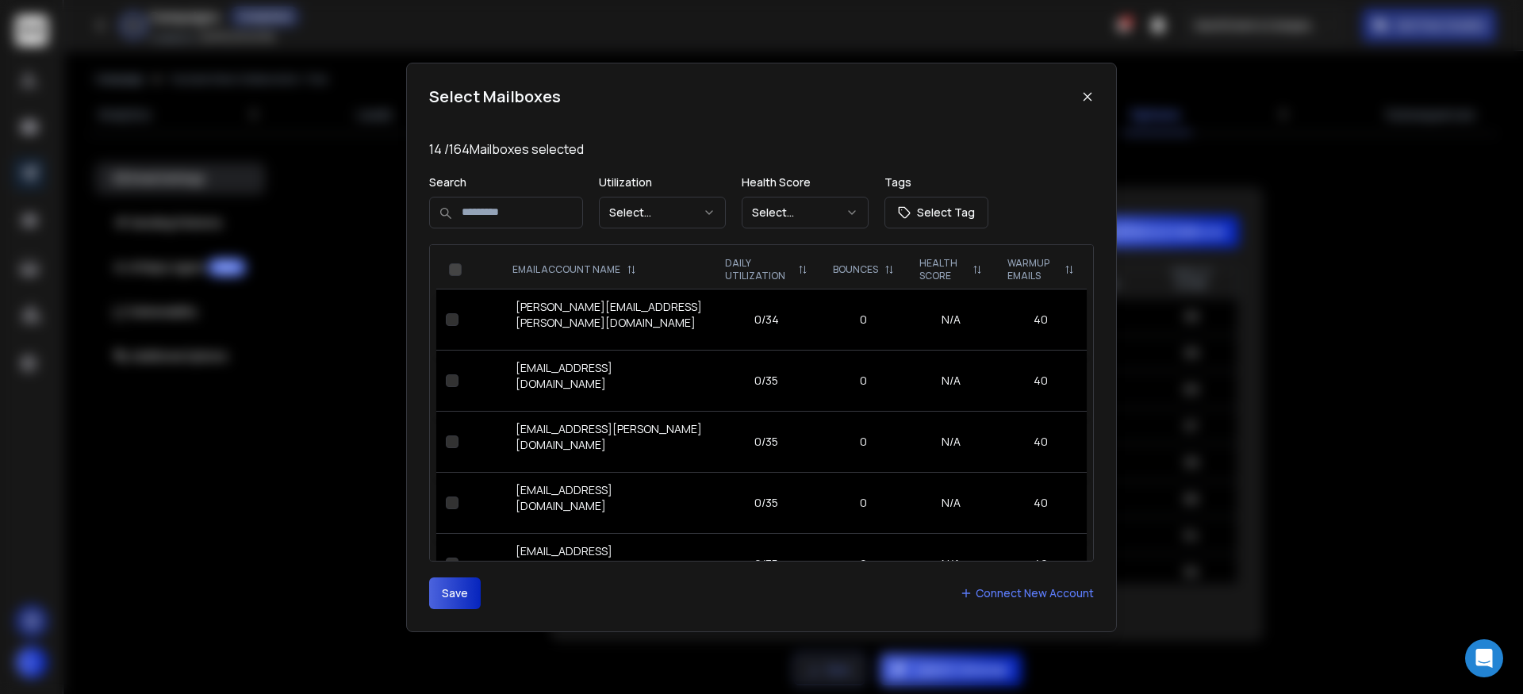
click at [1088, 98] on icon at bounding box center [1088, 96] width 9 height 9
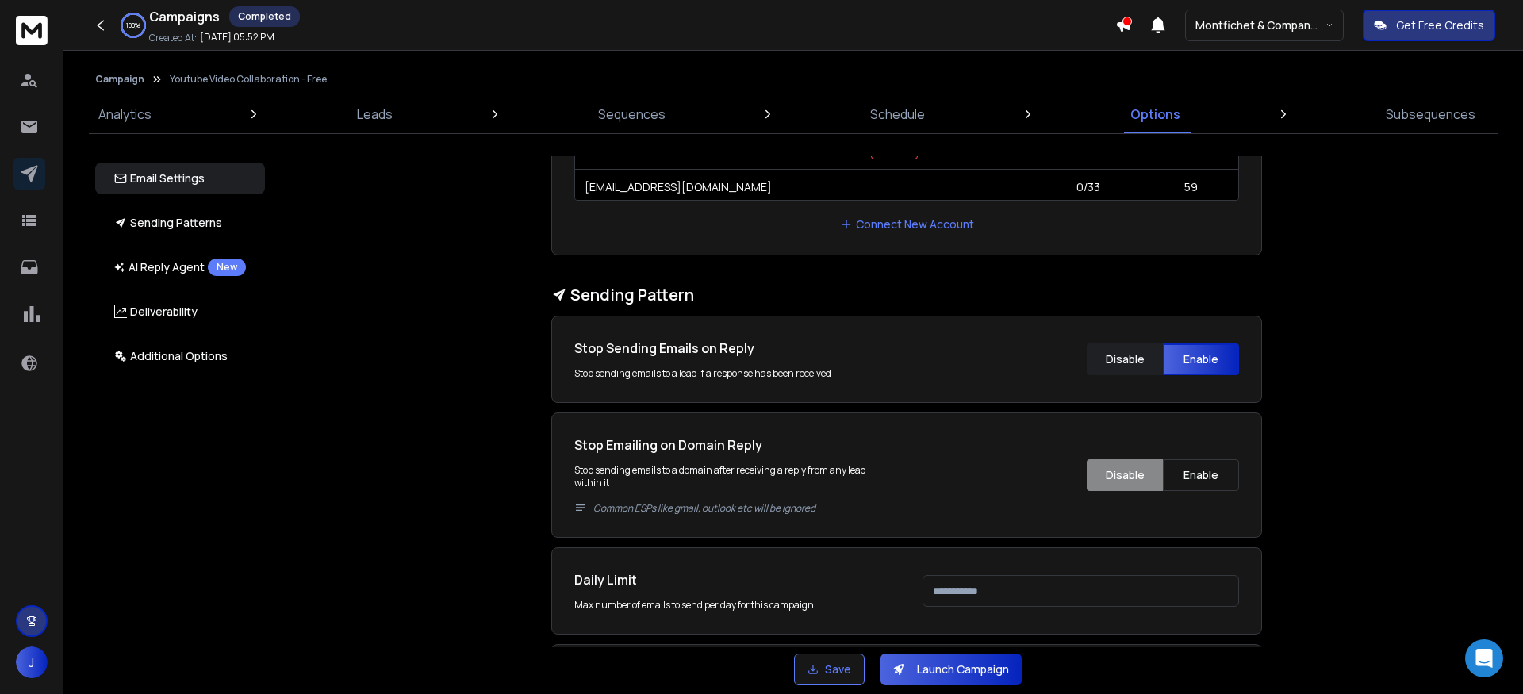
scroll to position [608, 0]
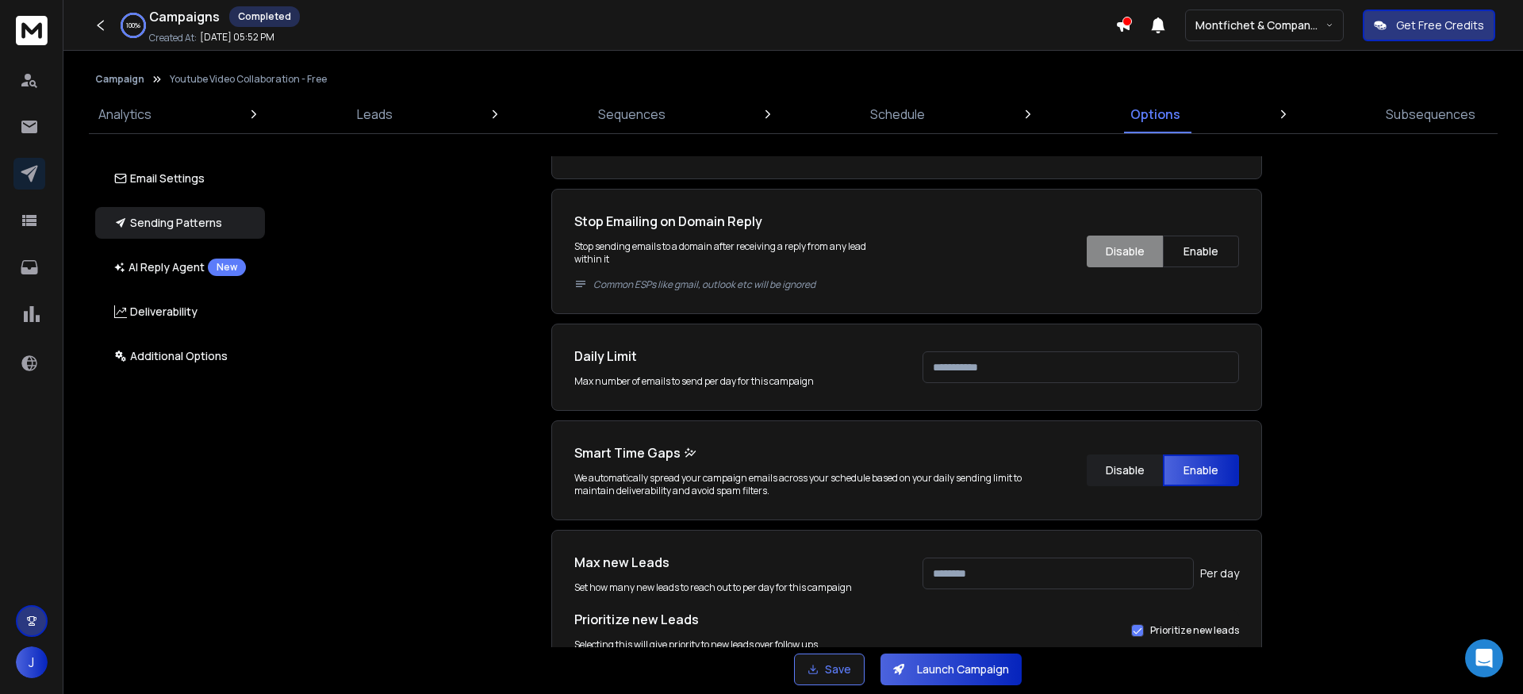
click at [487, 231] on div "Email Accounts Accounts to Use Select one or more accounts to send emails from …" at bounding box center [916, 401] width 1252 height 491
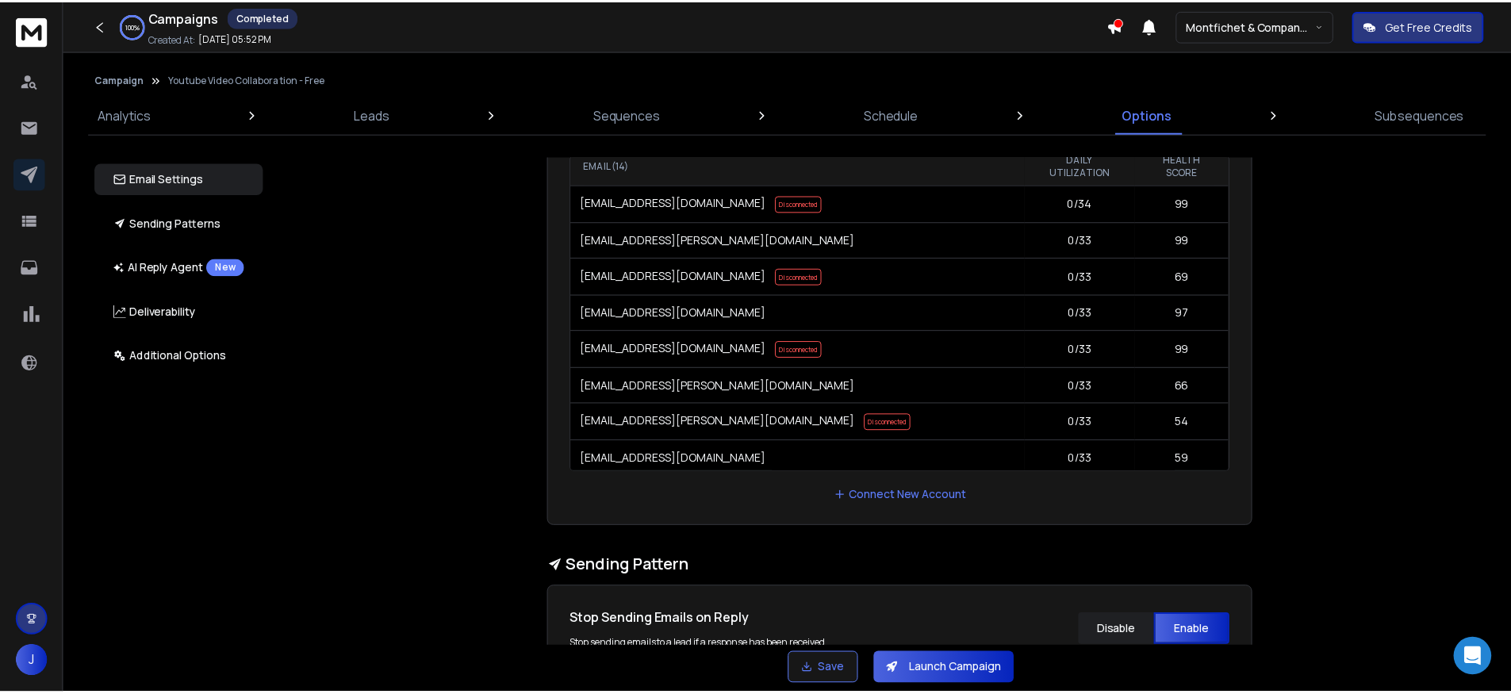
scroll to position [0, 0]
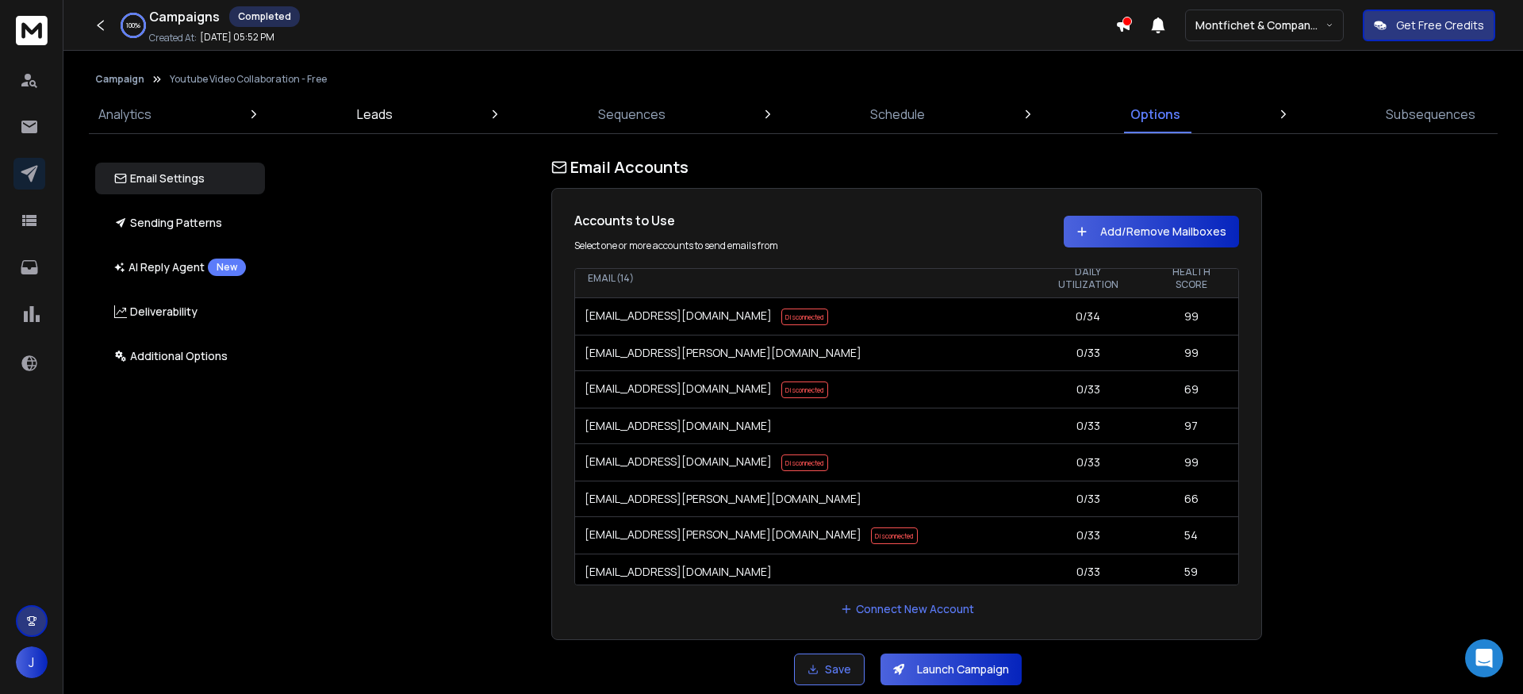
click at [371, 115] on p "Leads" at bounding box center [375, 114] width 36 height 19
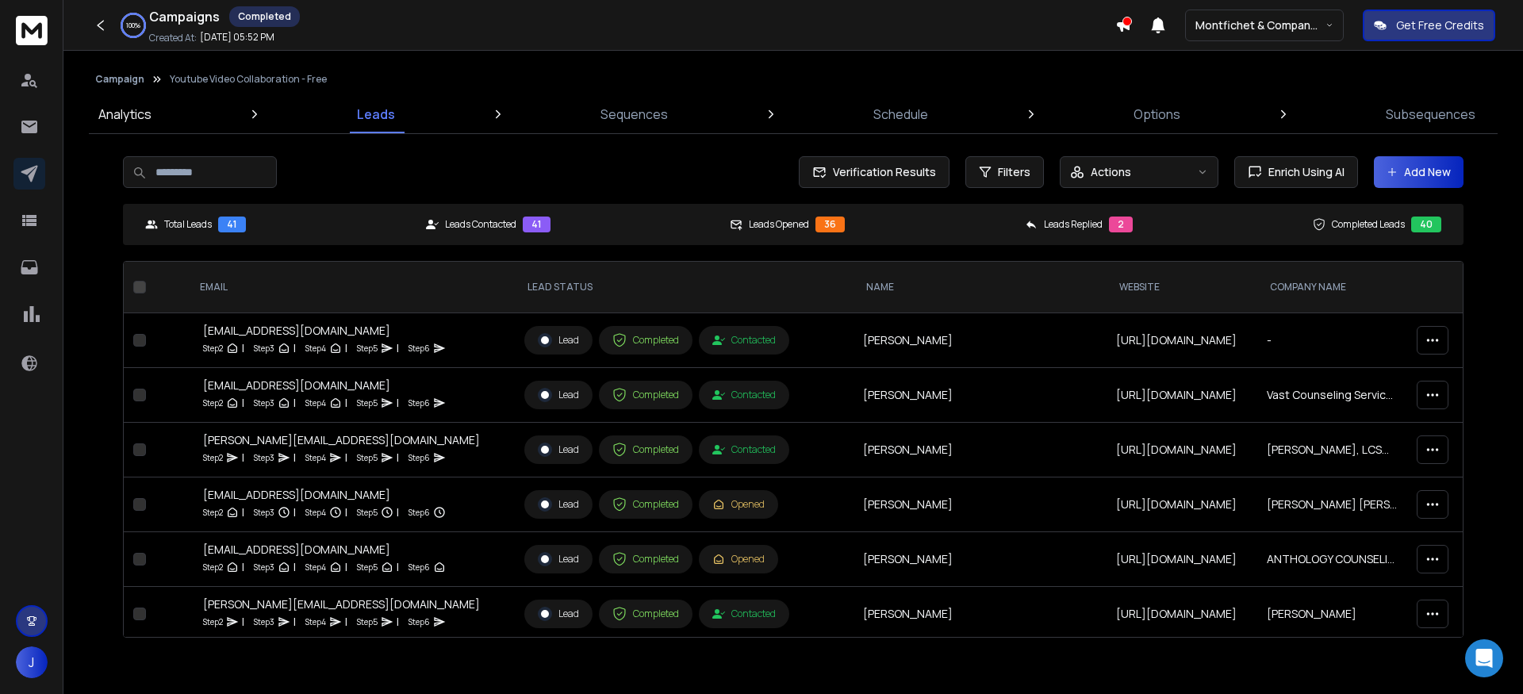
click at [136, 117] on p "Analytics" at bounding box center [124, 114] width 53 height 19
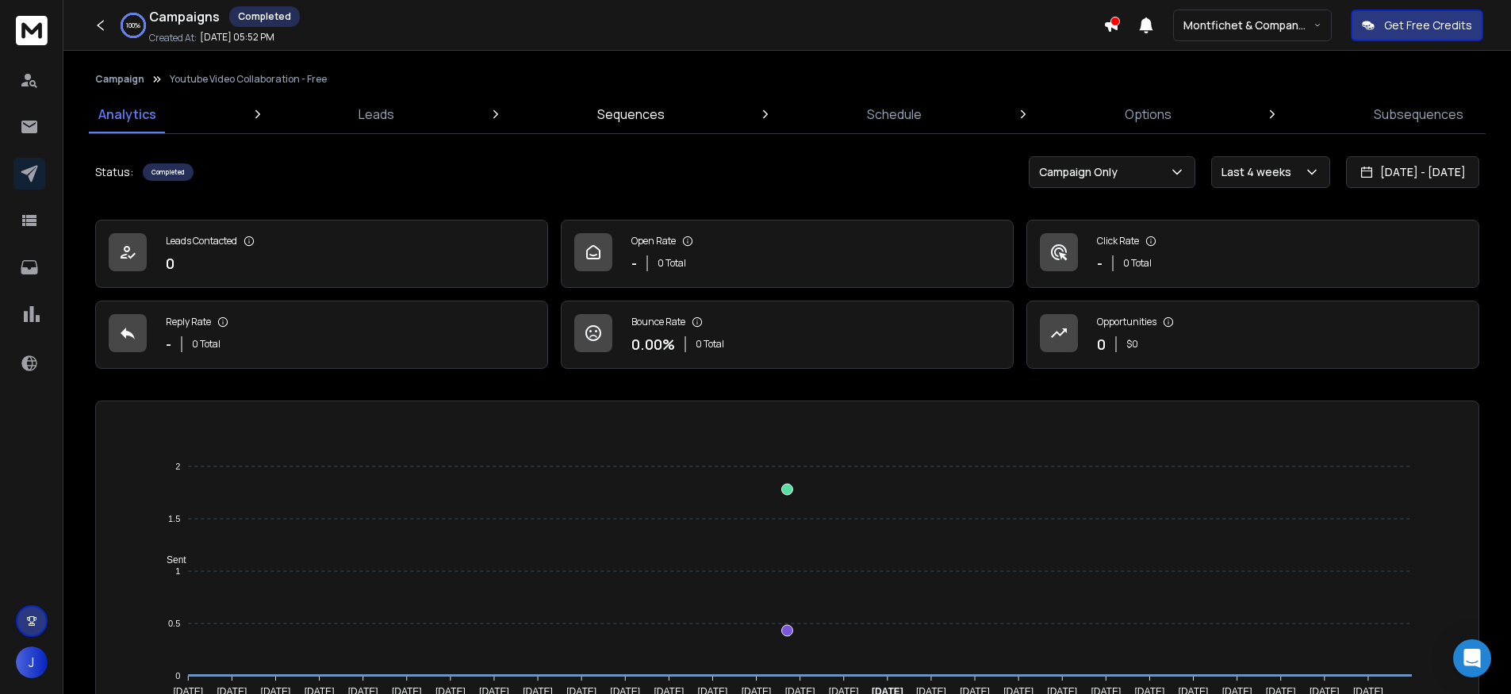
click at [642, 111] on p "Sequences" at bounding box center [630, 114] width 67 height 19
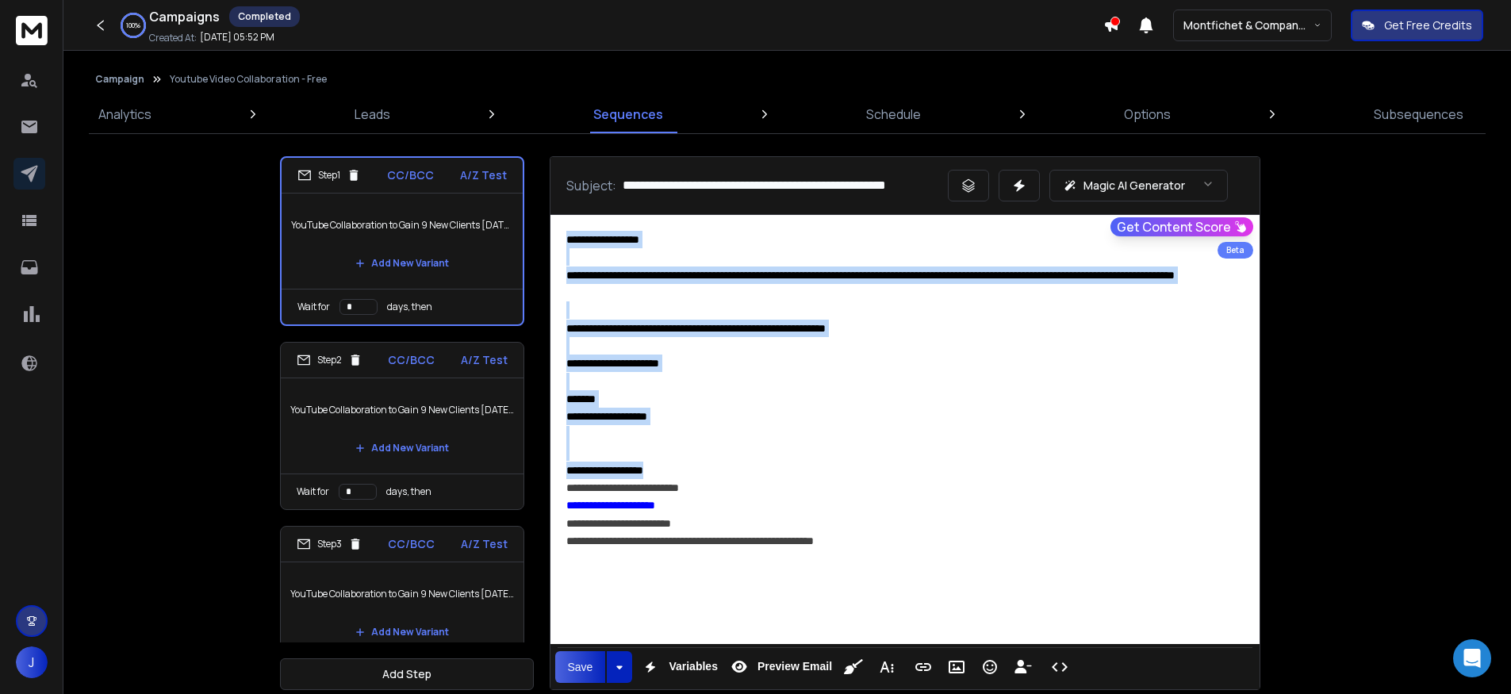
drag, startPoint x: 567, startPoint y: 244, endPoint x: 797, endPoint y: 462, distance: 317.6
click at [758, 466] on div "**********" at bounding box center [905, 423] width 709 height 416
click at [869, 370] on div "**********" at bounding box center [904, 363] width 677 height 17
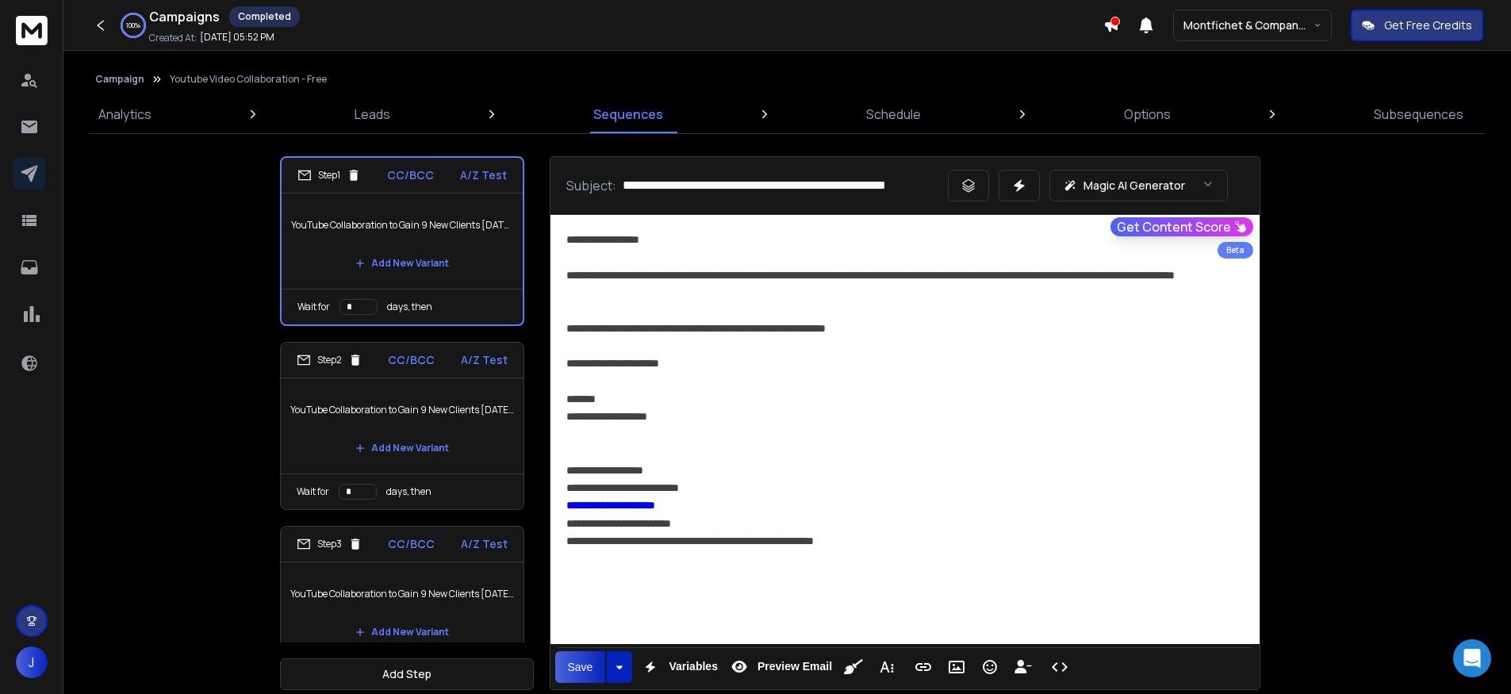
drag, startPoint x: 436, startPoint y: 409, endPoint x: 473, endPoint y: 406, distance: 37.4
click at [436, 409] on p "YouTube Collaboration to Gain 9 New Clients [DATE]!" at bounding box center [402, 410] width 224 height 44
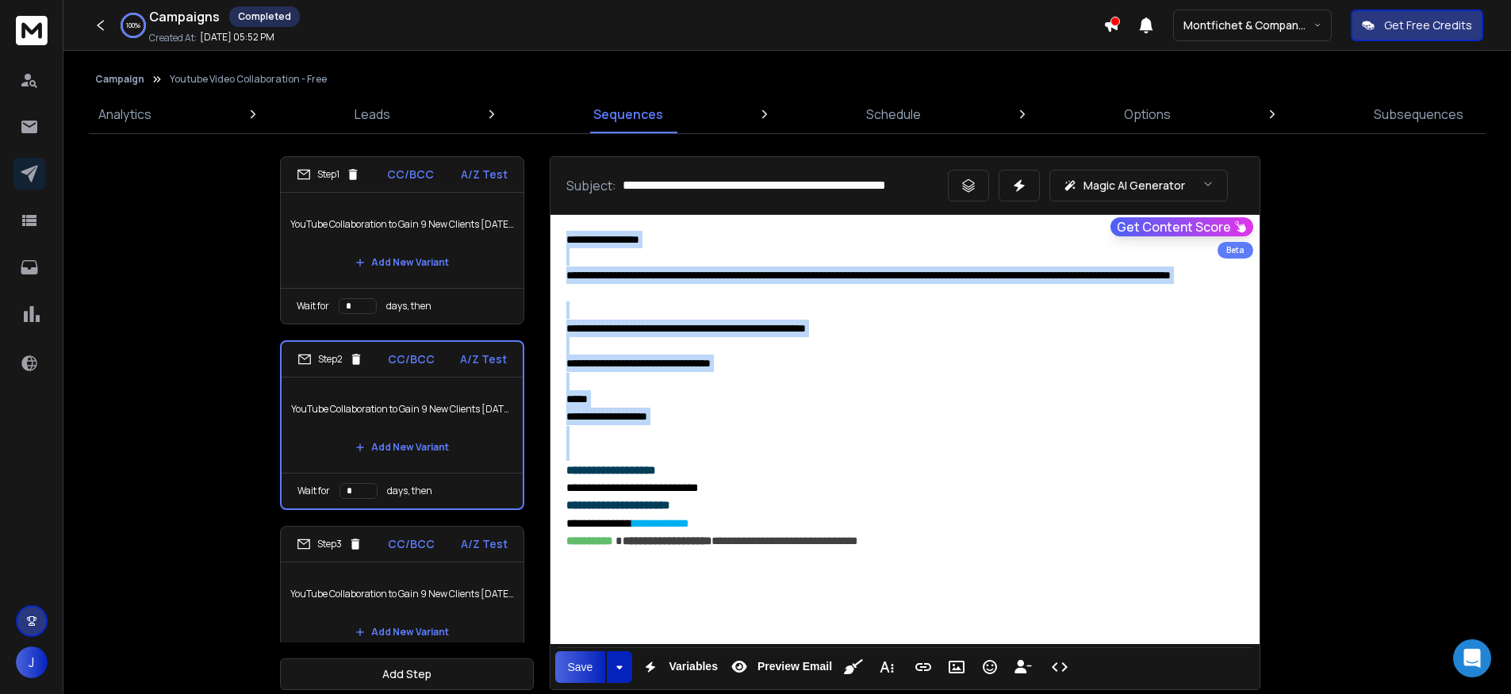
drag, startPoint x: 567, startPoint y: 241, endPoint x: 766, endPoint y: 447, distance: 286.1
click at [764, 447] on div "**********" at bounding box center [905, 423] width 709 height 416
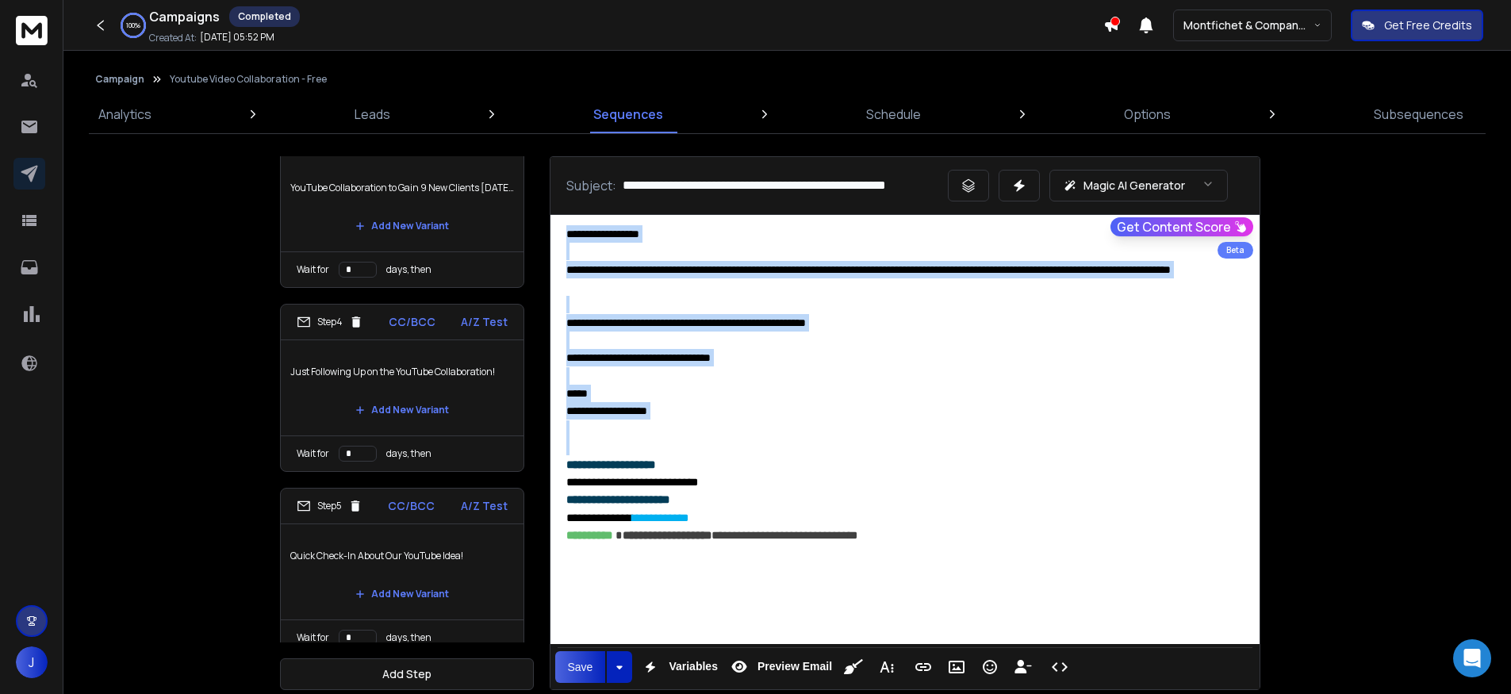
scroll to position [386, 0]
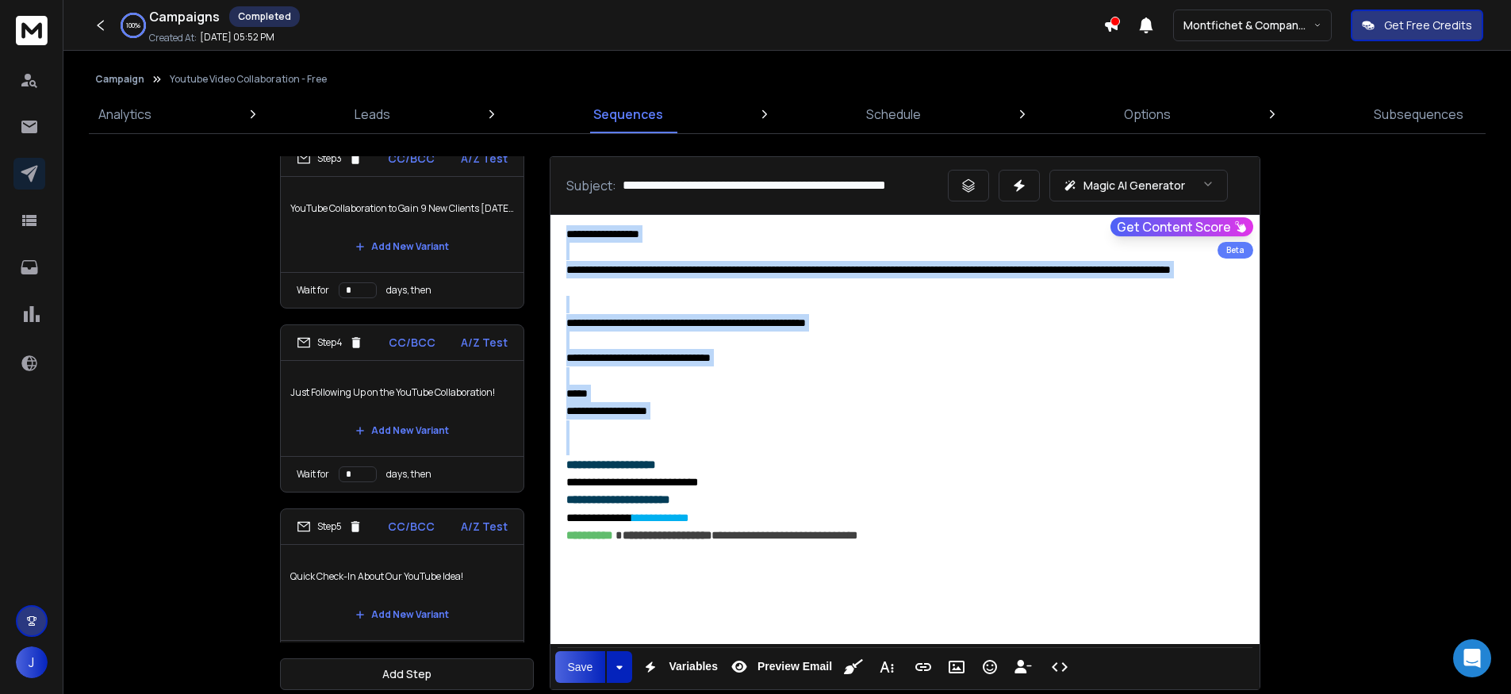
click at [445, 353] on div "Step 4 CC/BCC A/Z Test" at bounding box center [402, 343] width 243 height 36
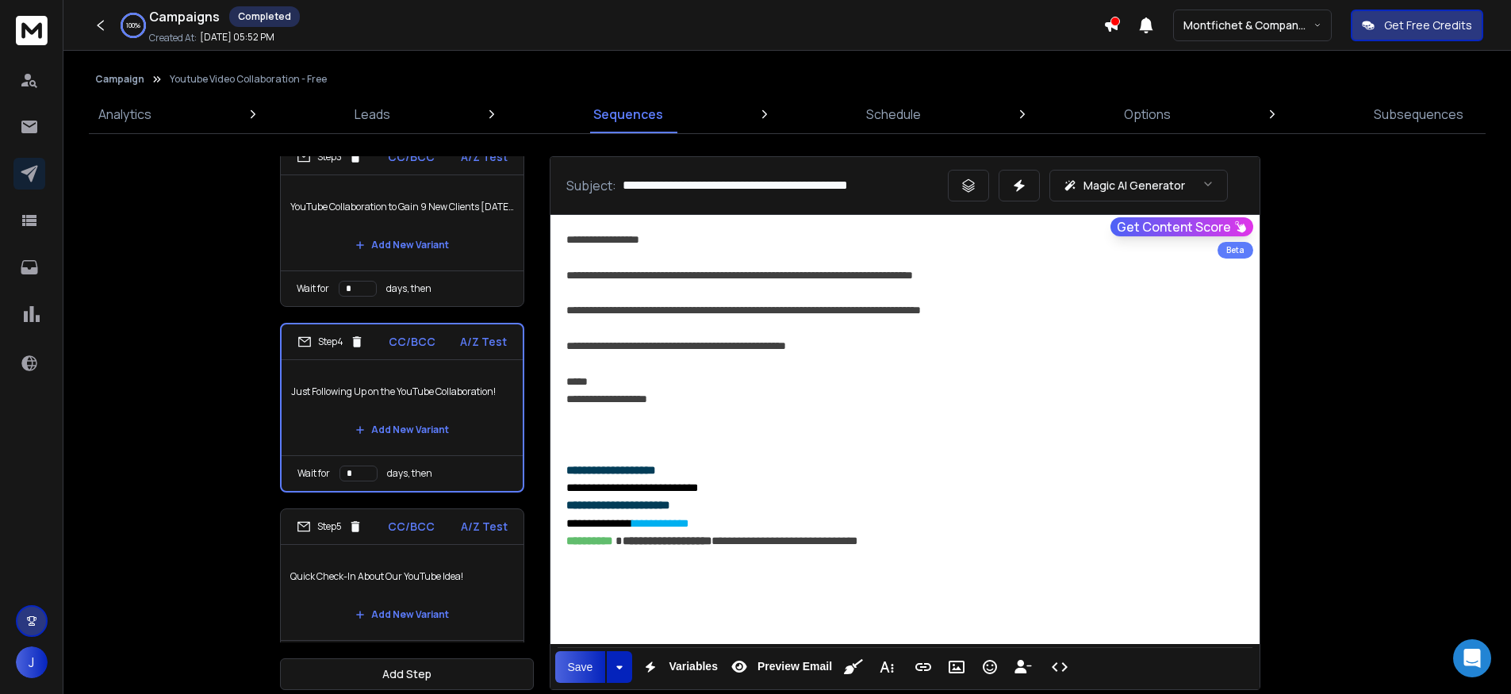
click at [662, 312] on div "**********" at bounding box center [904, 309] width 677 height 17
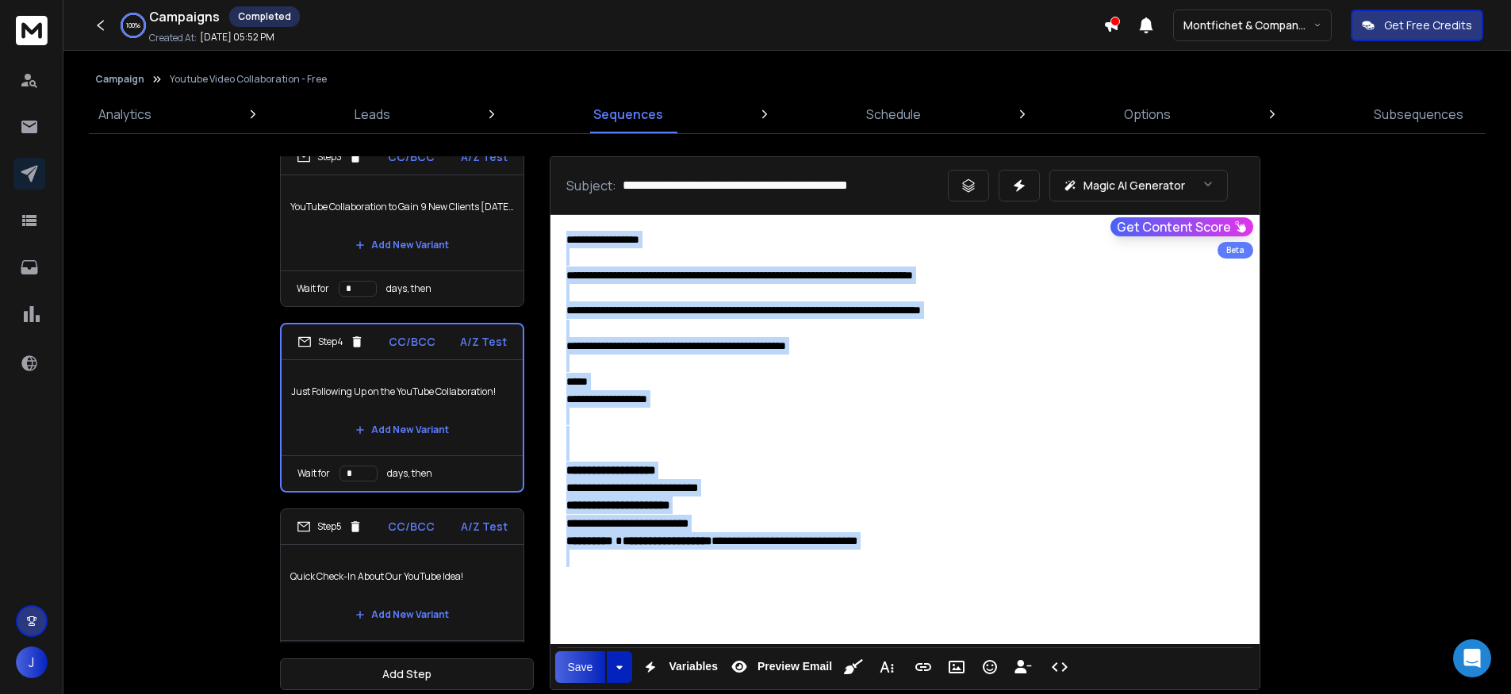
drag, startPoint x: 567, startPoint y: 240, endPoint x: 977, endPoint y: 561, distance: 519.9
click at [977, 561] on div "**********" at bounding box center [905, 423] width 709 height 416
click at [917, 514] on p "**********" at bounding box center [904, 497] width 677 height 71
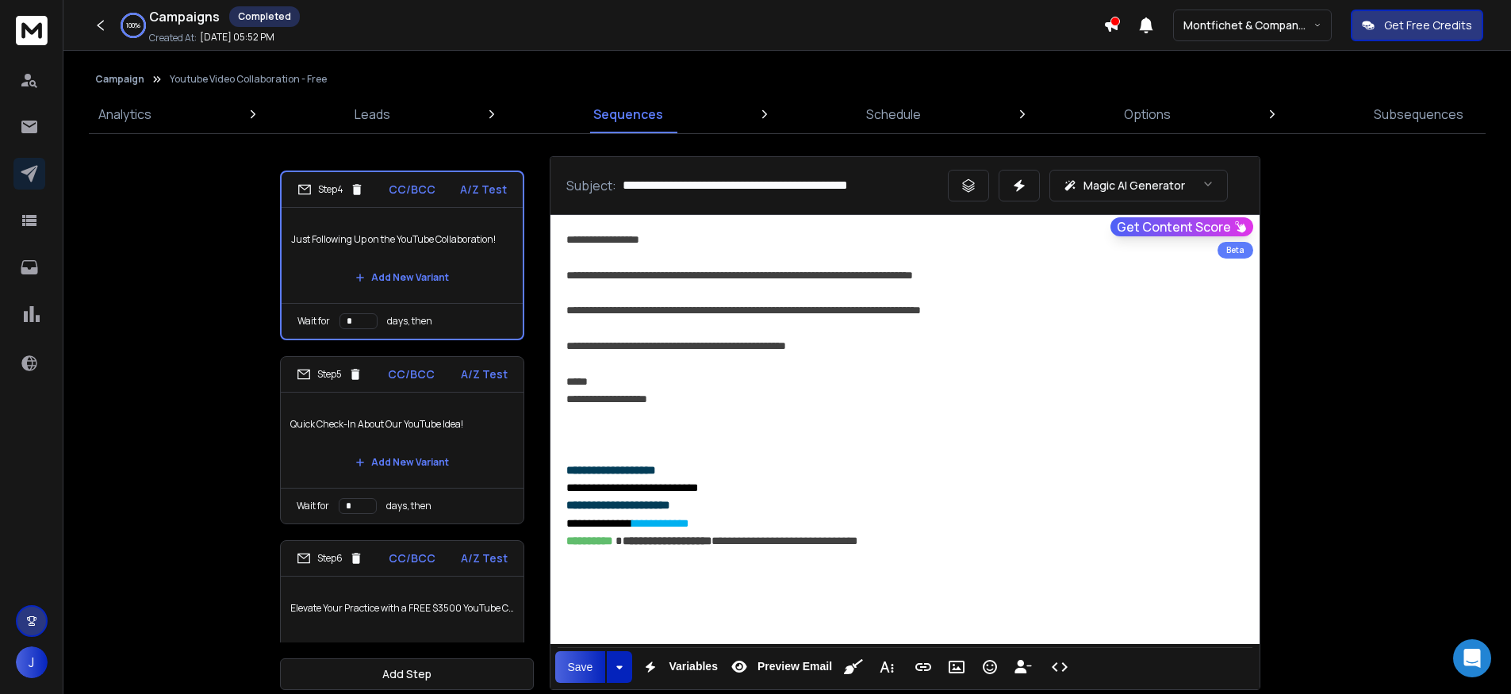
scroll to position [528, 0]
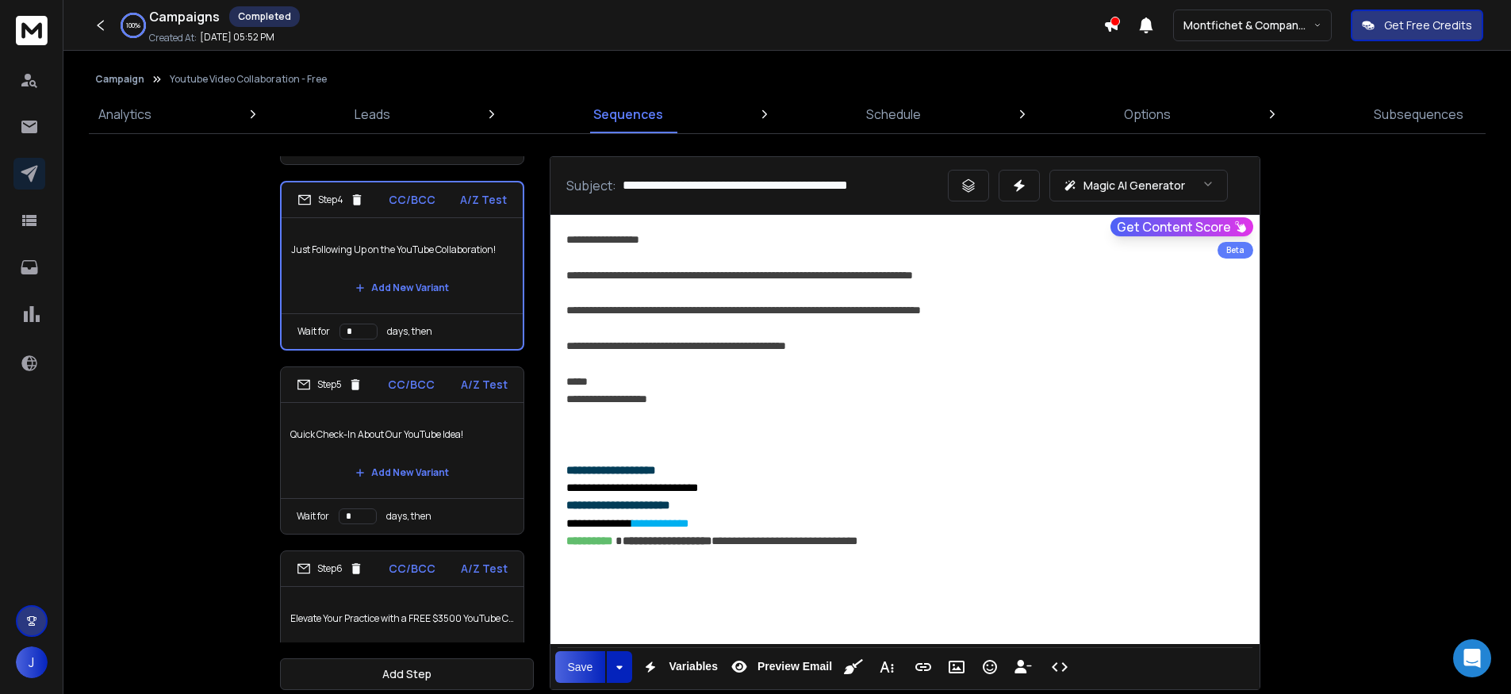
click at [453, 407] on div "Quick Check-In About Our YouTube Idea! Add New Variant" at bounding box center [402, 450] width 243 height 95
type input "**********"
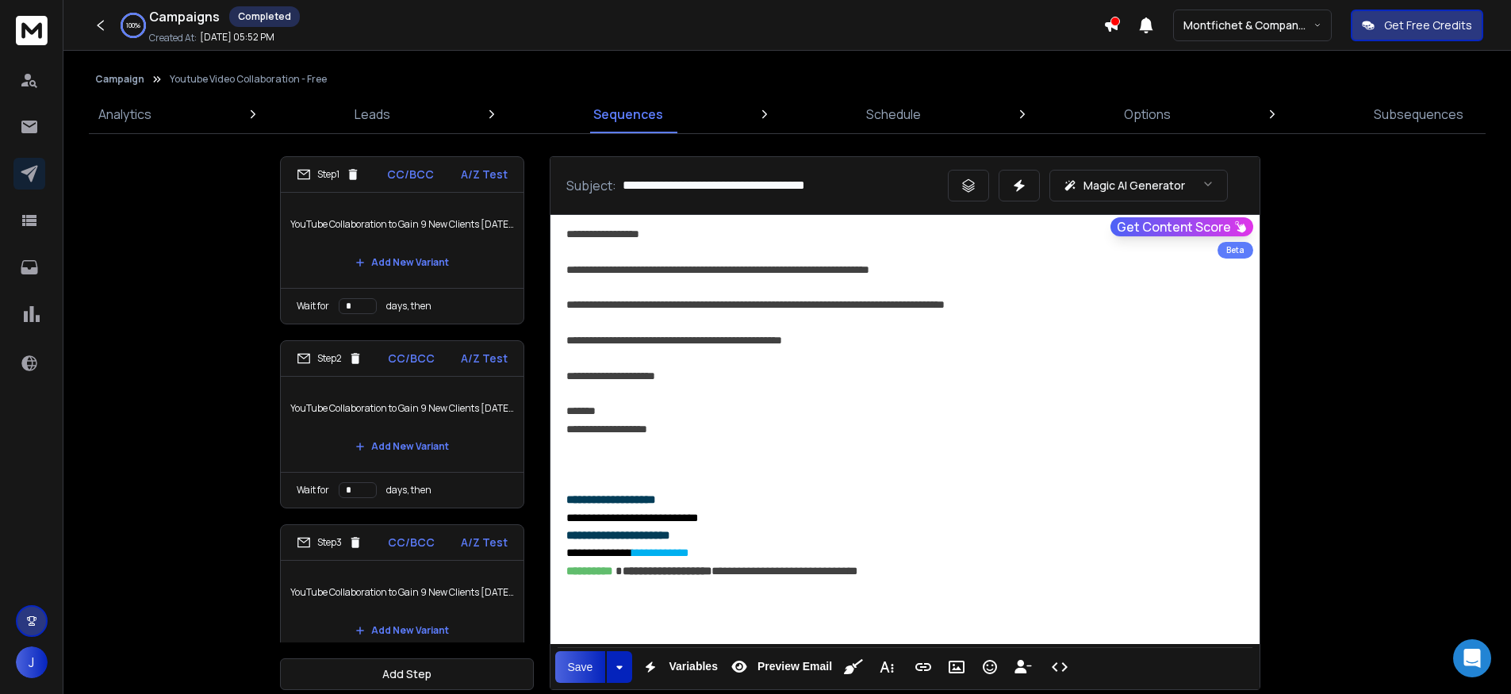
scroll to position [0, 0]
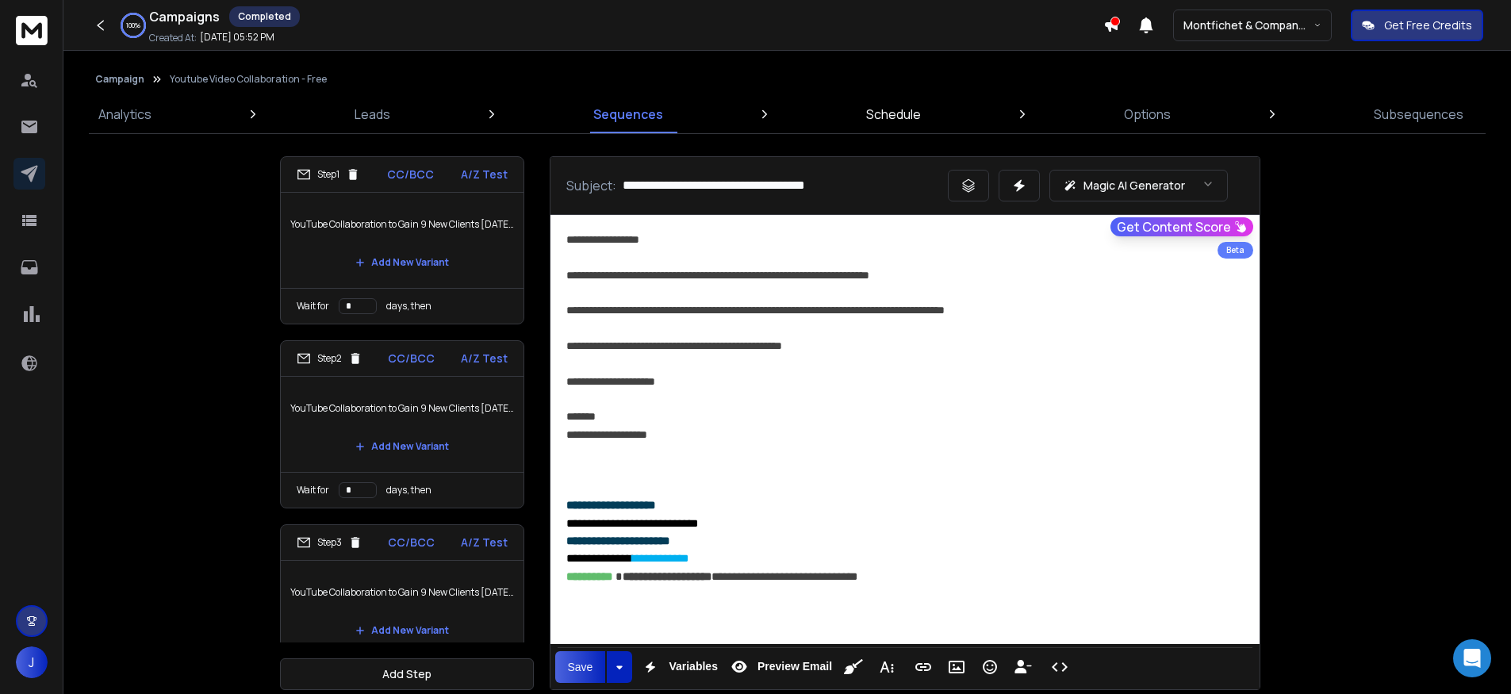
click at [904, 110] on p "Schedule" at bounding box center [893, 114] width 55 height 19
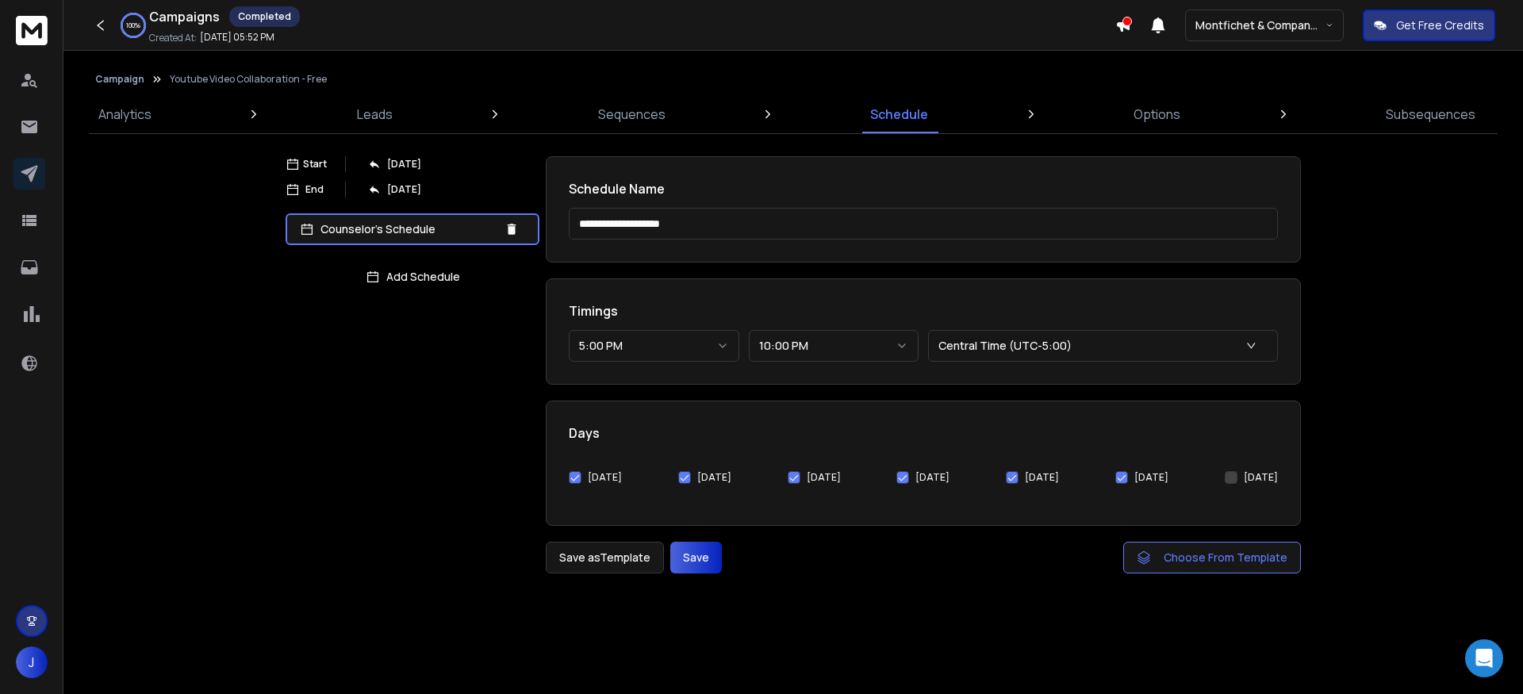
drag, startPoint x: 135, startPoint y: 117, endPoint x: 214, endPoint y: 106, distance: 80.0
click at [135, 117] on p "Analytics" at bounding box center [124, 114] width 53 height 19
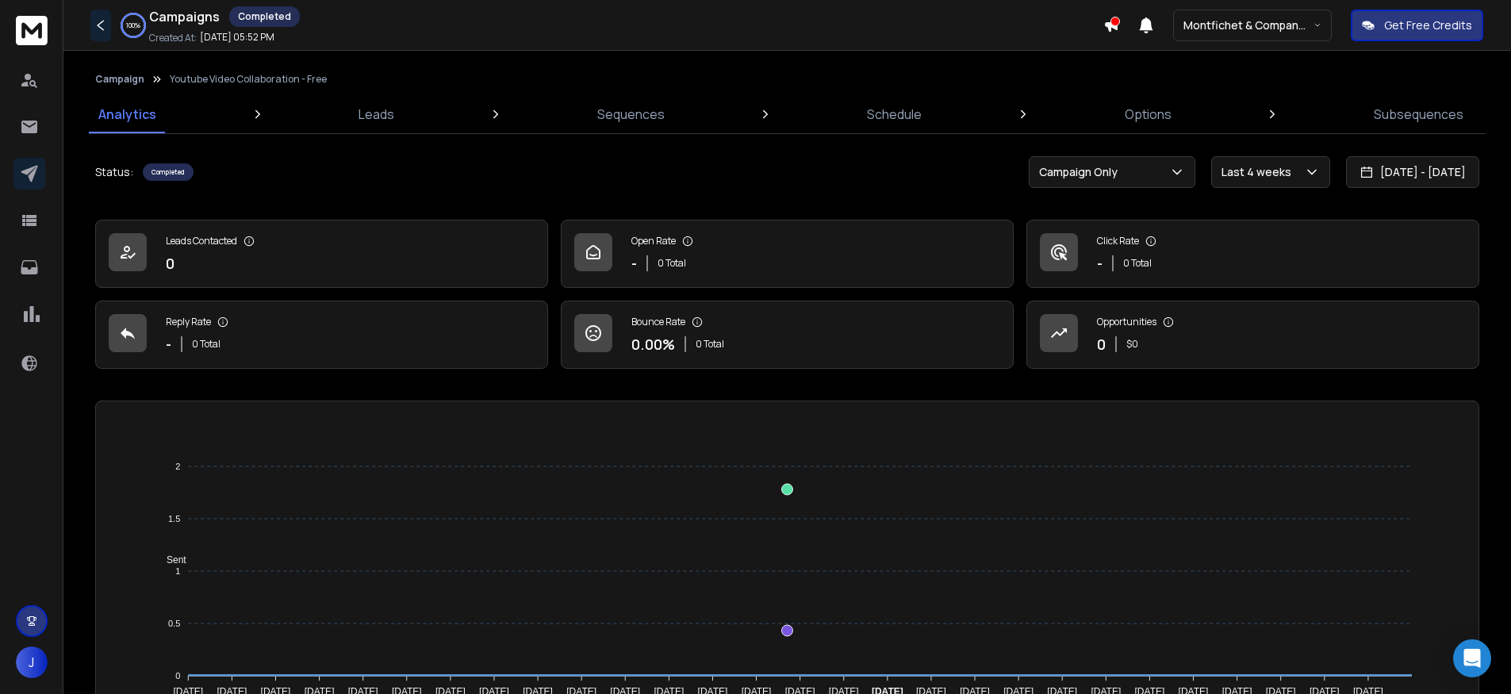
click at [98, 31] on icon at bounding box center [101, 25] width 14 height 14
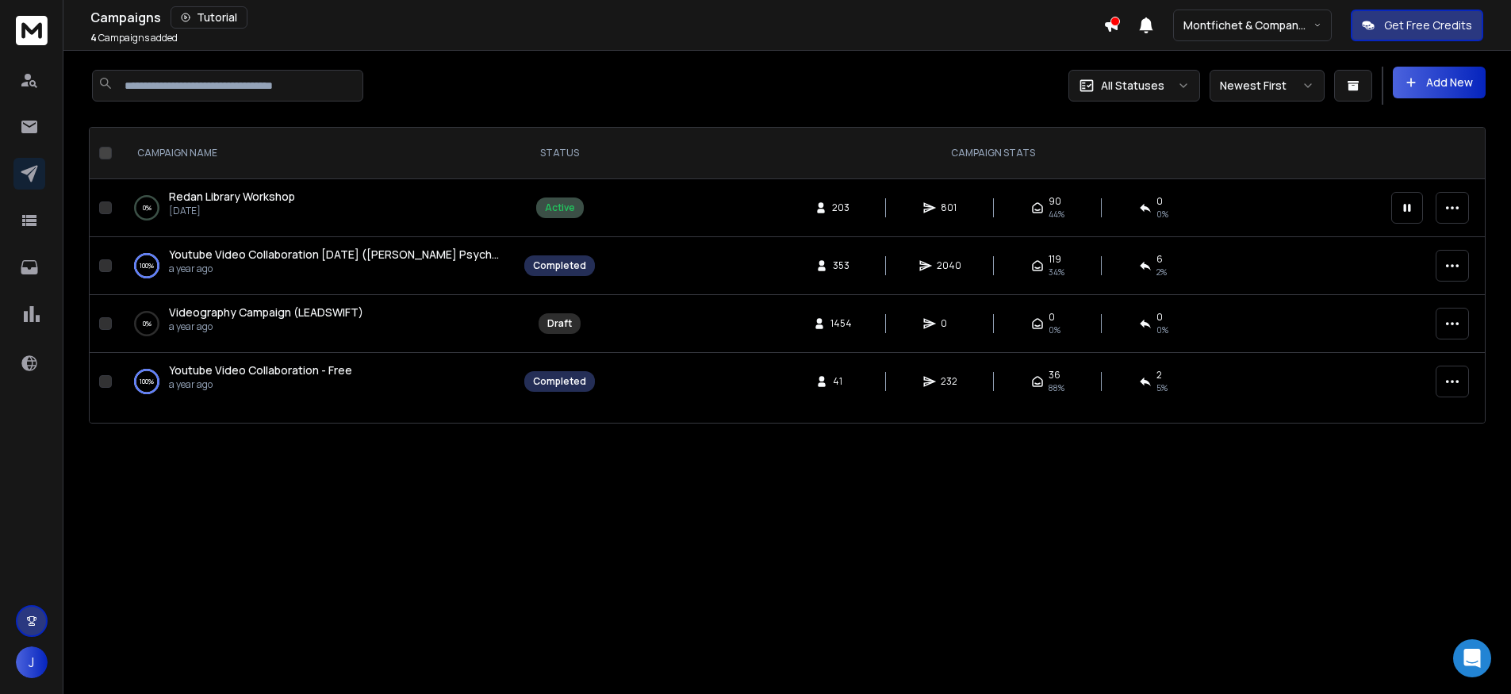
click at [1404, 24] on p "Get Free Credits" at bounding box center [1428, 25] width 88 height 16
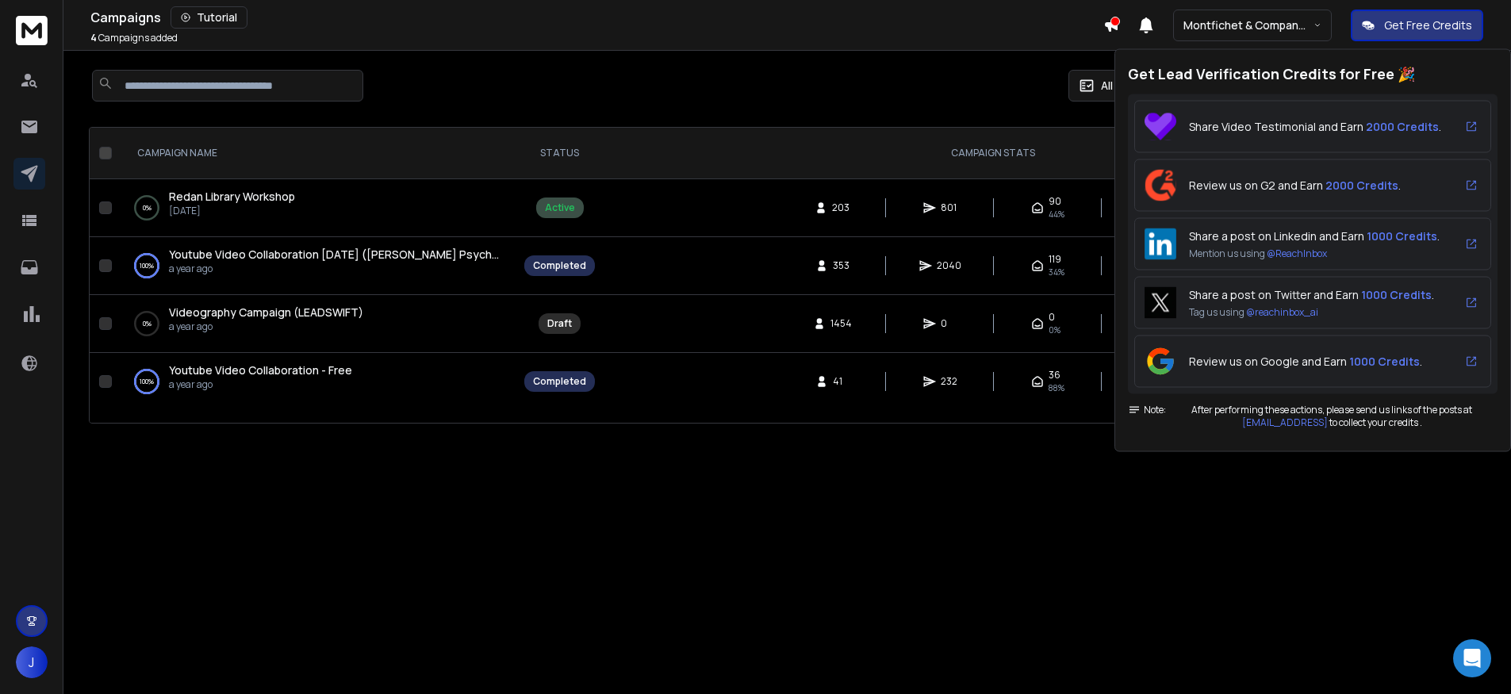
click at [865, 91] on div "Campaigns 4 Campaigns Added All Statuses Newest First Add New" at bounding box center [1137, 86] width 699 height 38
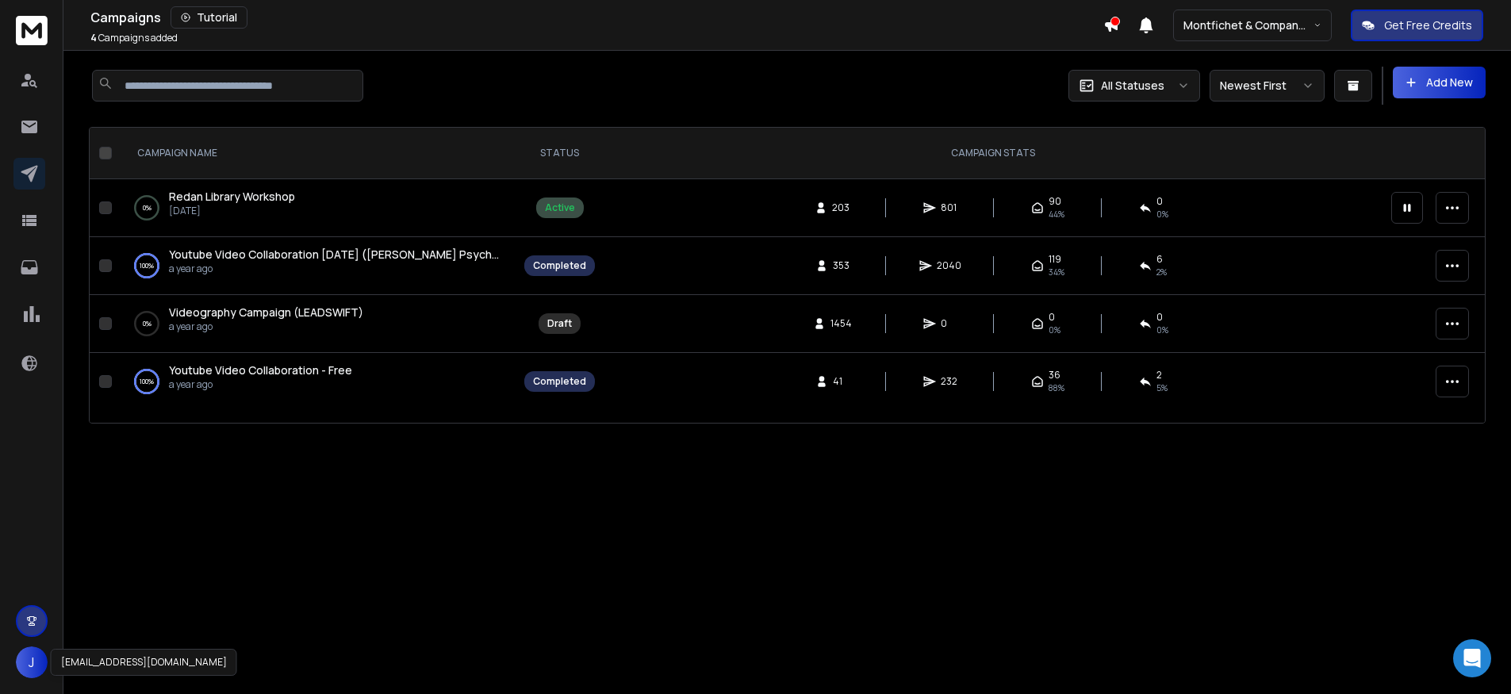
click at [28, 659] on span "J" at bounding box center [32, 663] width 32 height 32
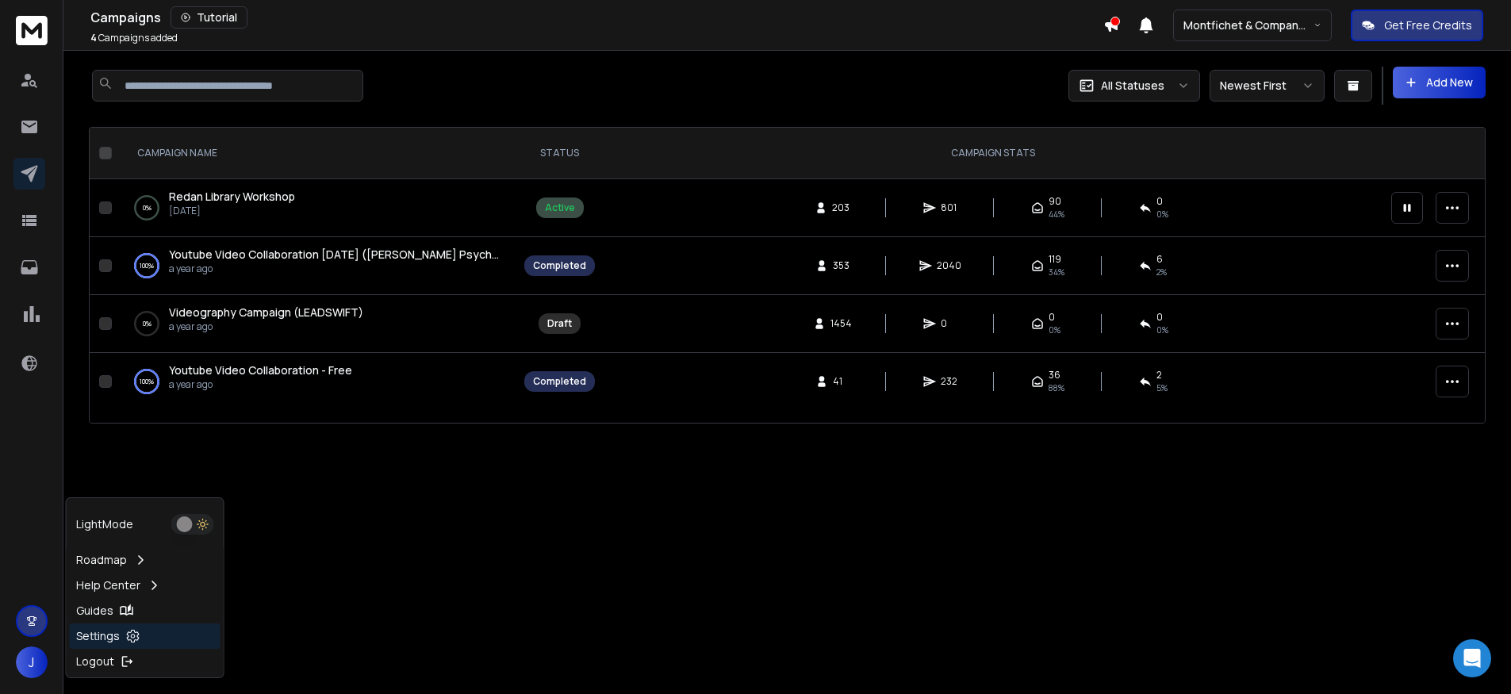
click at [106, 632] on p "Settings" at bounding box center [98, 636] width 44 height 16
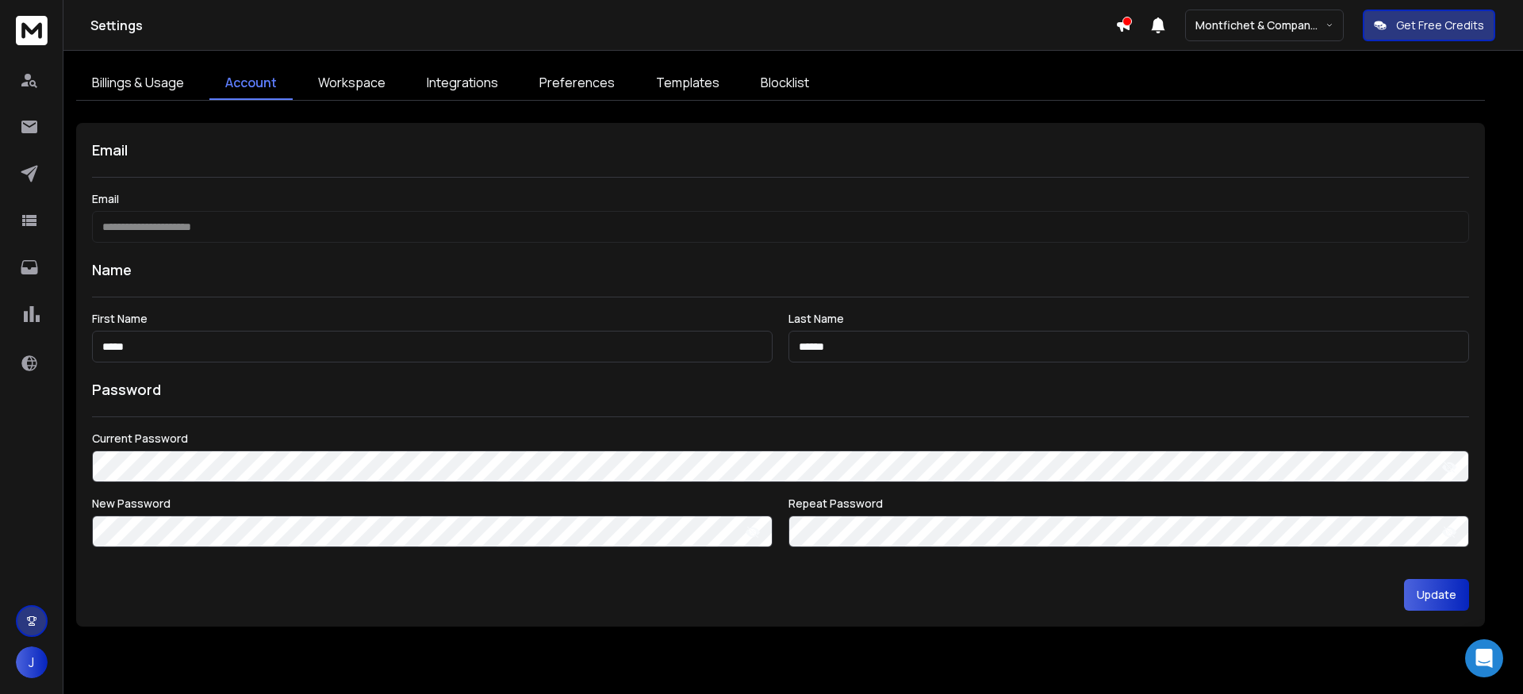
click at [173, 89] on link "Billings & Usage" at bounding box center [138, 83] width 124 height 33
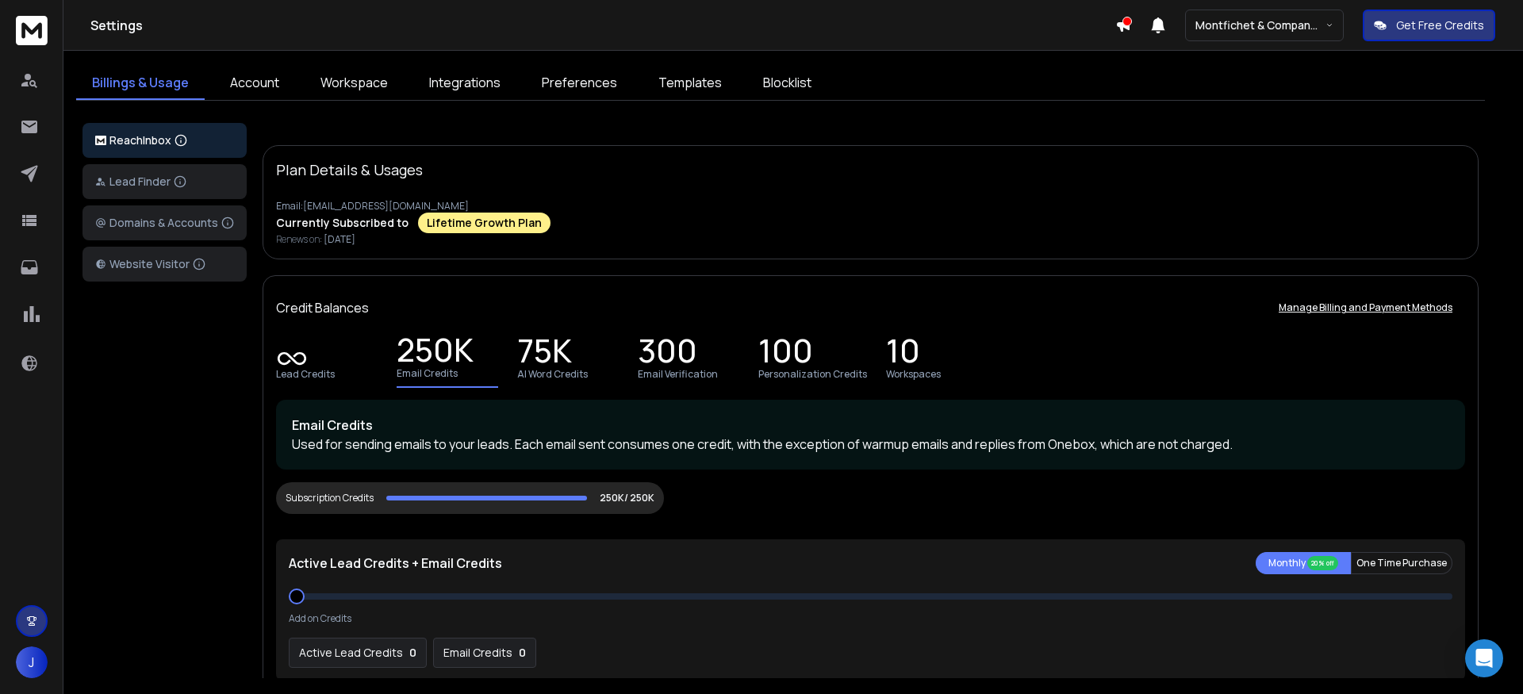
click at [439, 368] on p "Email Credits" at bounding box center [427, 373] width 61 height 13
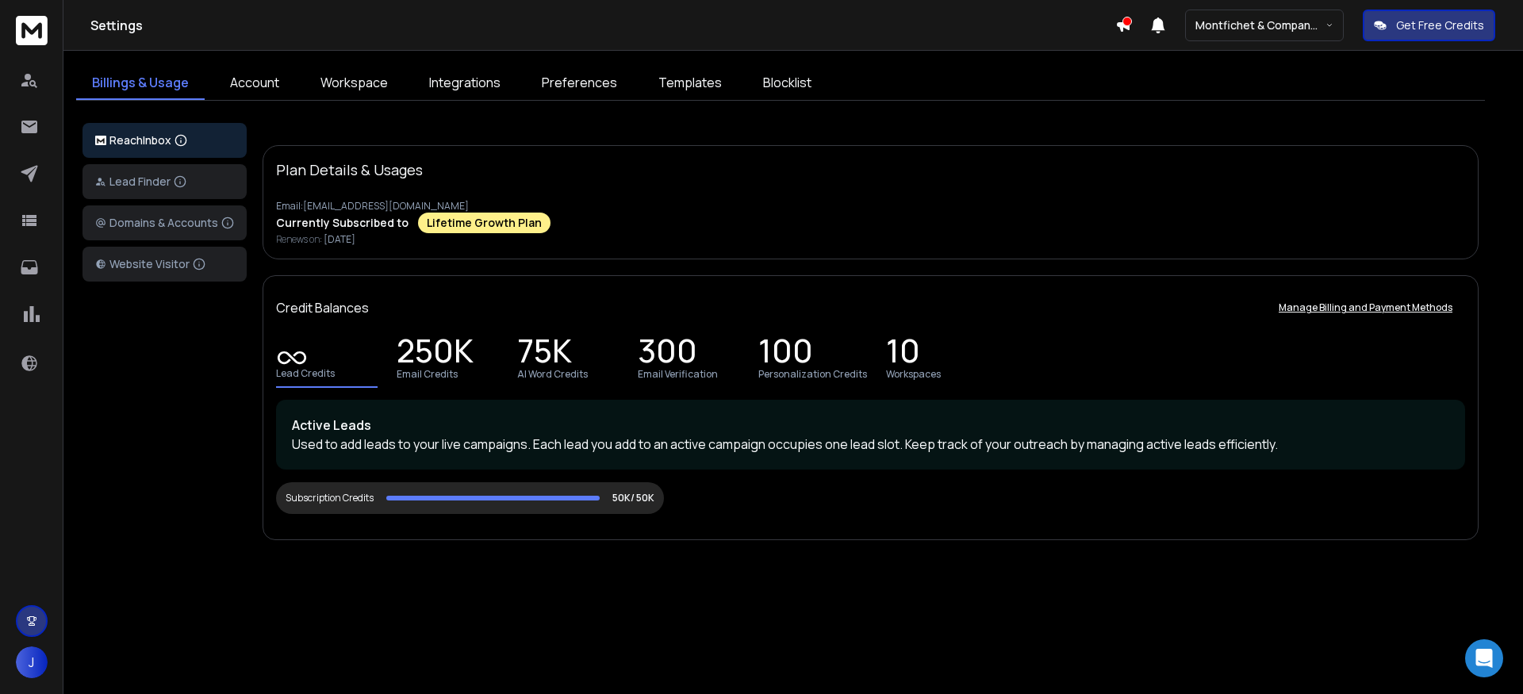
click at [310, 357] on button "Lead Credits" at bounding box center [327, 365] width 102 height 46
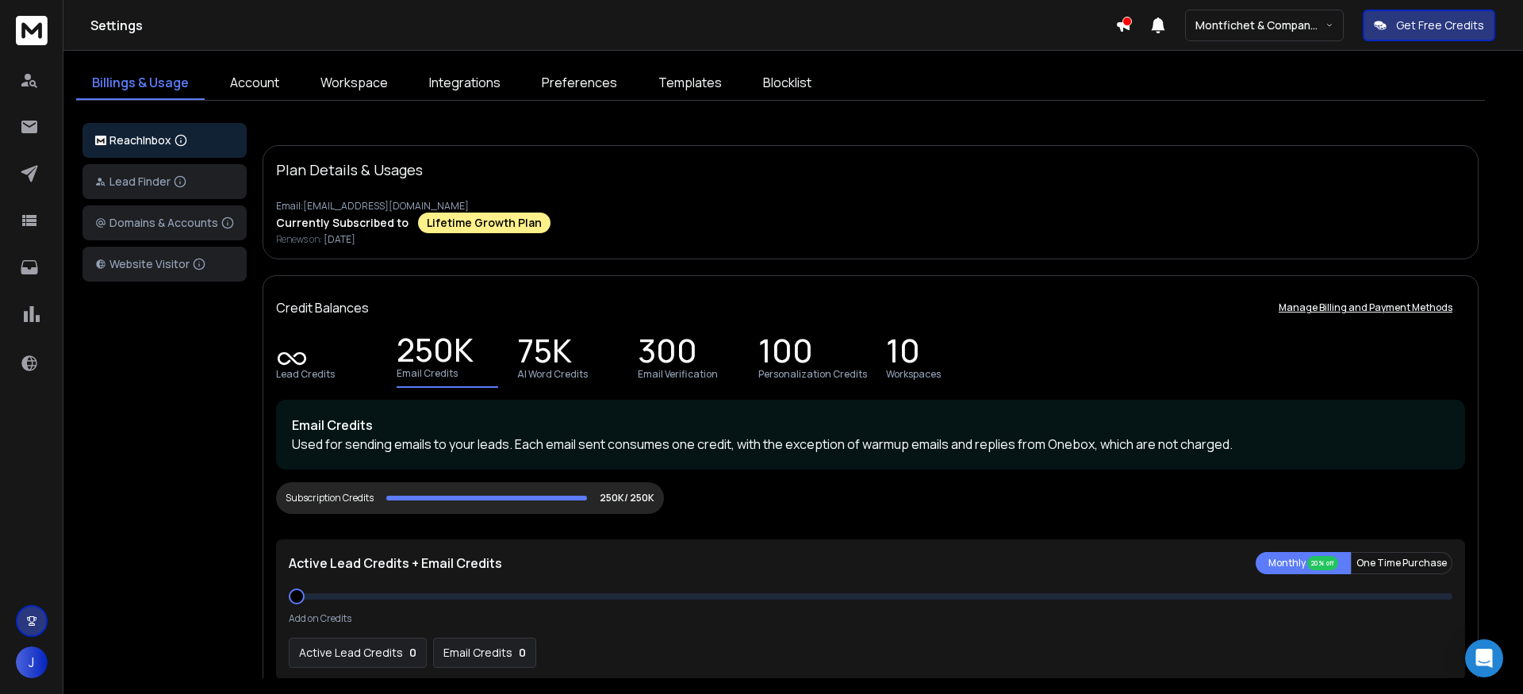
click at [454, 362] on p "250K" at bounding box center [435, 353] width 77 height 22
click at [555, 357] on p "75K" at bounding box center [544, 354] width 55 height 22
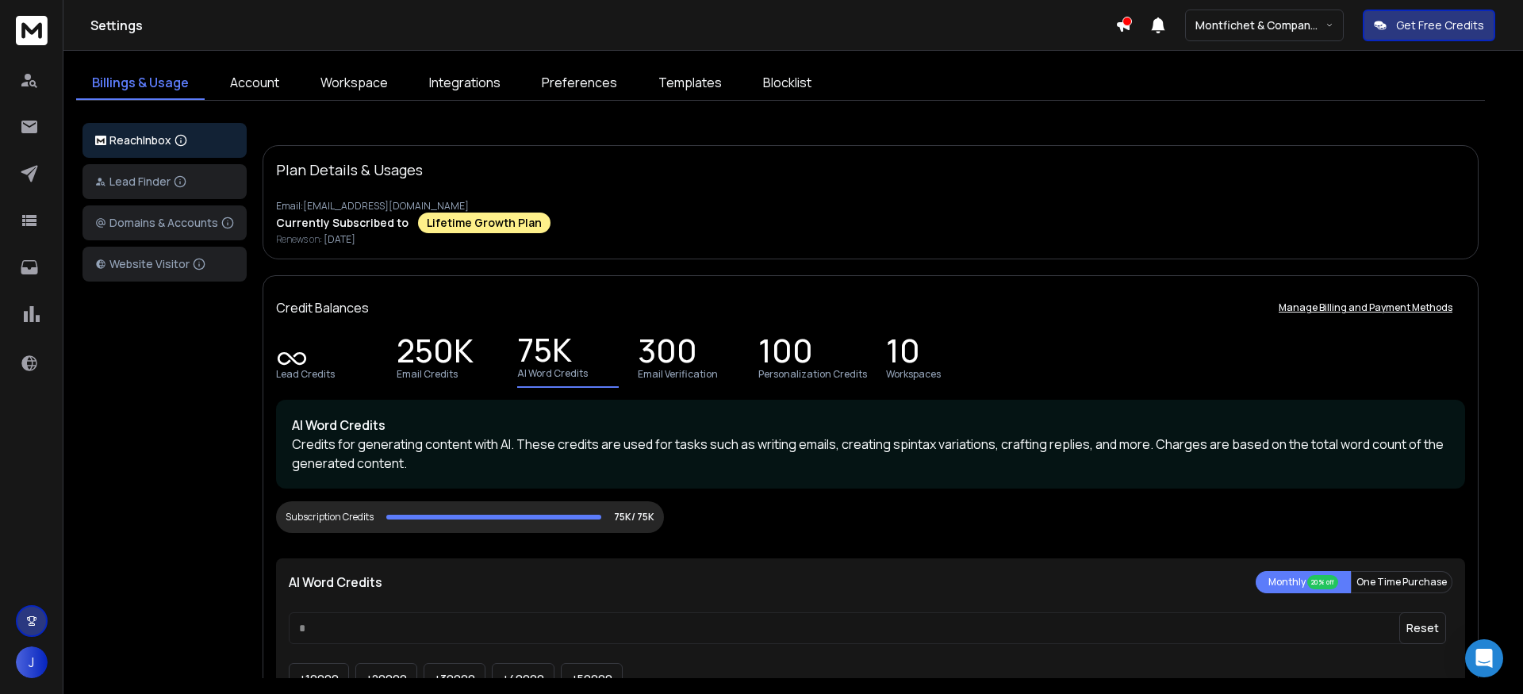
click at [674, 359] on p "300" at bounding box center [667, 354] width 59 height 22
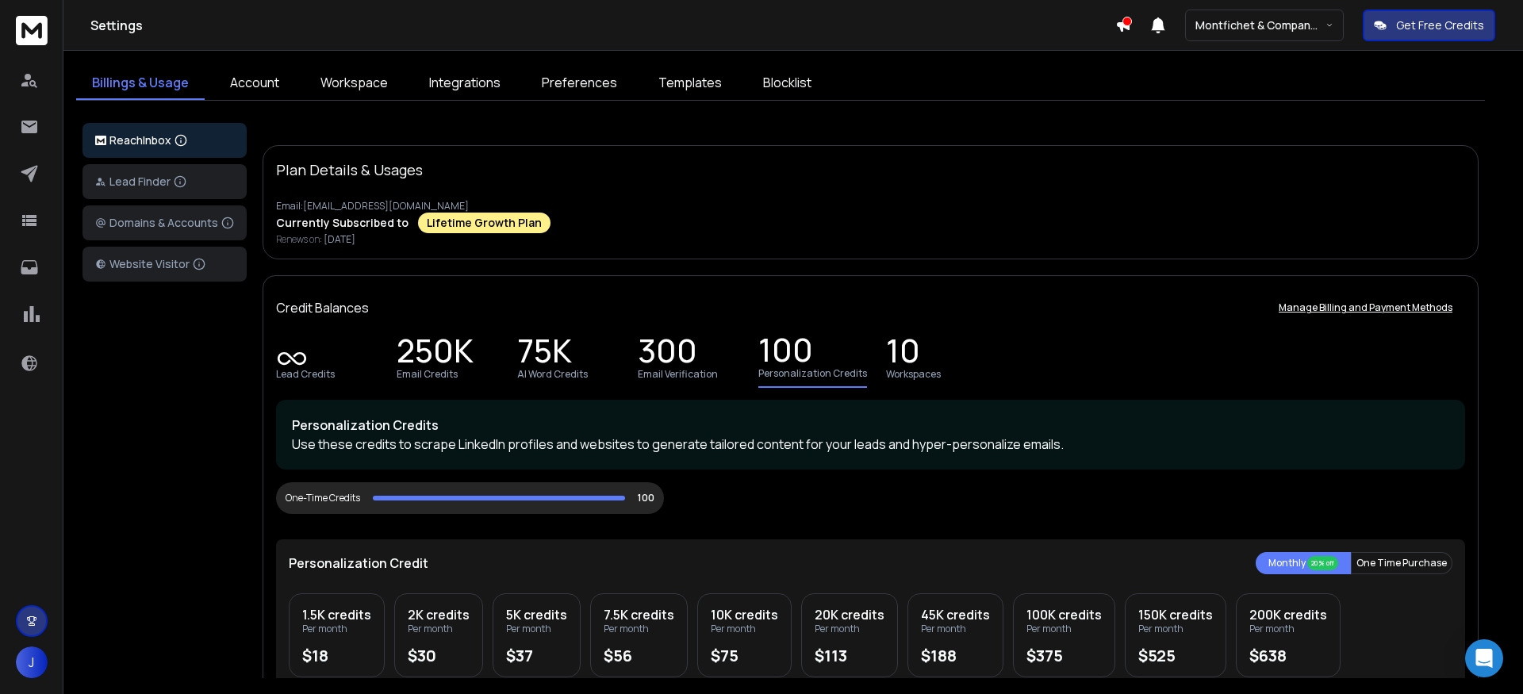
click at [798, 347] on p "100" at bounding box center [785, 353] width 55 height 22
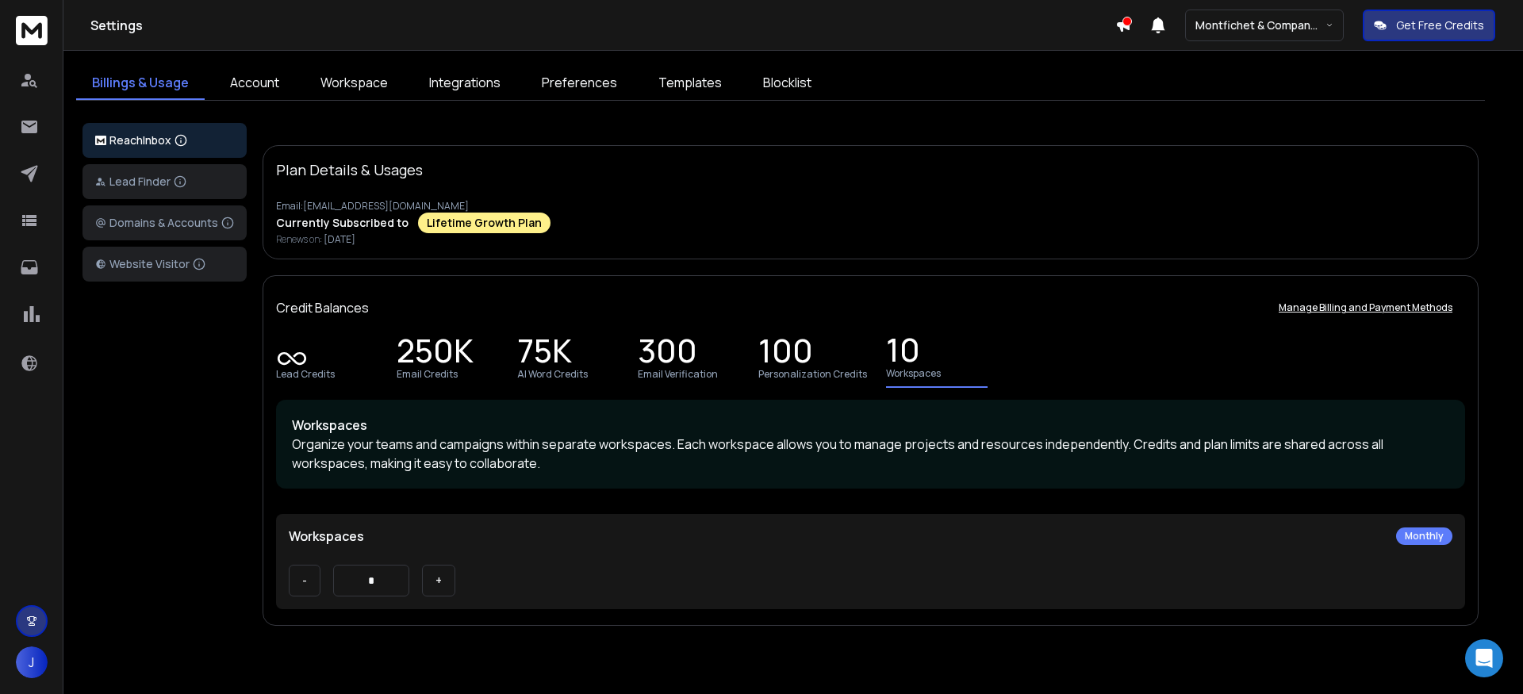
click at [916, 348] on button "10 Workspaces" at bounding box center [937, 365] width 102 height 46
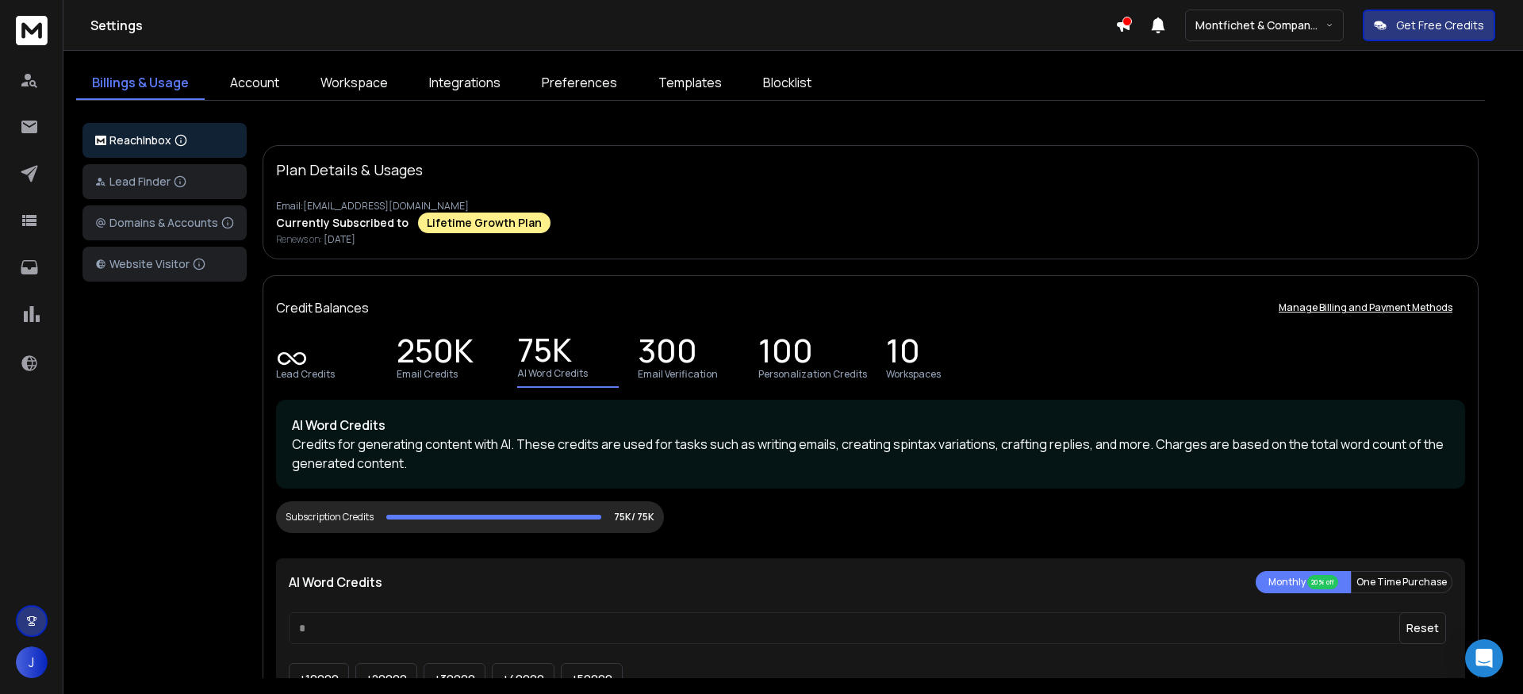
click at [550, 342] on p "75K" at bounding box center [544, 353] width 55 height 22
click at [462, 347] on p "250K" at bounding box center [435, 354] width 77 height 22
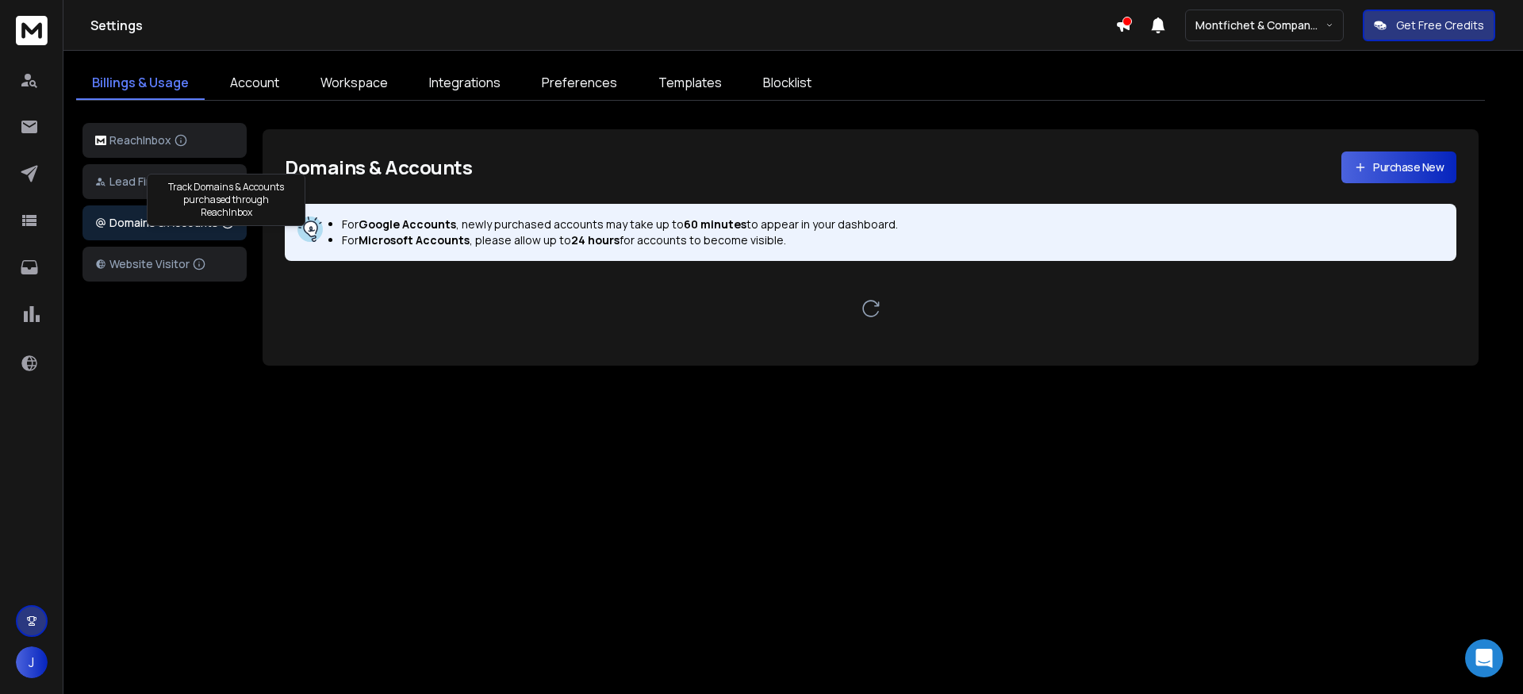
click at [156, 198] on div "Track Domains & Accounts purchased through ReachInbox" at bounding box center [226, 200] width 159 height 52
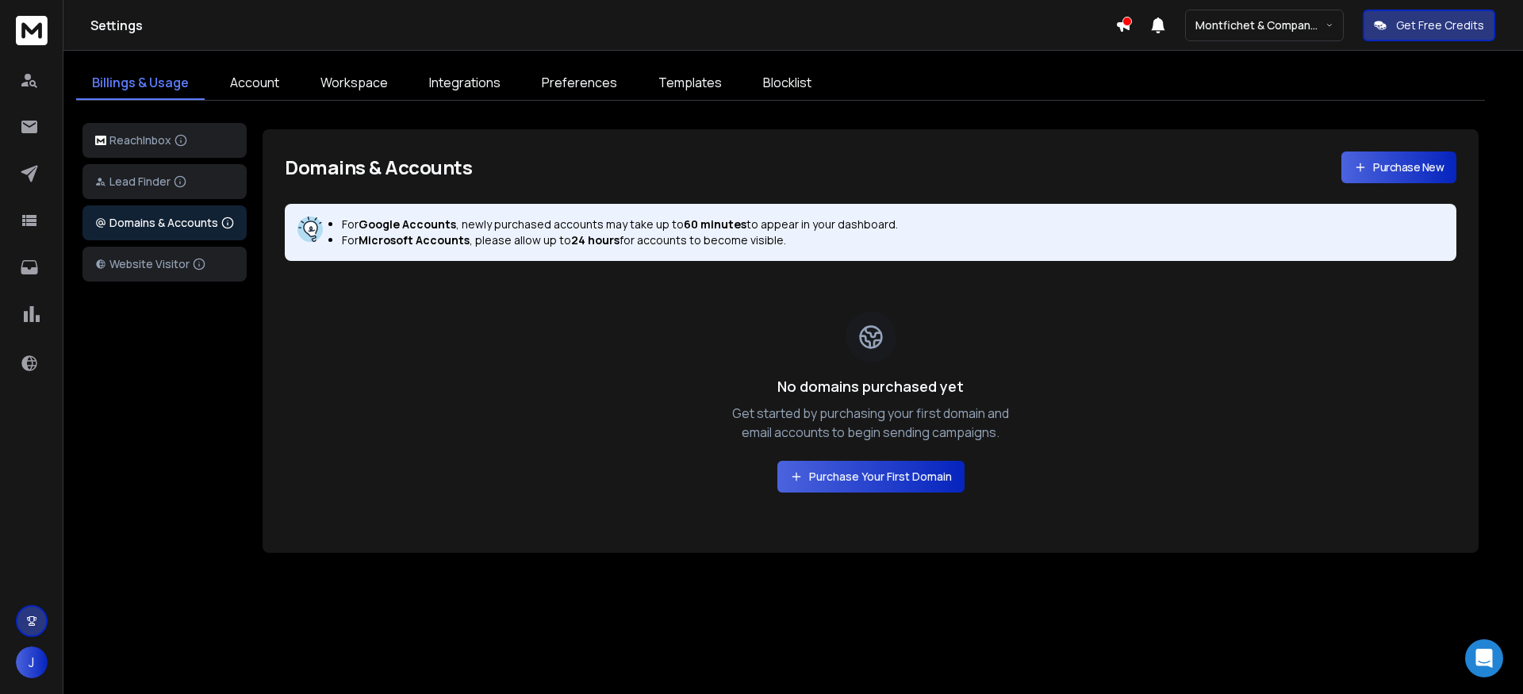
click at [156, 263] on button "Website Visitor" at bounding box center [164, 264] width 164 height 35
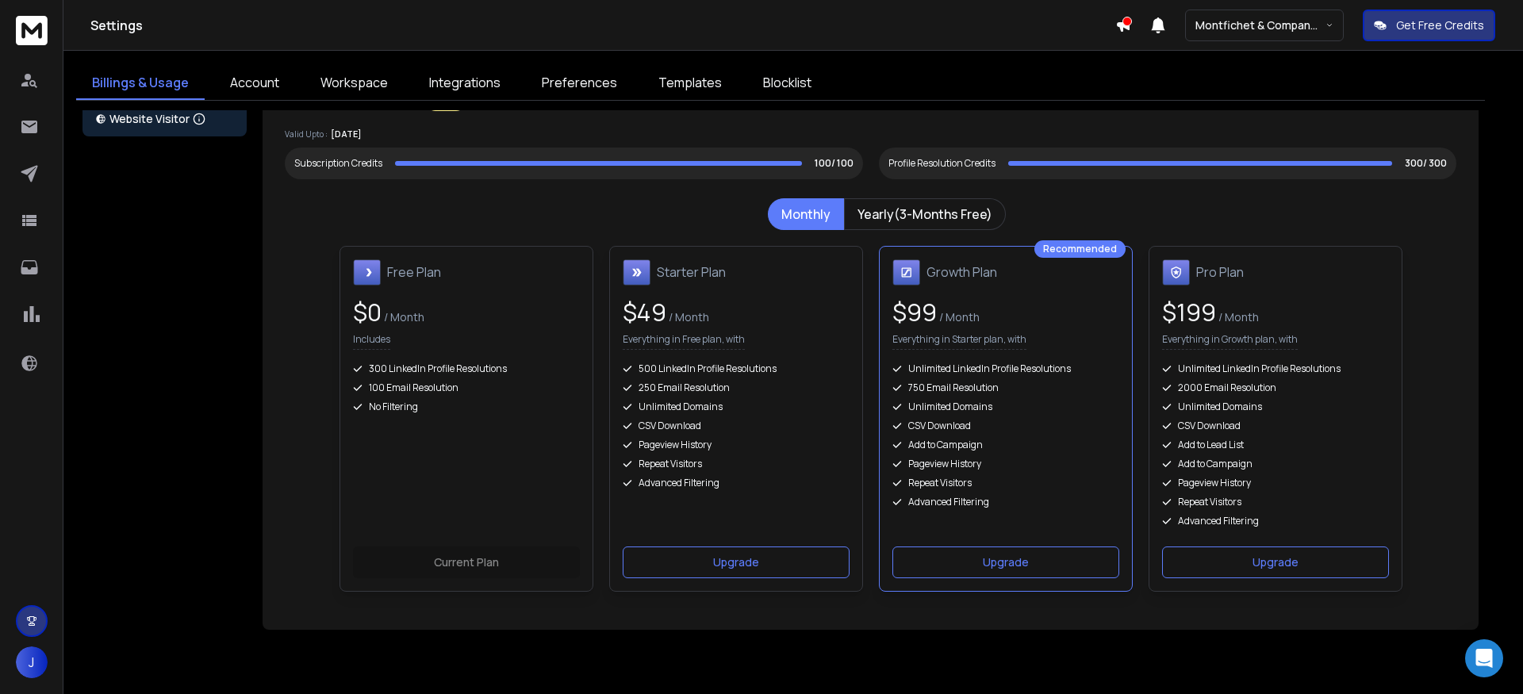
scroll to position [136, 0]
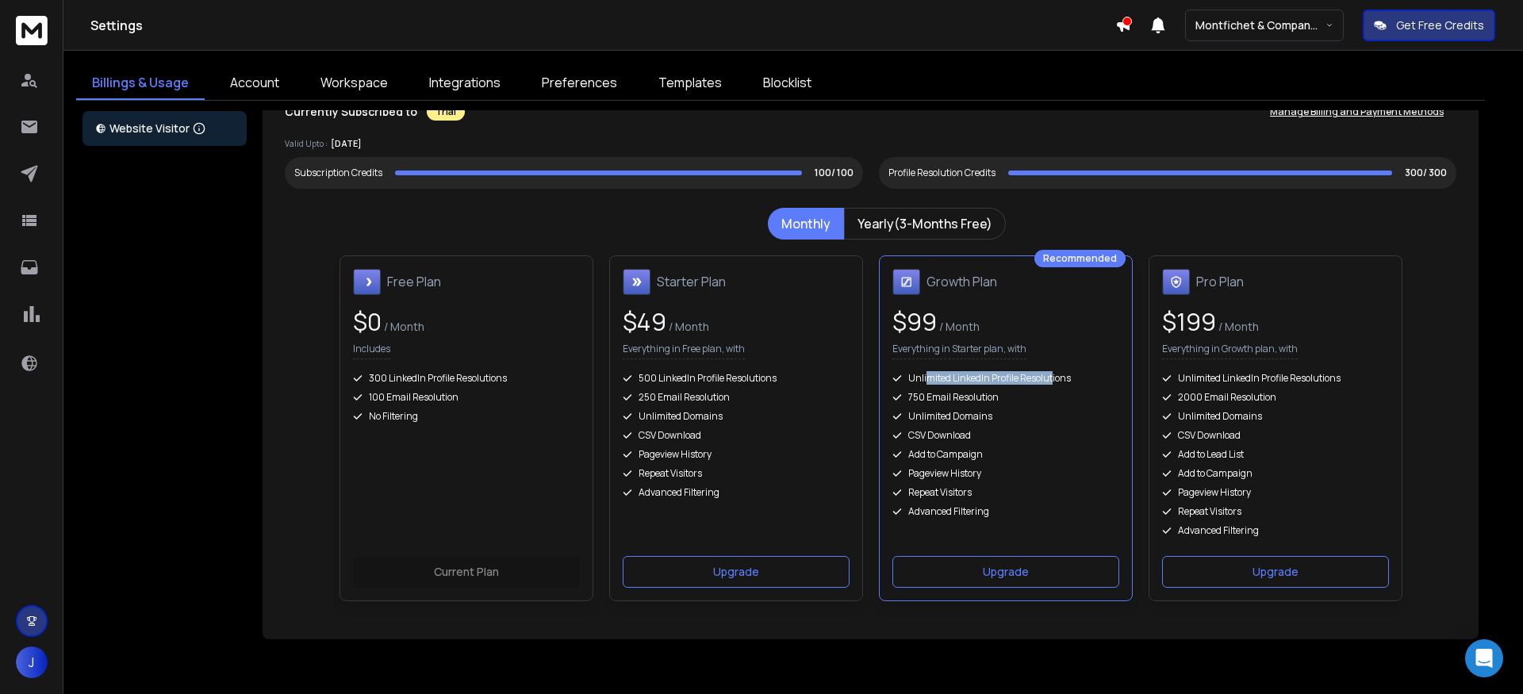
drag, startPoint x: 922, startPoint y: 381, endPoint x: 1052, endPoint y: 378, distance: 130.1
click at [1052, 378] on div "Unlimited LinkedIn Profile Resolutions" at bounding box center [1005, 378] width 227 height 13
click at [938, 375] on div "Unlimited LinkedIn Profile Resolutions" at bounding box center [1005, 378] width 227 height 13
drag, startPoint x: 933, startPoint y: 381, endPoint x: 998, endPoint y: 373, distance: 65.5
click at [999, 373] on div "Unlimited LinkedIn Profile Resolutions" at bounding box center [1005, 378] width 227 height 13
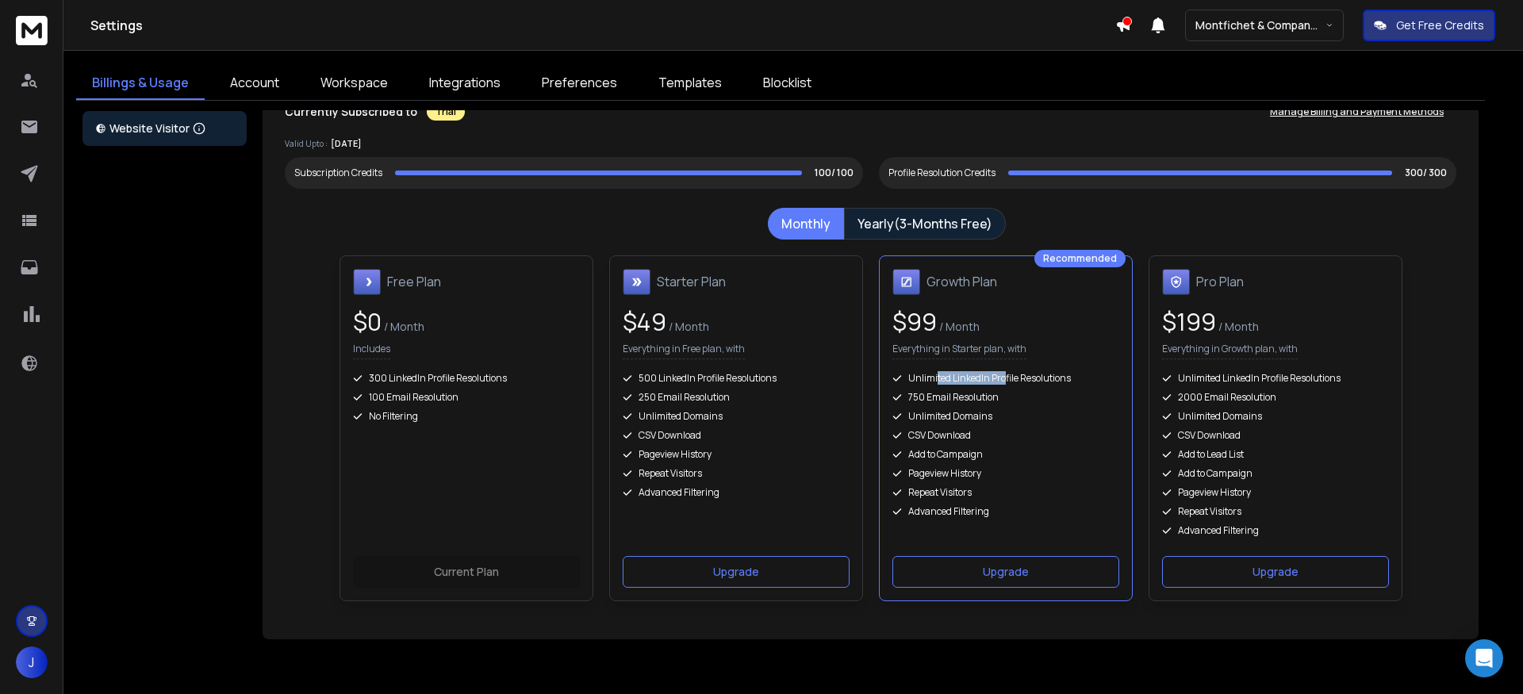
click at [918, 217] on button "Yearly(3-Months Free)" at bounding box center [925, 224] width 162 height 32
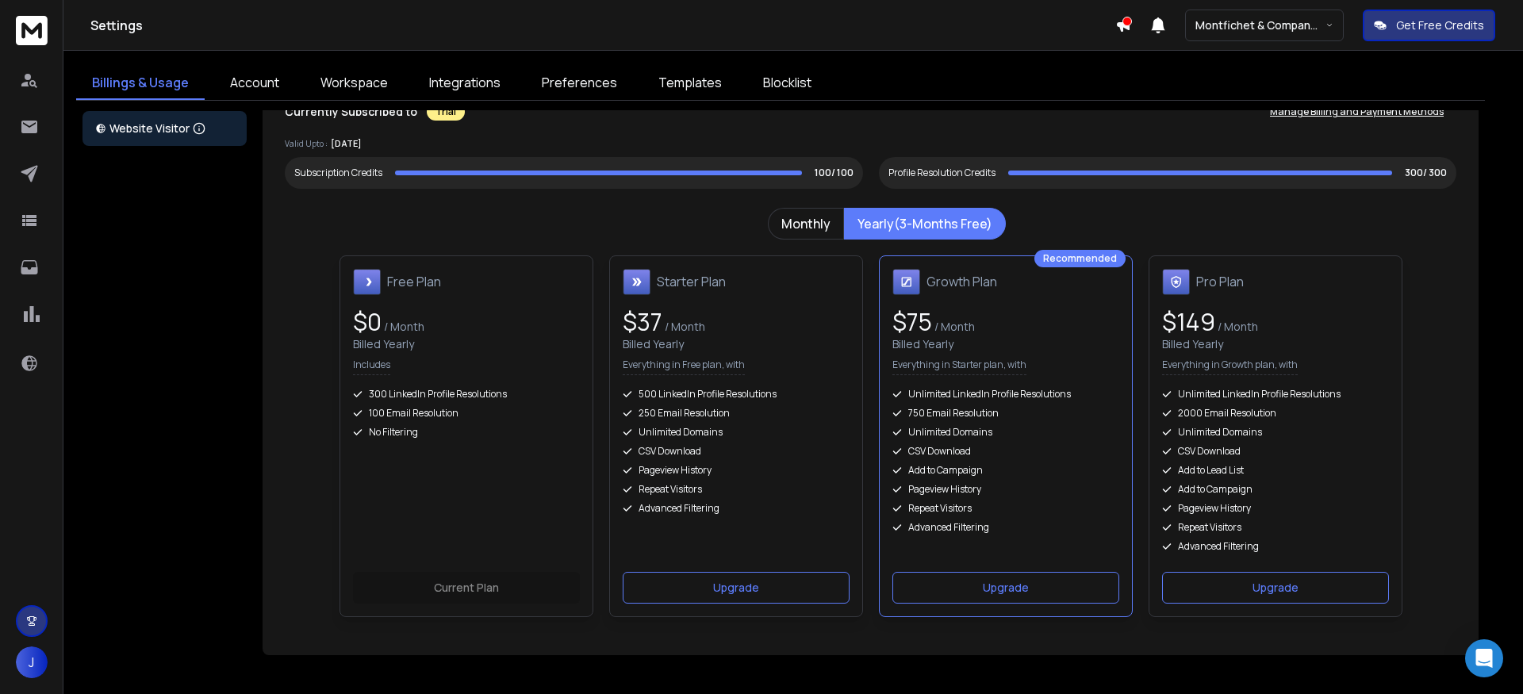
click at [957, 432] on div "Unlimited Domains" at bounding box center [1005, 432] width 227 height 13
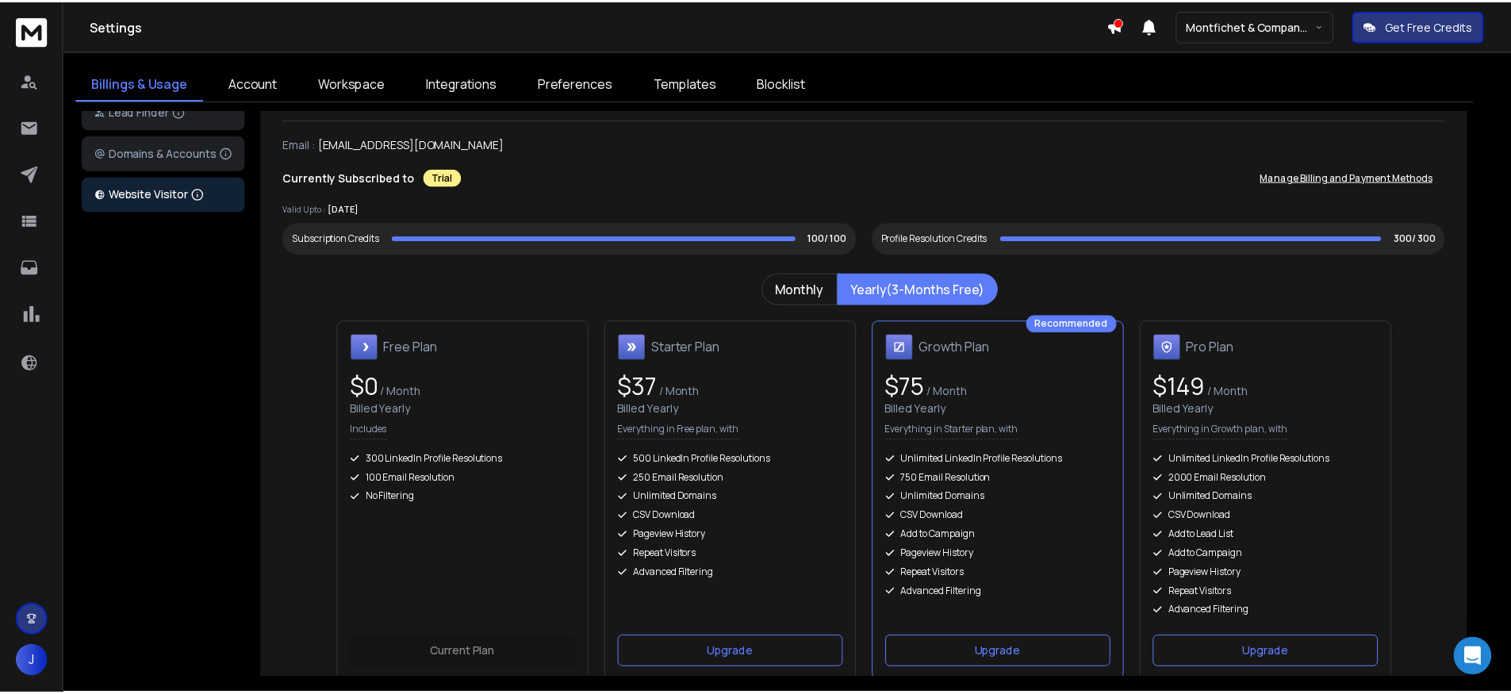
scroll to position [0, 0]
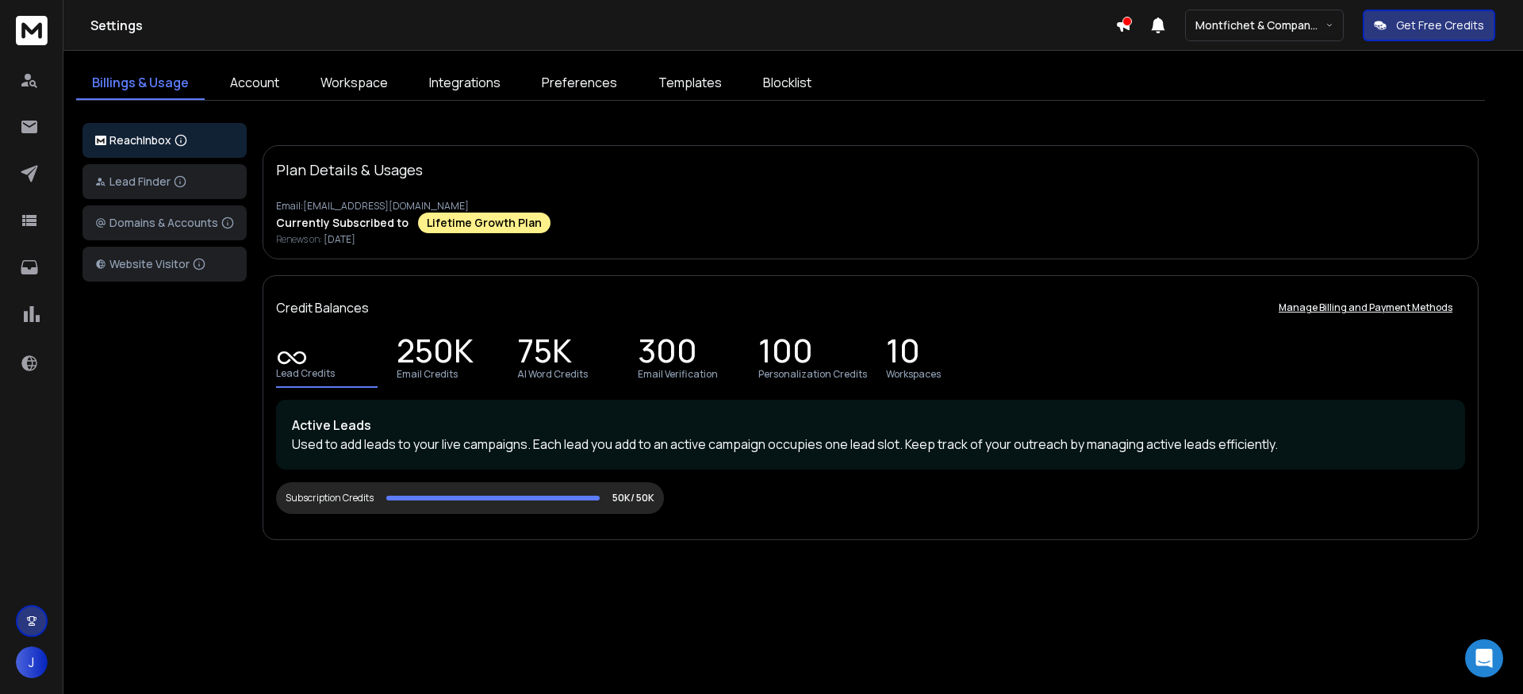
click at [156, 147] on button "ReachInbox" at bounding box center [164, 140] width 164 height 35
click at [36, 78] on icon at bounding box center [29, 80] width 19 height 19
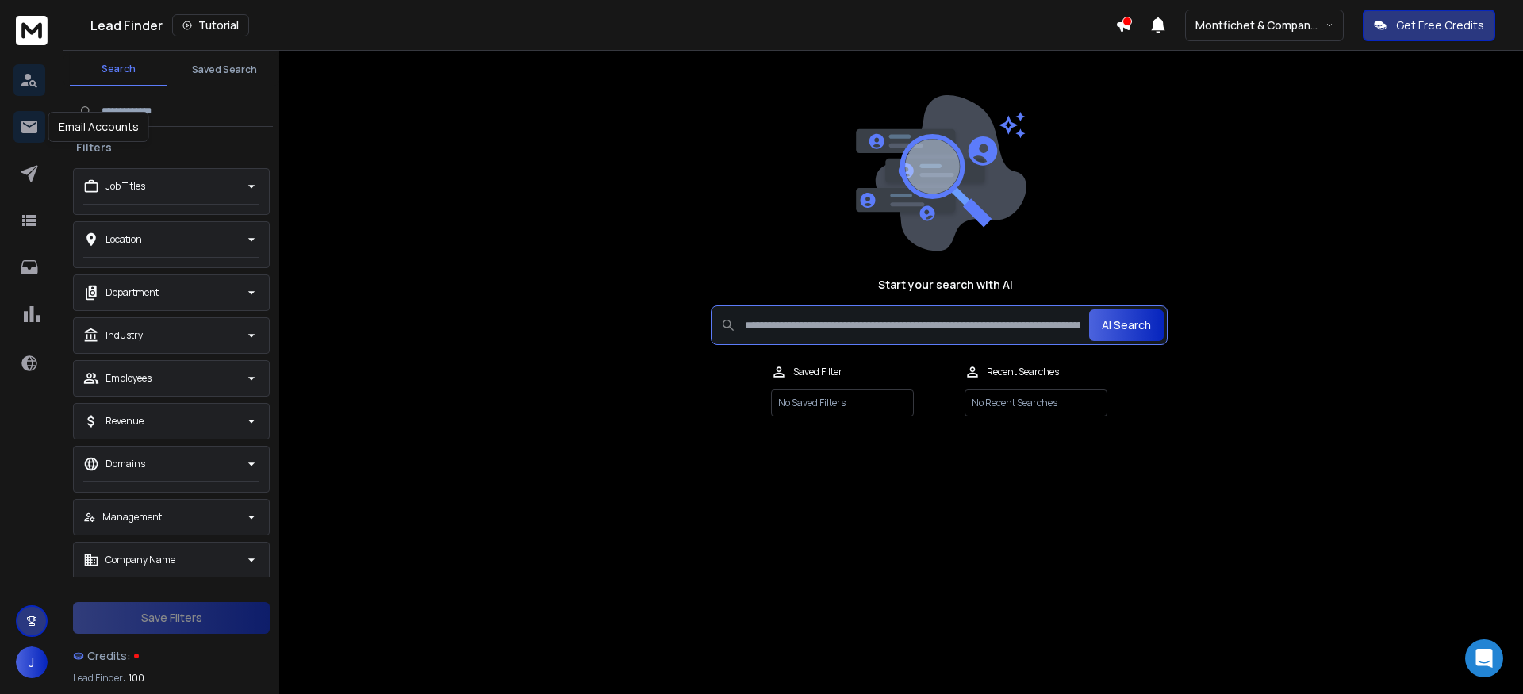
click at [35, 133] on icon at bounding box center [29, 126] width 19 height 19
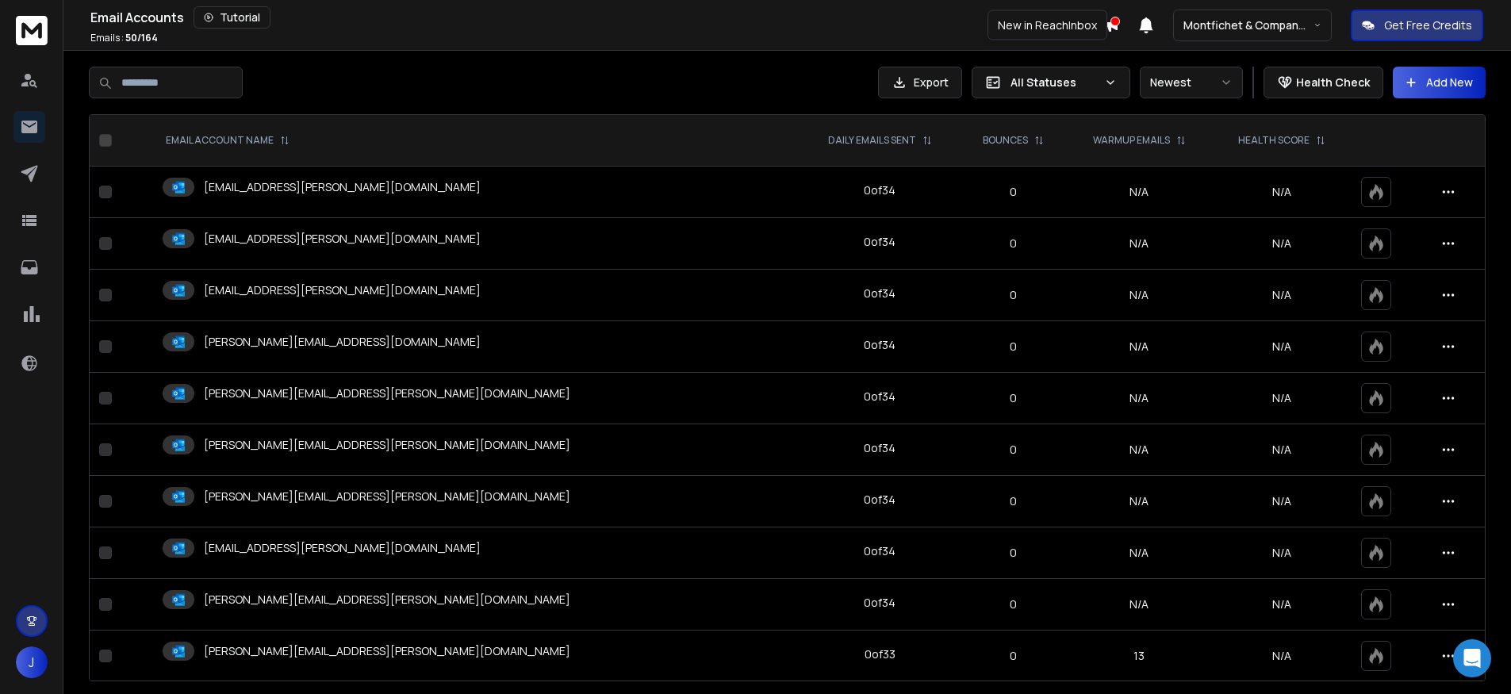
click at [1118, 28] on icon at bounding box center [1111, 25] width 13 height 13
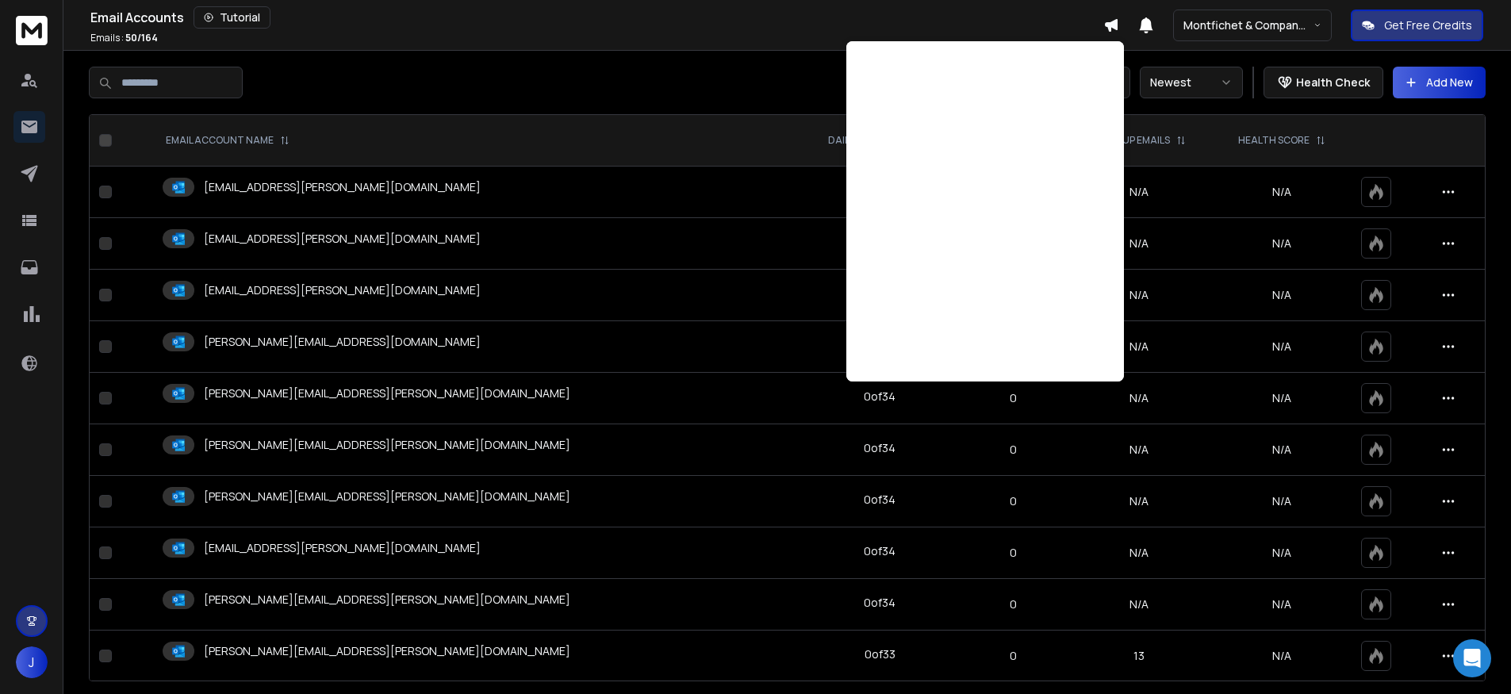
click at [662, 78] on div at bounding box center [479, 83] width 780 height 32
